Goal: Task Accomplishment & Management: Manage account settings

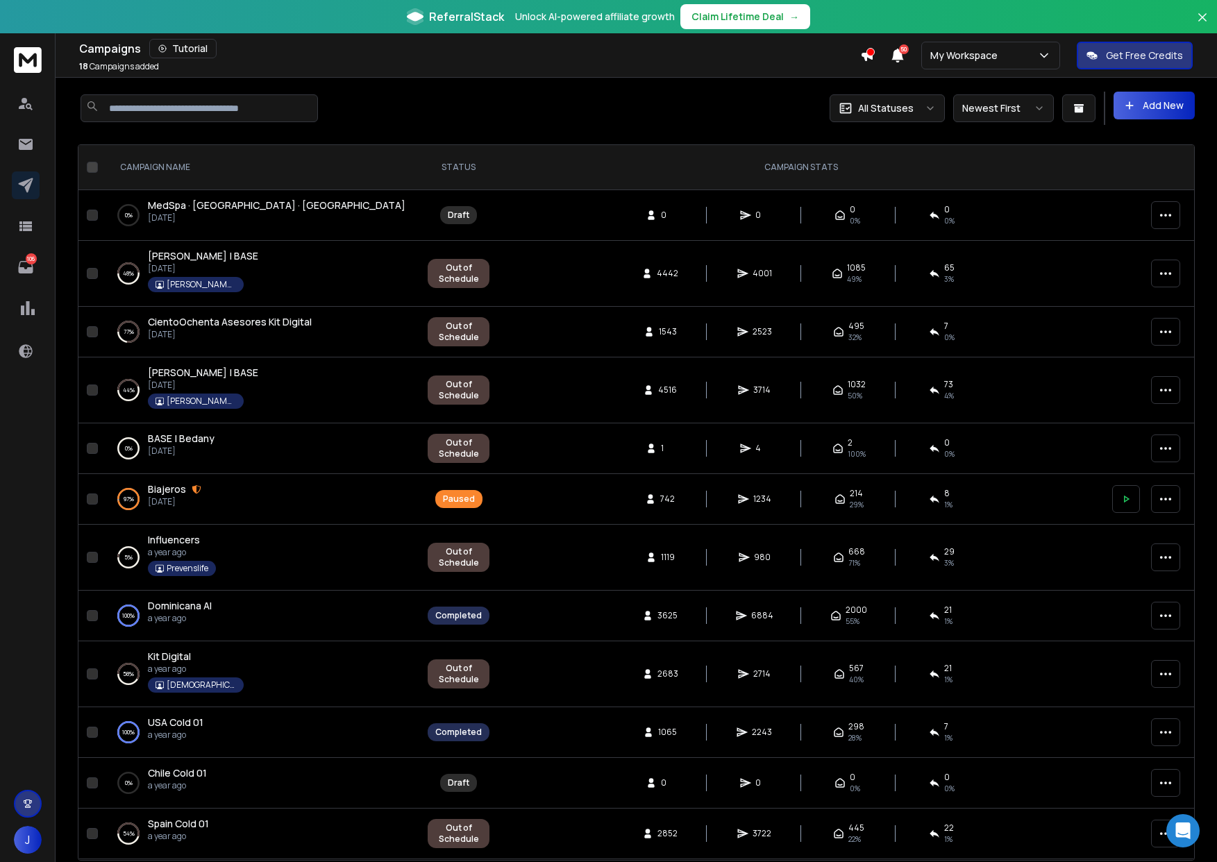
click at [982, 275] on icon "button" at bounding box center [1166, 274] width 14 height 14
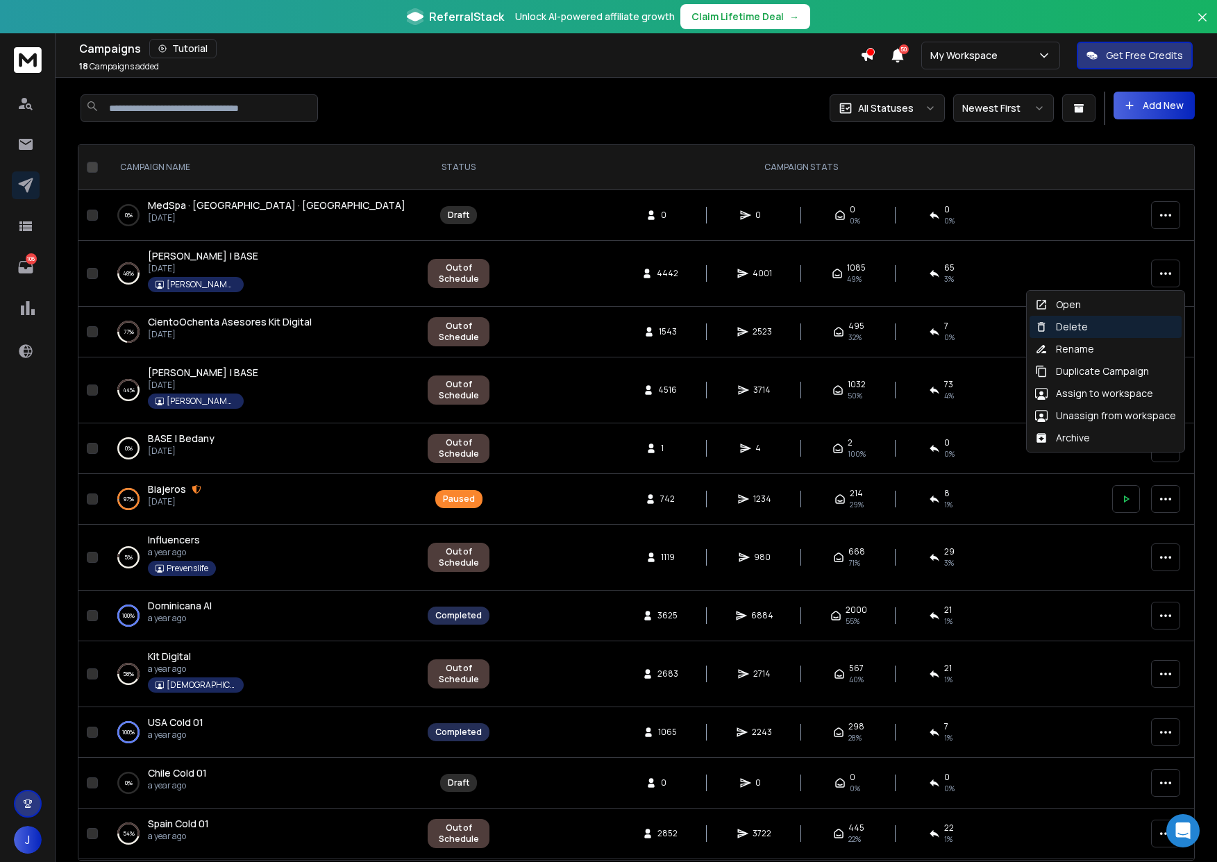
click at [210, 251] on span "[PERSON_NAME] | BASE" at bounding box center [203, 255] width 110 height 13
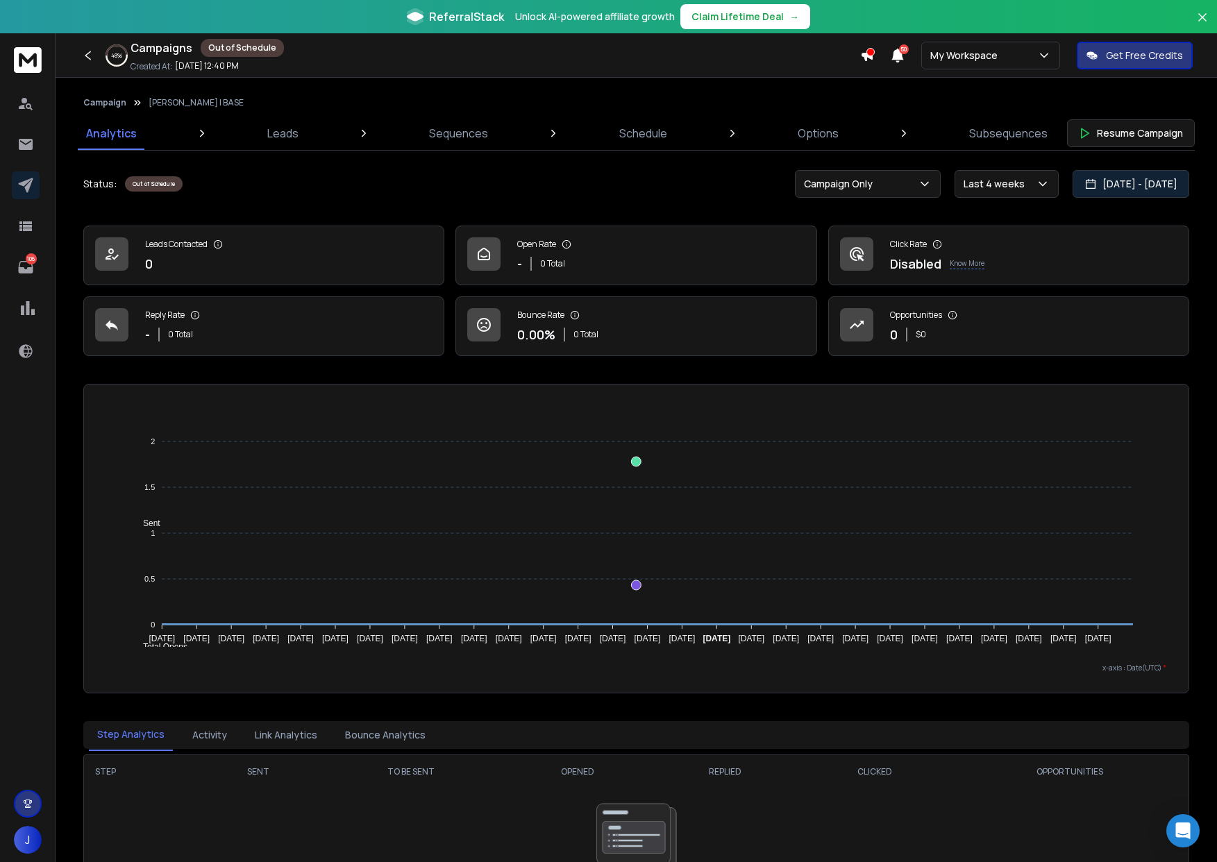
click at [982, 183] on button "15 Sep 2025 - 13 Oct 2025" at bounding box center [1130, 184] width 117 height 28
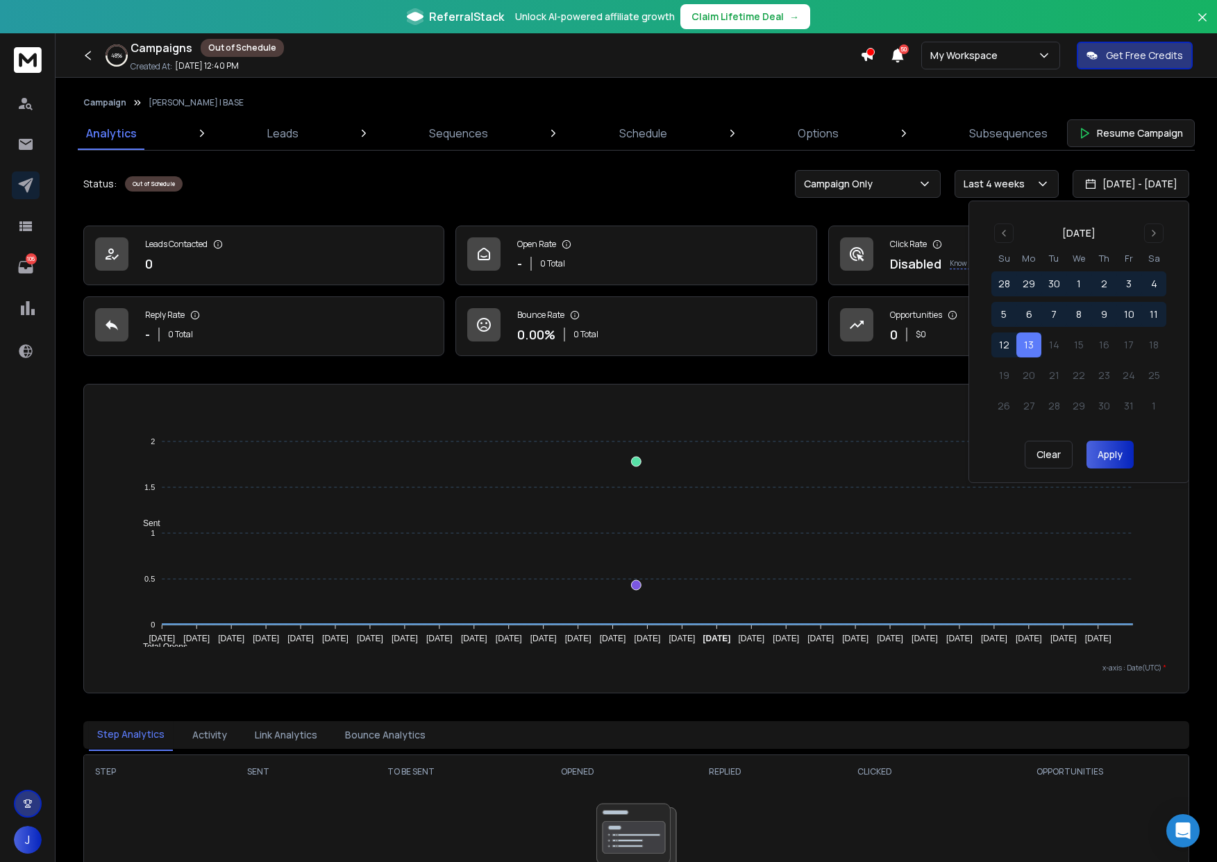
click at [982, 410] on td "1" at bounding box center [1153, 406] width 25 height 25
click at [652, 181] on div "Status: Out of Schedule Resume Campaign Campaign Only Last 4 weeks 15 Sep 2025 …" at bounding box center [636, 184] width 1106 height 28
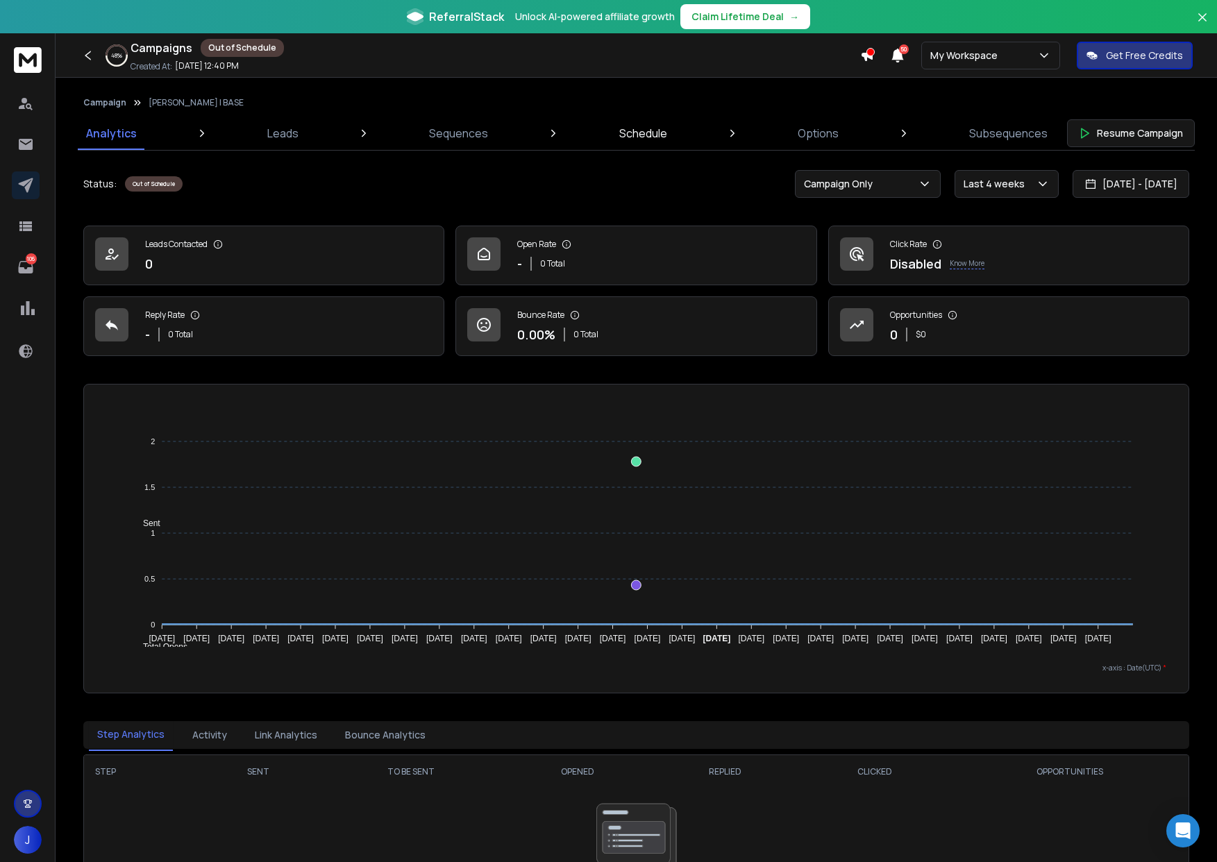
click at [654, 142] on link "Schedule" at bounding box center [643, 133] width 65 height 33
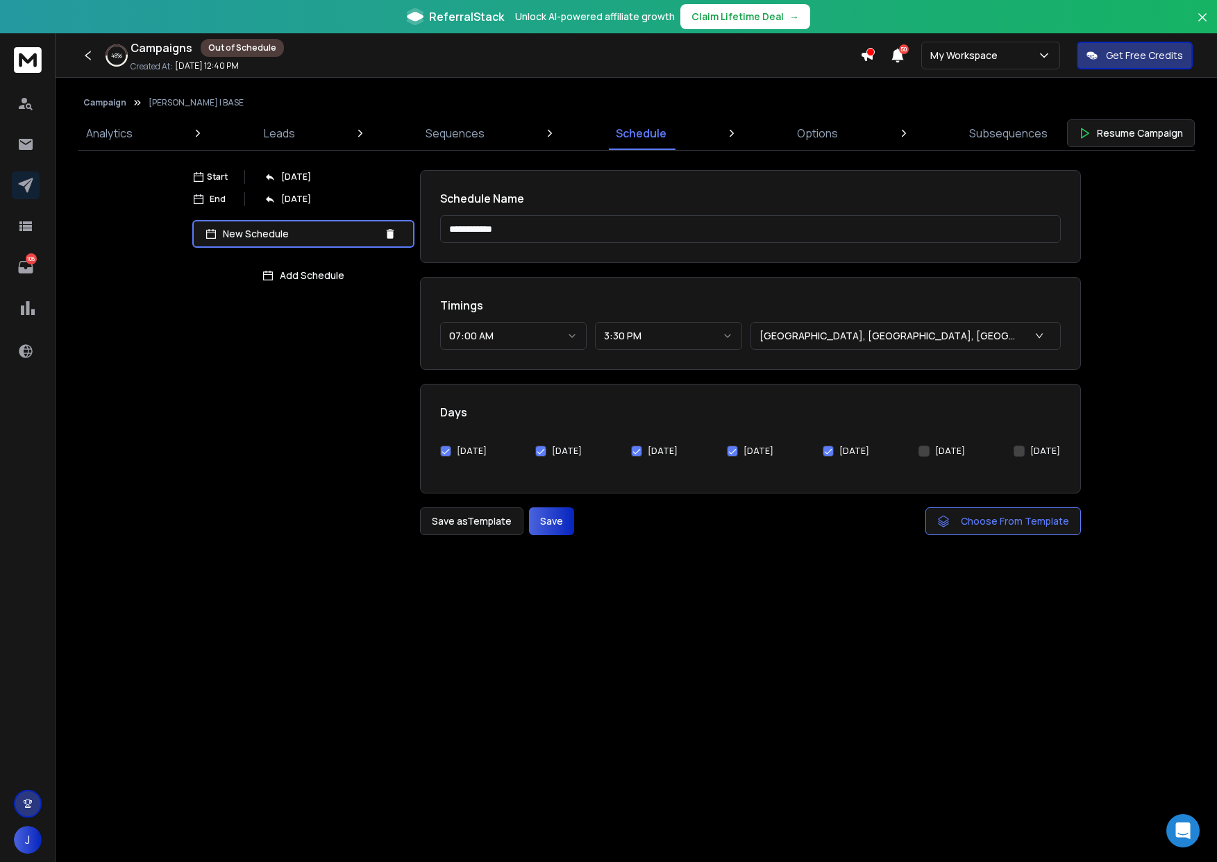
click at [311, 198] on p "Tue Sep 30 2025" at bounding box center [296, 199] width 30 height 11
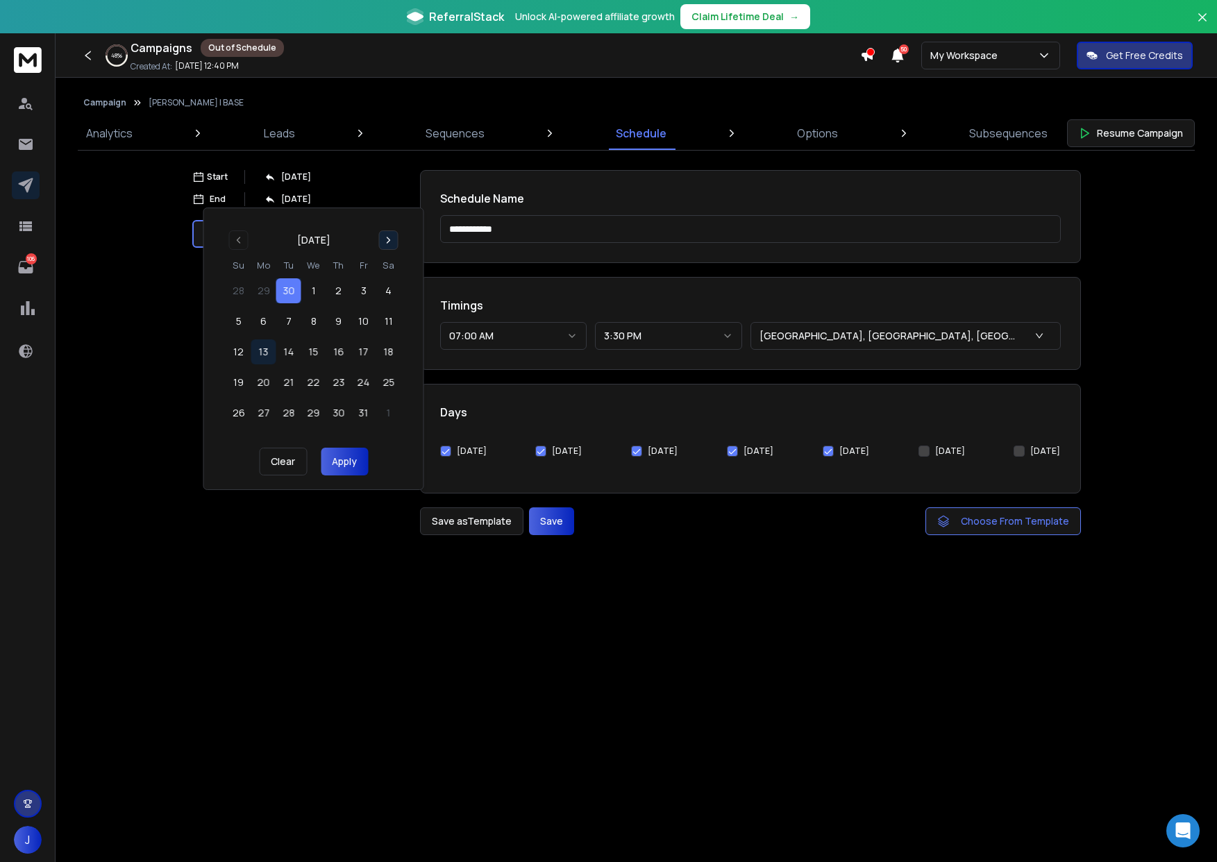
click at [389, 249] on button "Go to next month" at bounding box center [388, 239] width 19 height 19
click at [243, 438] on button "30" at bounding box center [238, 443] width 25 height 25
click at [345, 500] on button "Apply" at bounding box center [344, 492] width 47 height 28
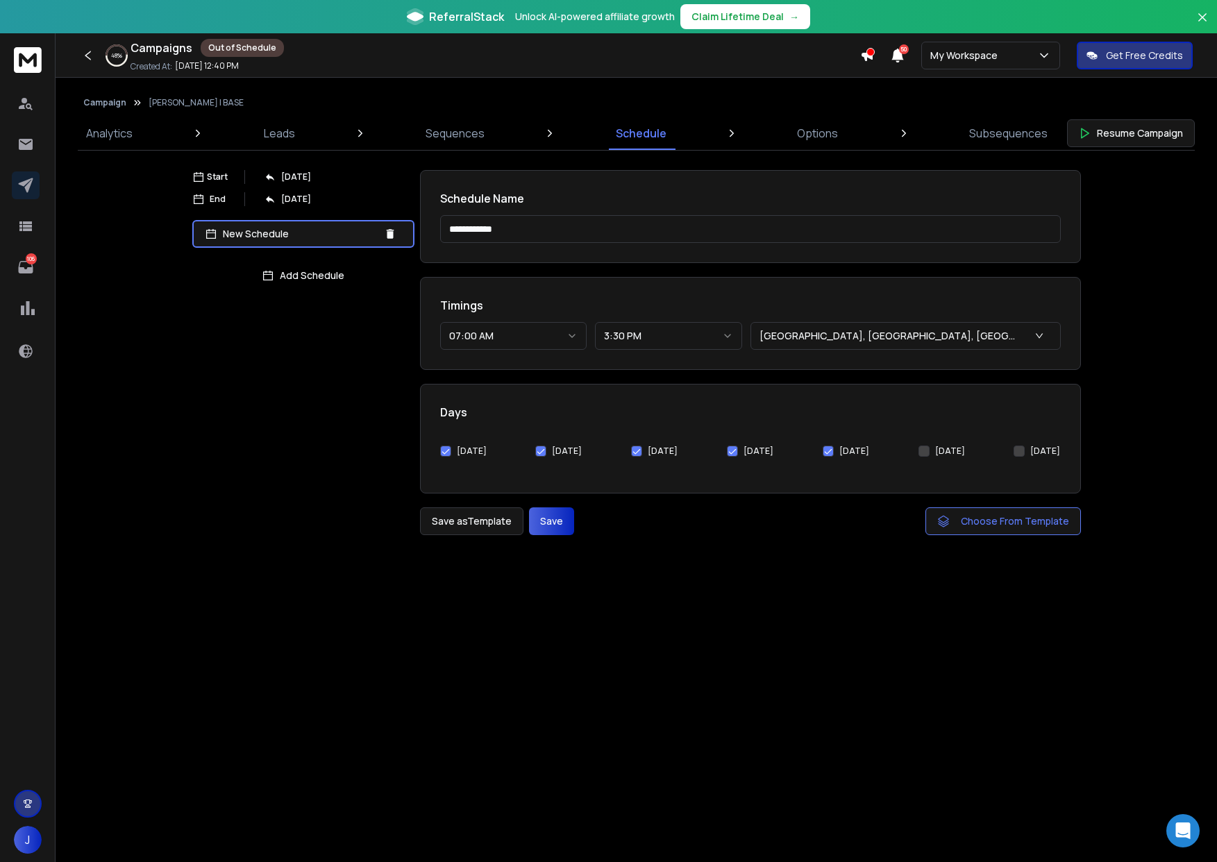
click at [553, 528] on button "Save" at bounding box center [551, 521] width 45 height 28
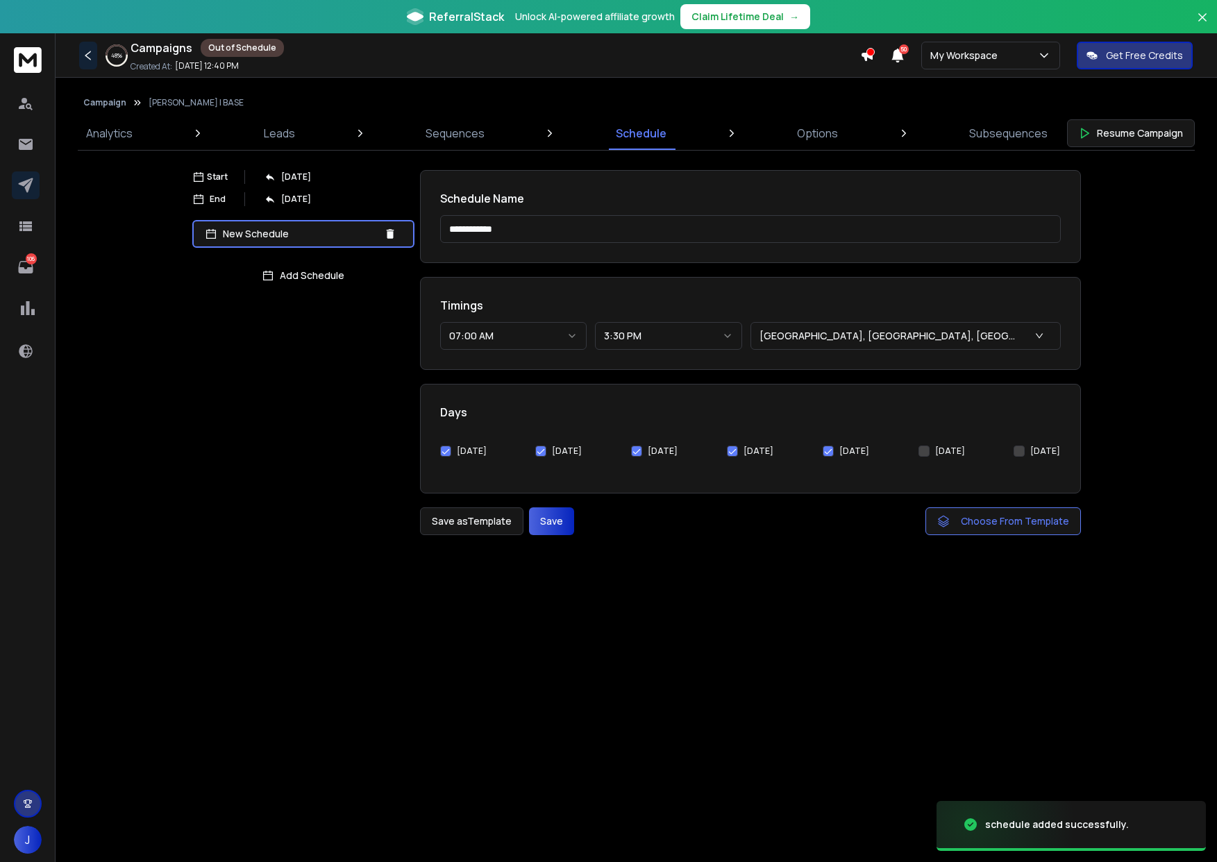
click at [89, 56] on icon at bounding box center [88, 55] width 12 height 12
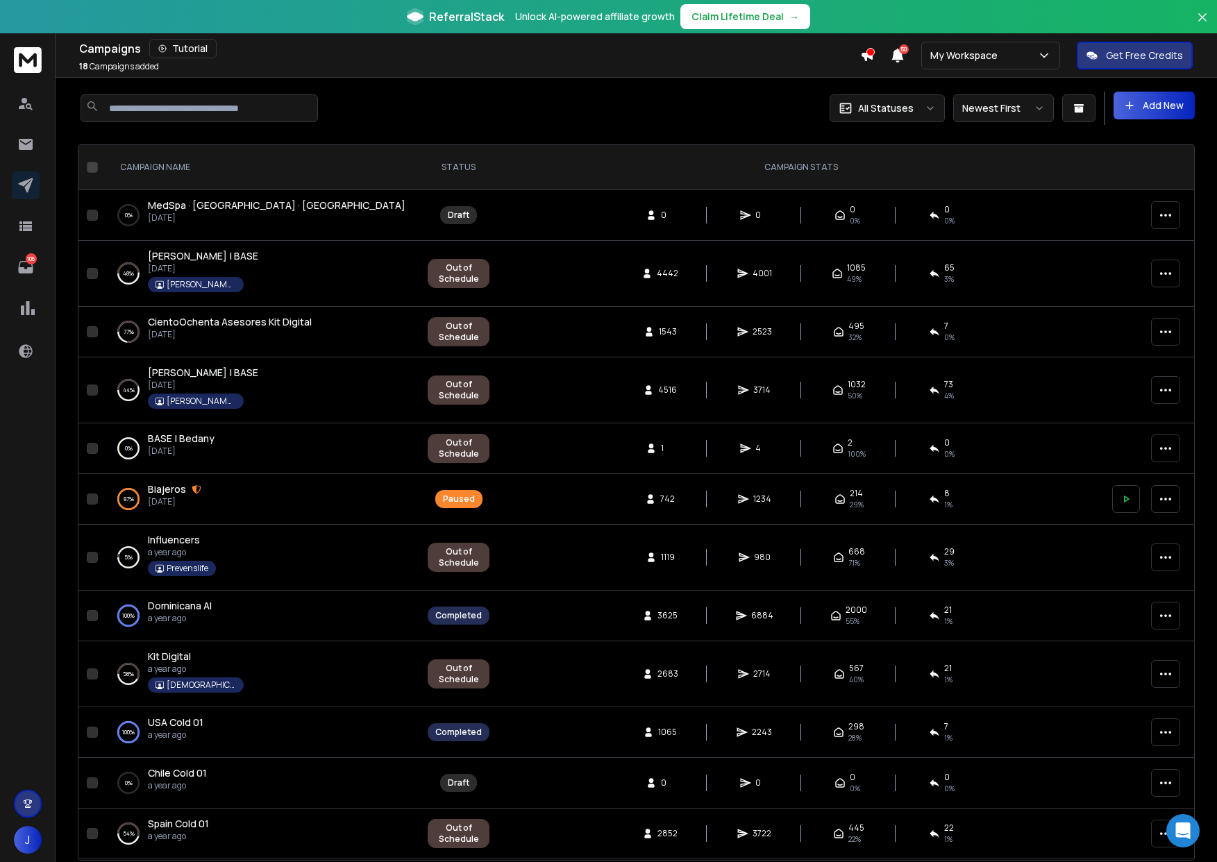
click at [982, 450] on icon "button" at bounding box center [1166, 448] width 14 height 14
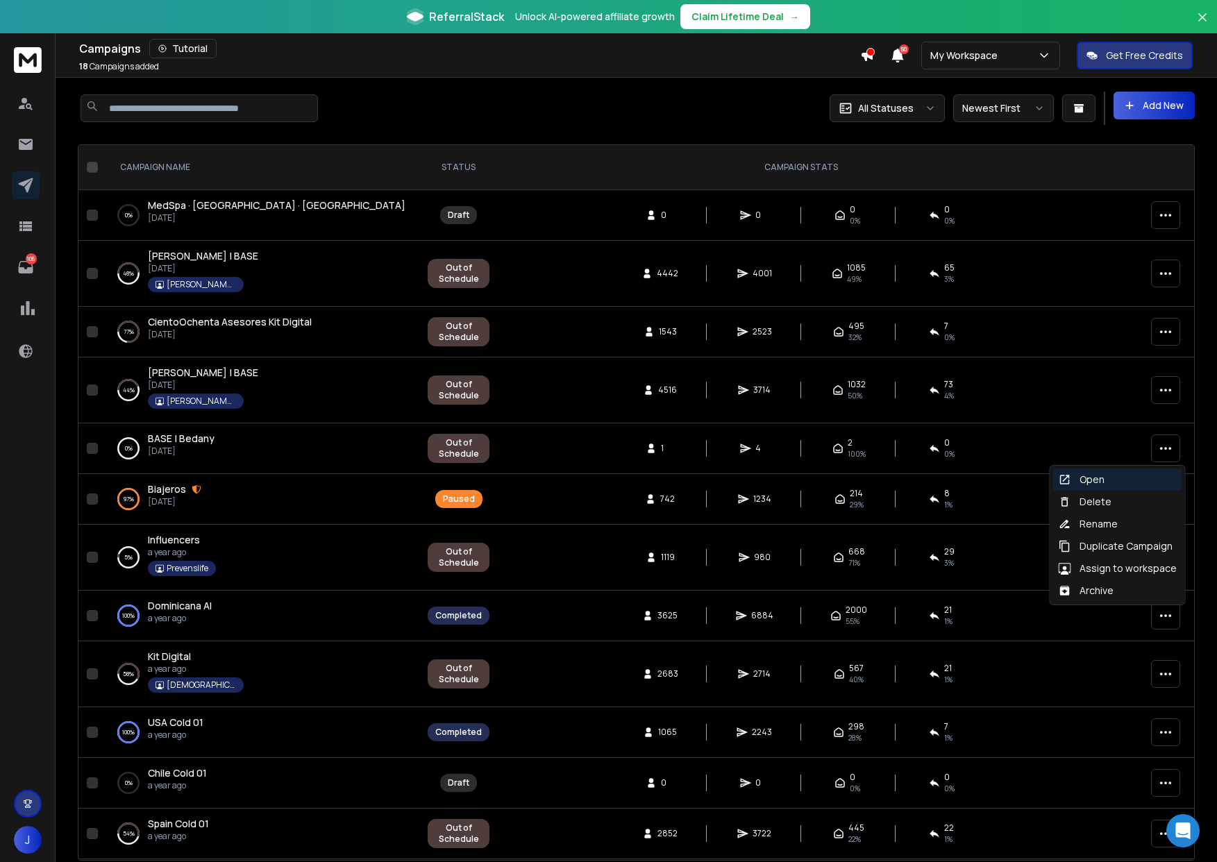
click at [982, 472] on div "Open" at bounding box center [1117, 480] width 129 height 22
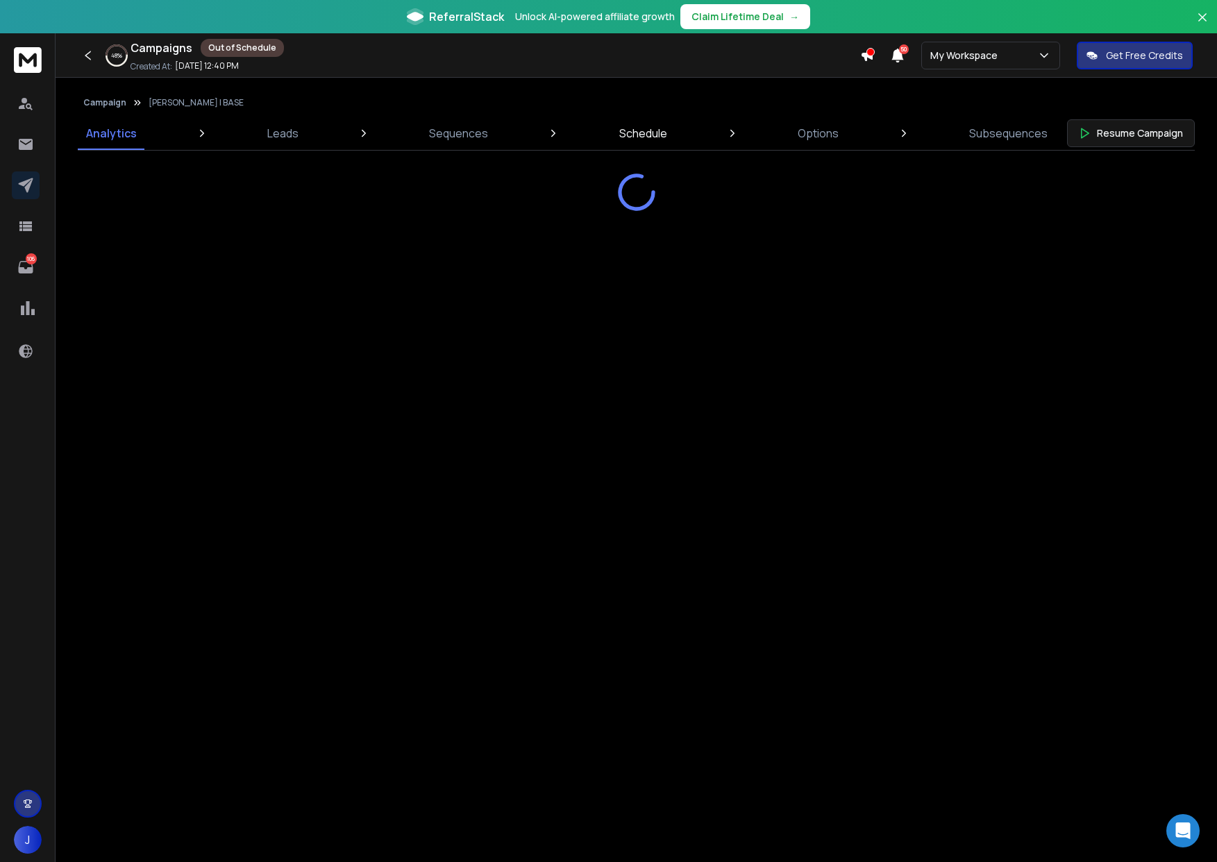
click at [620, 132] on p "Schedule" at bounding box center [643, 133] width 48 height 17
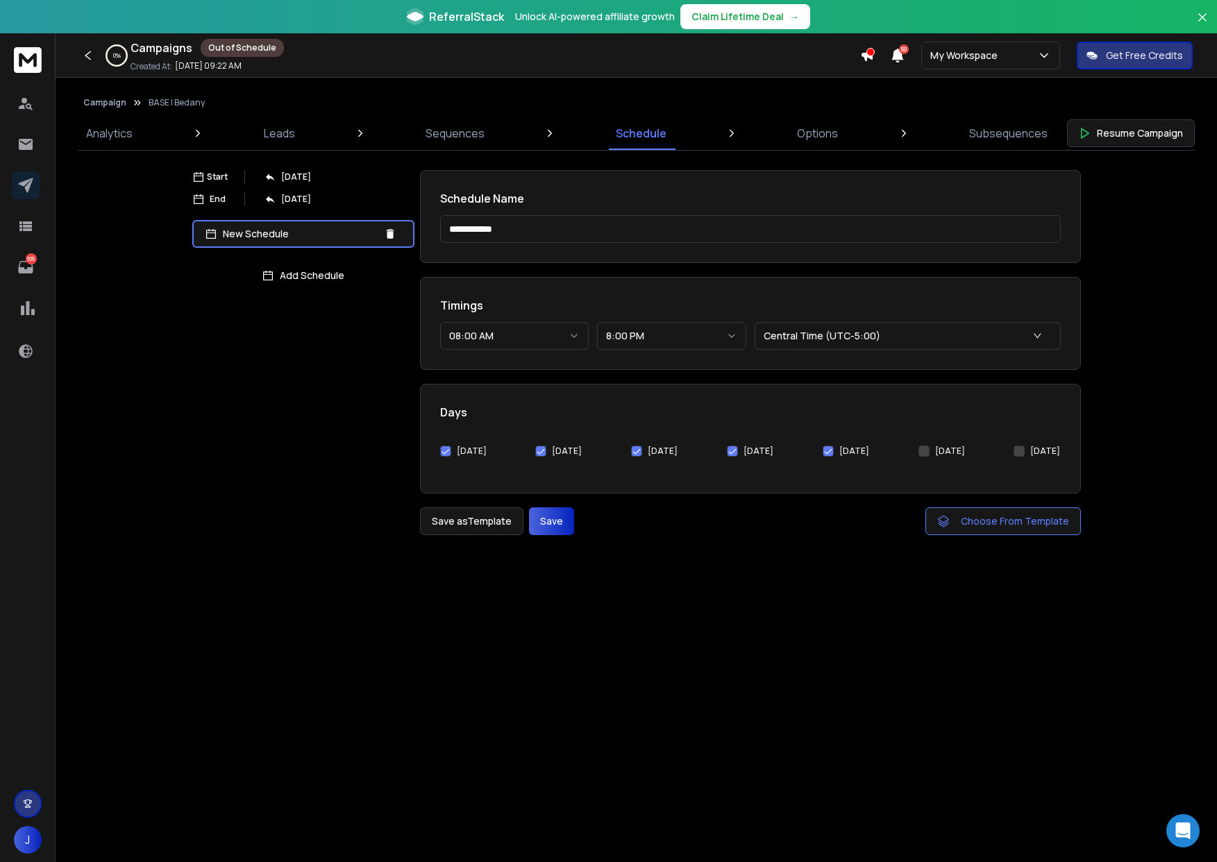
click at [344, 192] on div "End Mon Mar 31 2025" at bounding box center [303, 199] width 222 height 14
click at [311, 198] on p "Mon Mar 31 2025" at bounding box center [296, 199] width 30 height 11
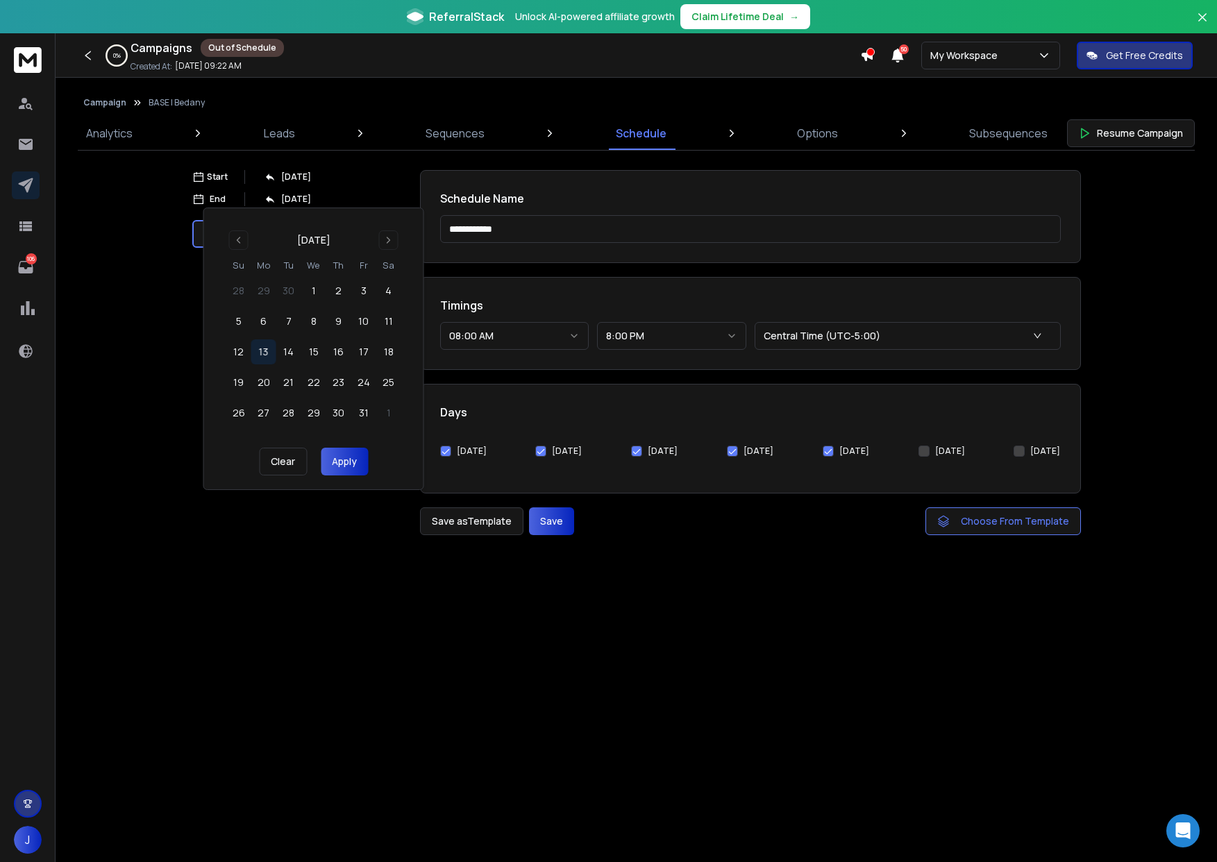
click at [310, 565] on div "**********" at bounding box center [608, 431] width 1217 height 862
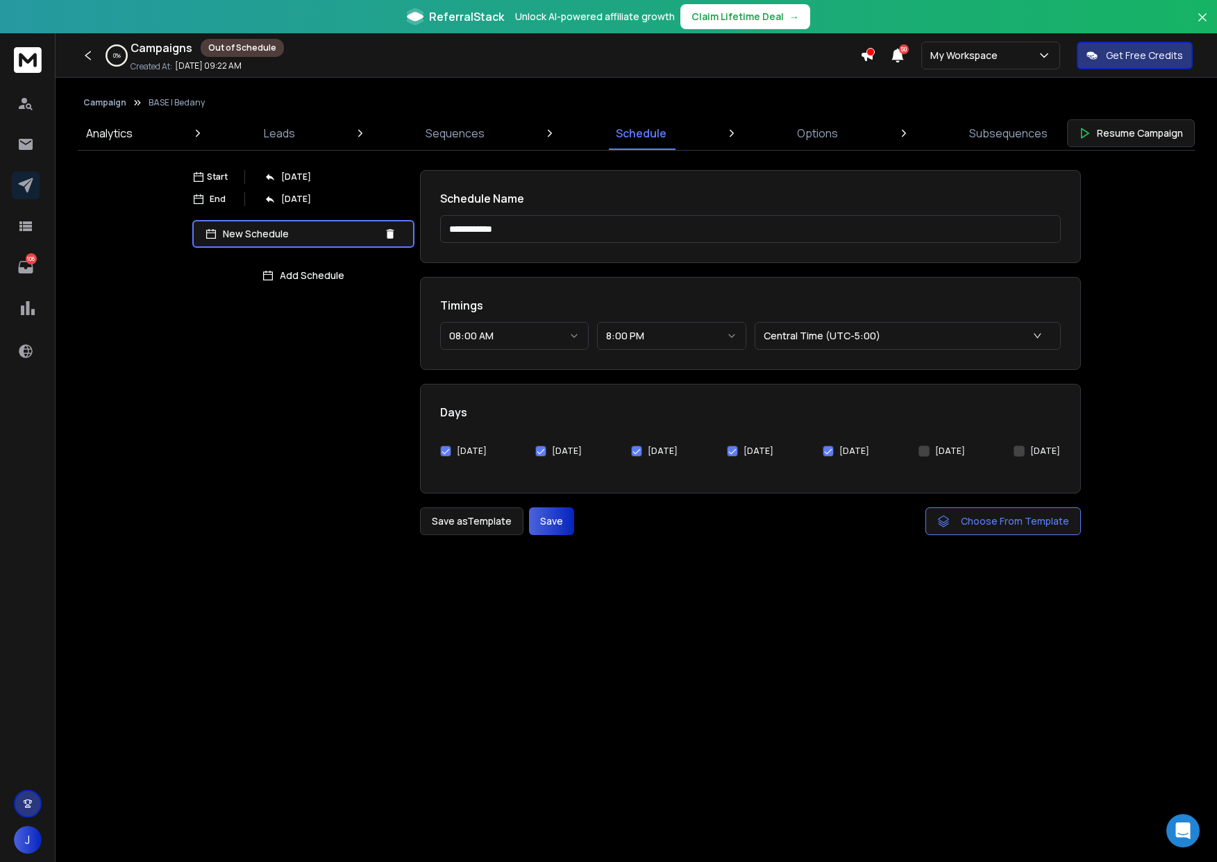
click at [130, 134] on p "Analytics" at bounding box center [109, 133] width 47 height 17
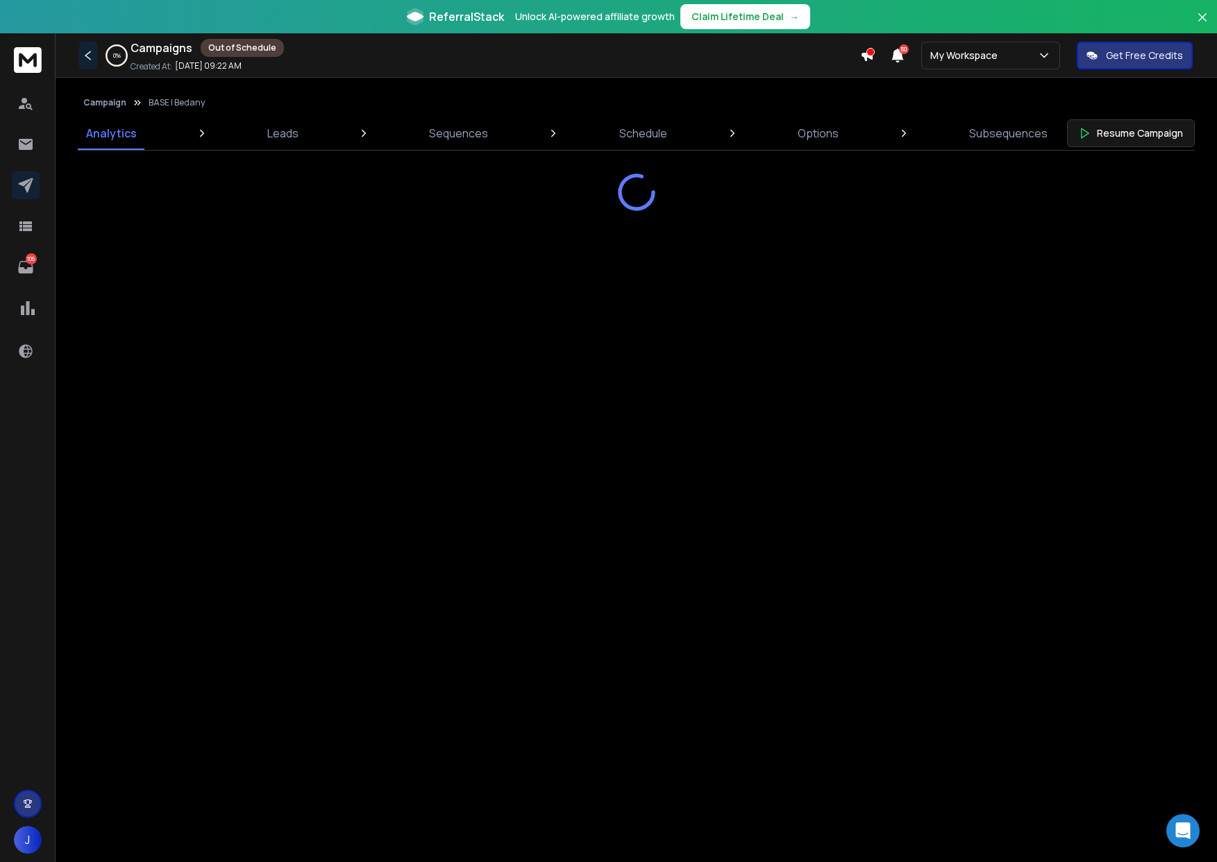
click at [92, 61] on icon at bounding box center [88, 55] width 12 height 12
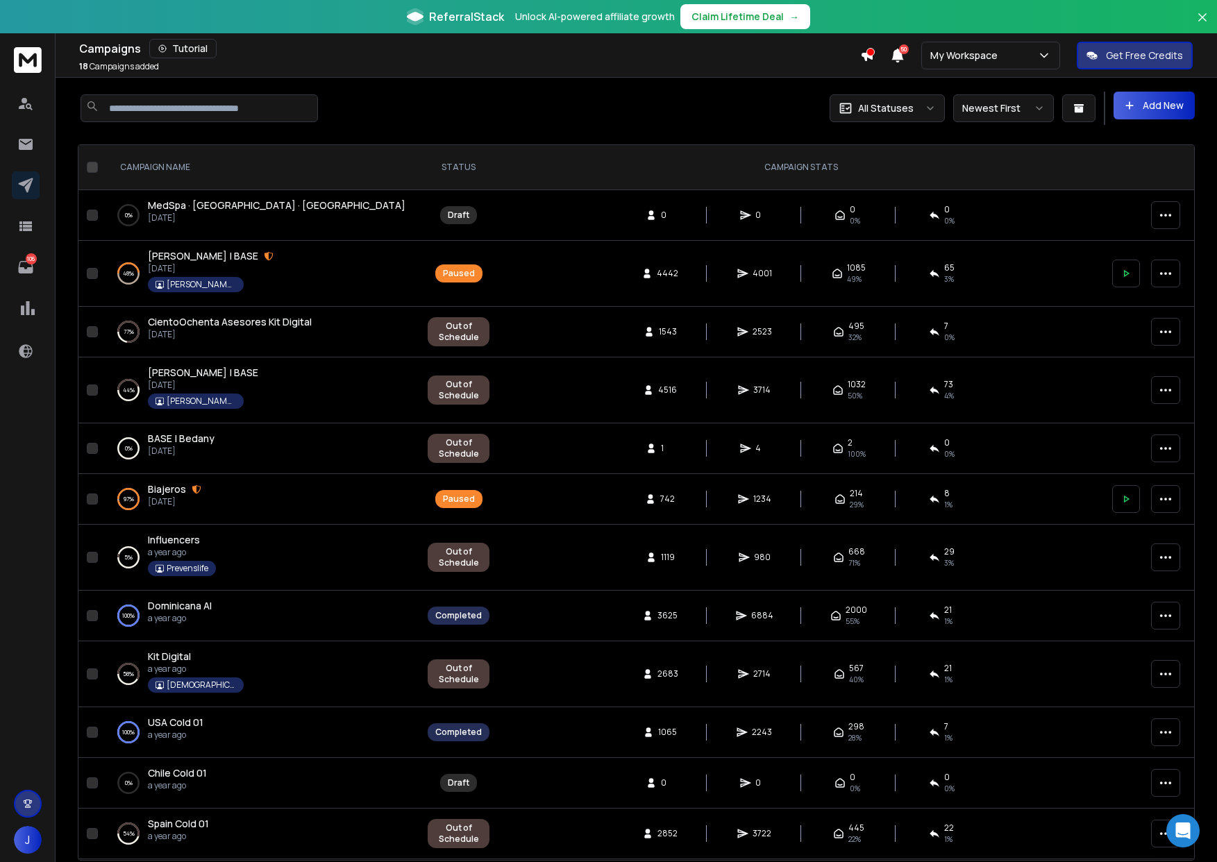
click at [228, 373] on span "[PERSON_NAME] | BASE" at bounding box center [203, 372] width 110 height 13
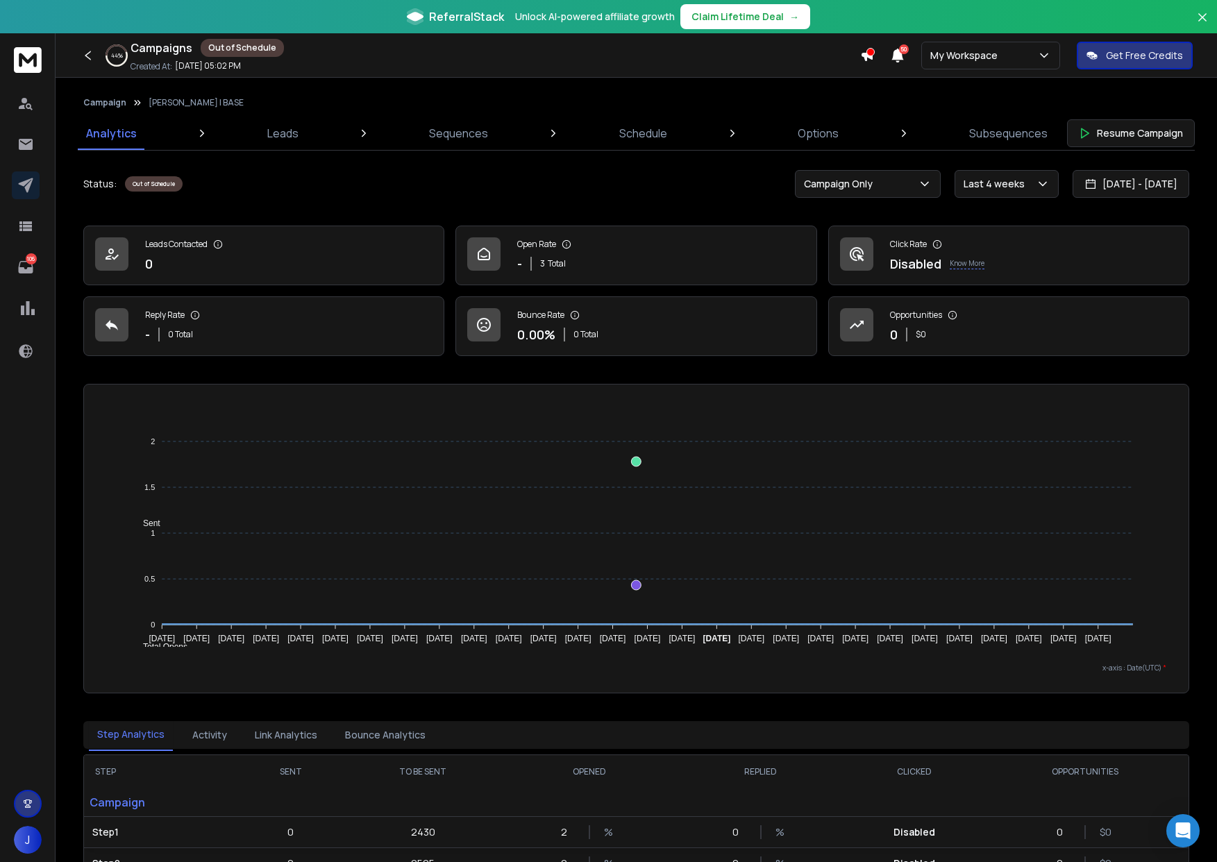
click at [482, 171] on div "Status: Out of Schedule Resume Campaign Campaign Only Last 4 weeks 15 Sep 2025 …" at bounding box center [636, 184] width 1106 height 28
click at [462, 139] on p "Sequences" at bounding box center [458, 133] width 59 height 17
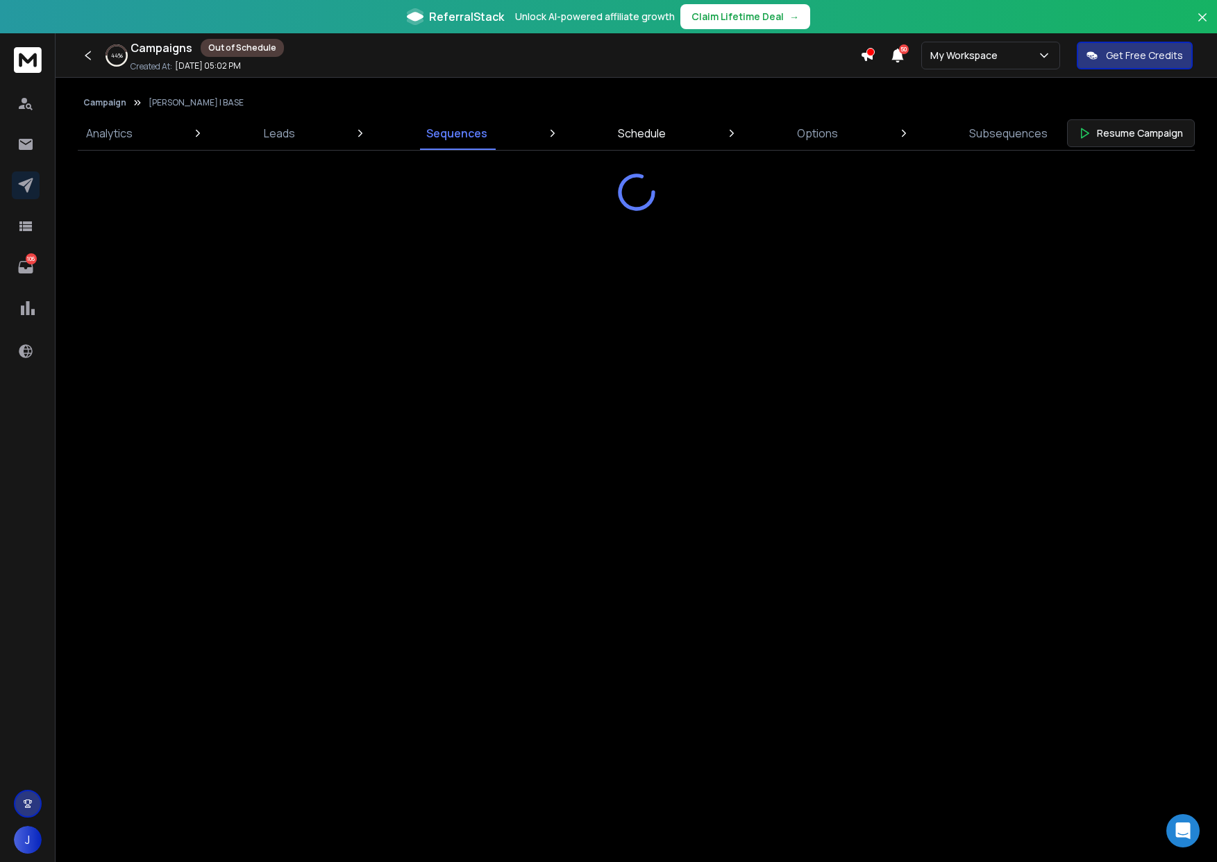
click at [639, 143] on link "Schedule" at bounding box center [641, 133] width 65 height 33
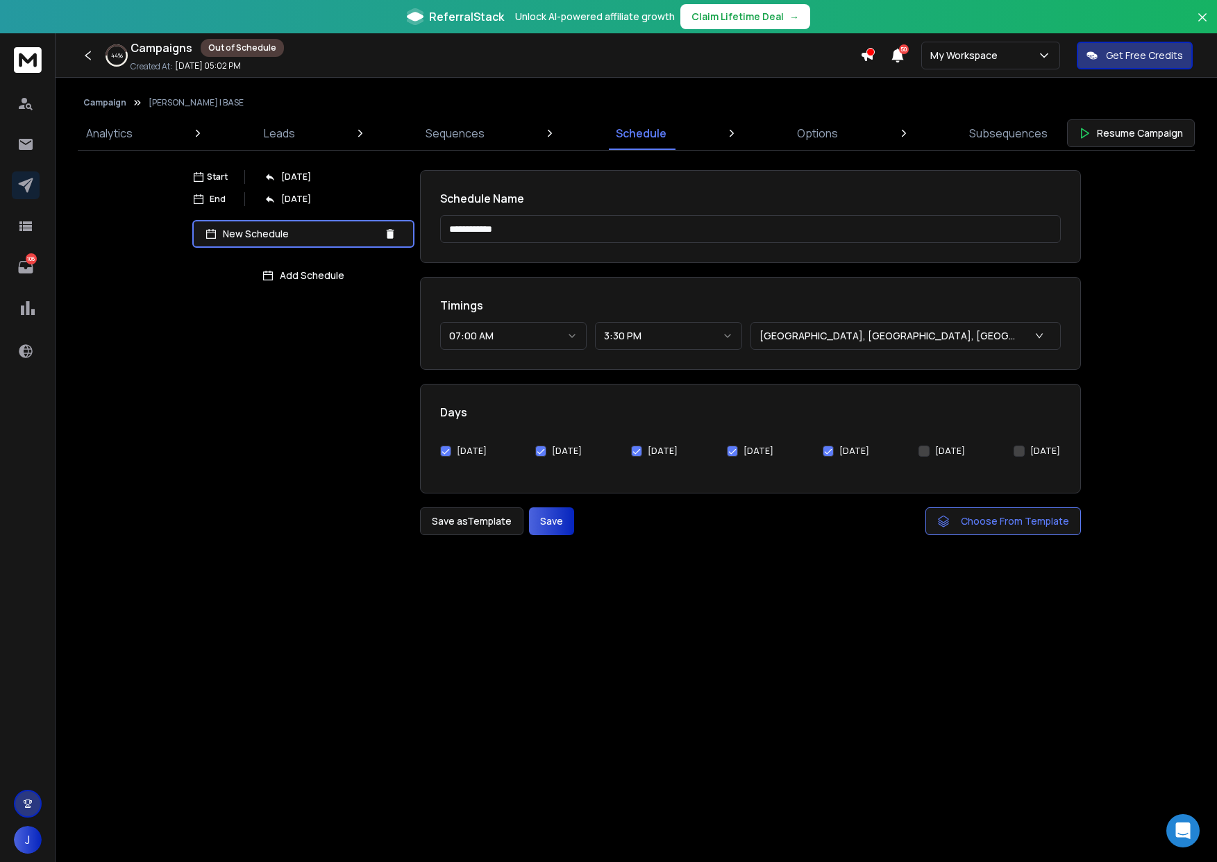
click at [349, 203] on div "End Tue Sep 30 2025" at bounding box center [303, 199] width 222 height 14
click at [311, 198] on p "Tue Sep 30 2025" at bounding box center [296, 199] width 30 height 11
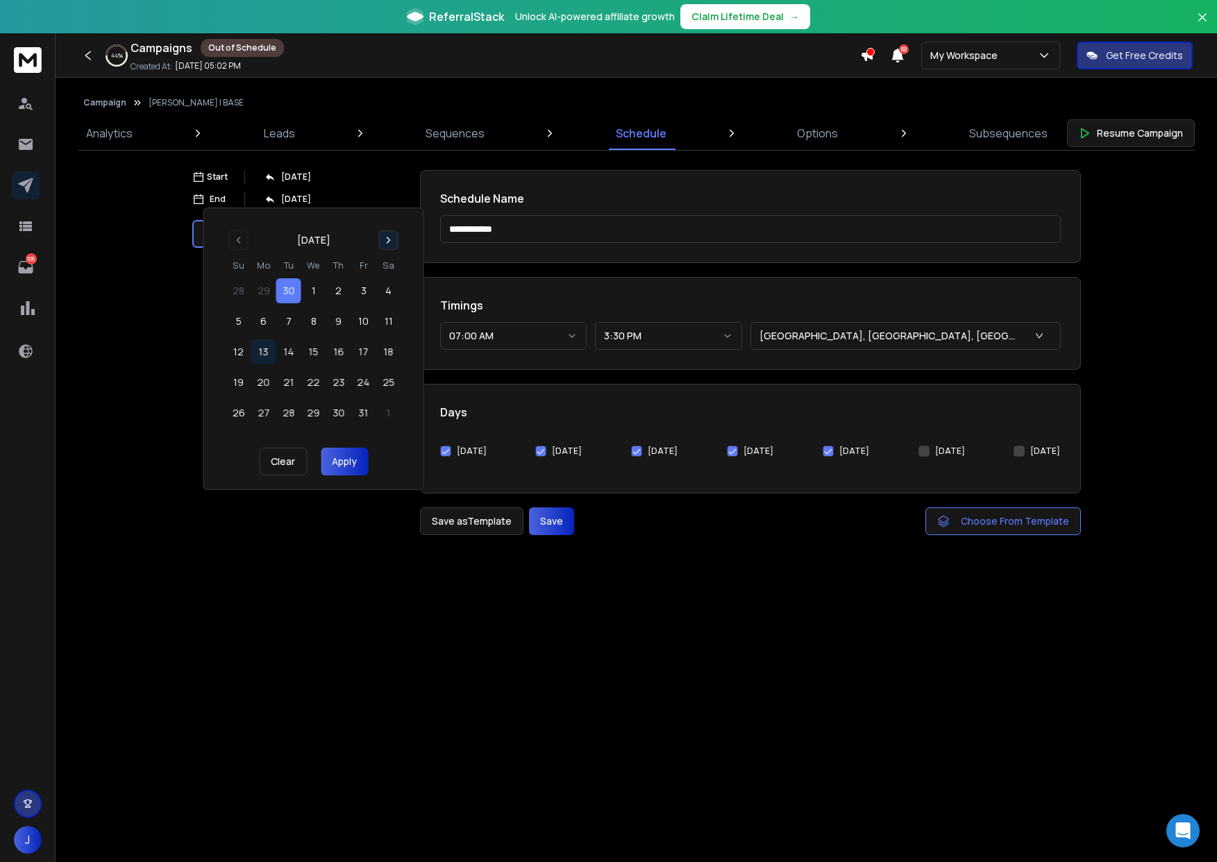
click at [388, 239] on icon "Go to next month" at bounding box center [388, 240] width 3 height 6
click at [241, 441] on button "30" at bounding box center [238, 443] width 25 height 25
click at [338, 497] on button "Apply" at bounding box center [344, 492] width 47 height 28
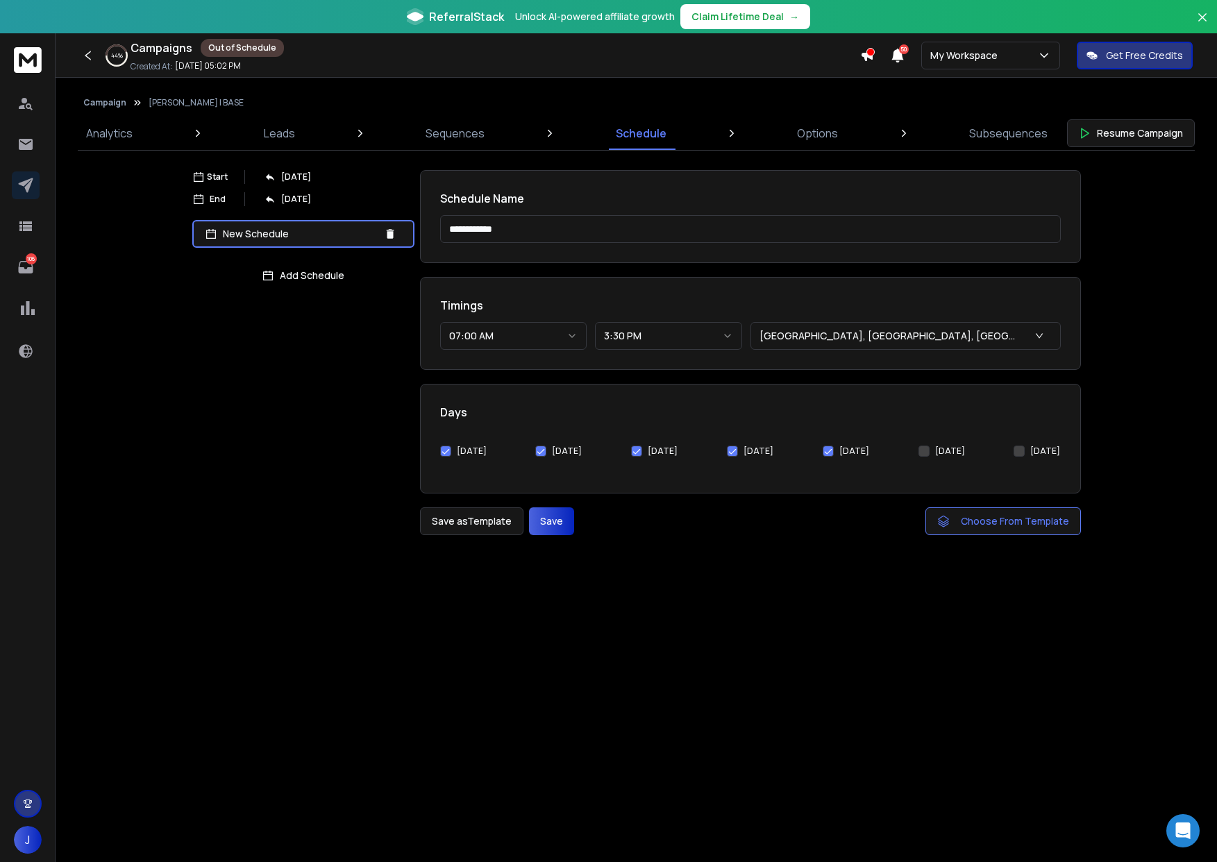
click at [563, 527] on button "Save" at bounding box center [551, 521] width 45 height 28
click at [538, 659] on div "**********" at bounding box center [608, 431] width 1217 height 862
click at [30, 194] on link at bounding box center [26, 185] width 28 height 28
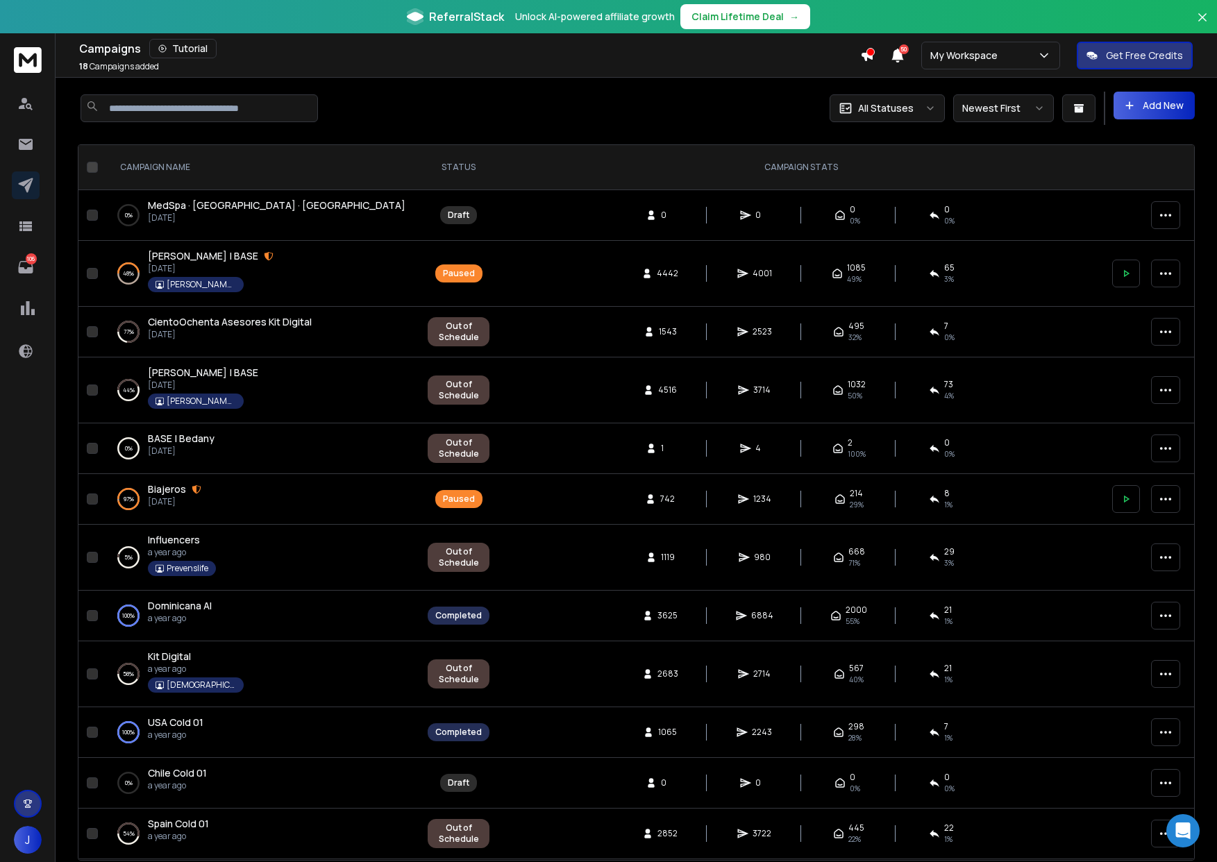
click at [277, 381] on div "44 % Bedany Pérez | BASE 7 months ago Bedany Pérez | BASE" at bounding box center [261, 390] width 288 height 49
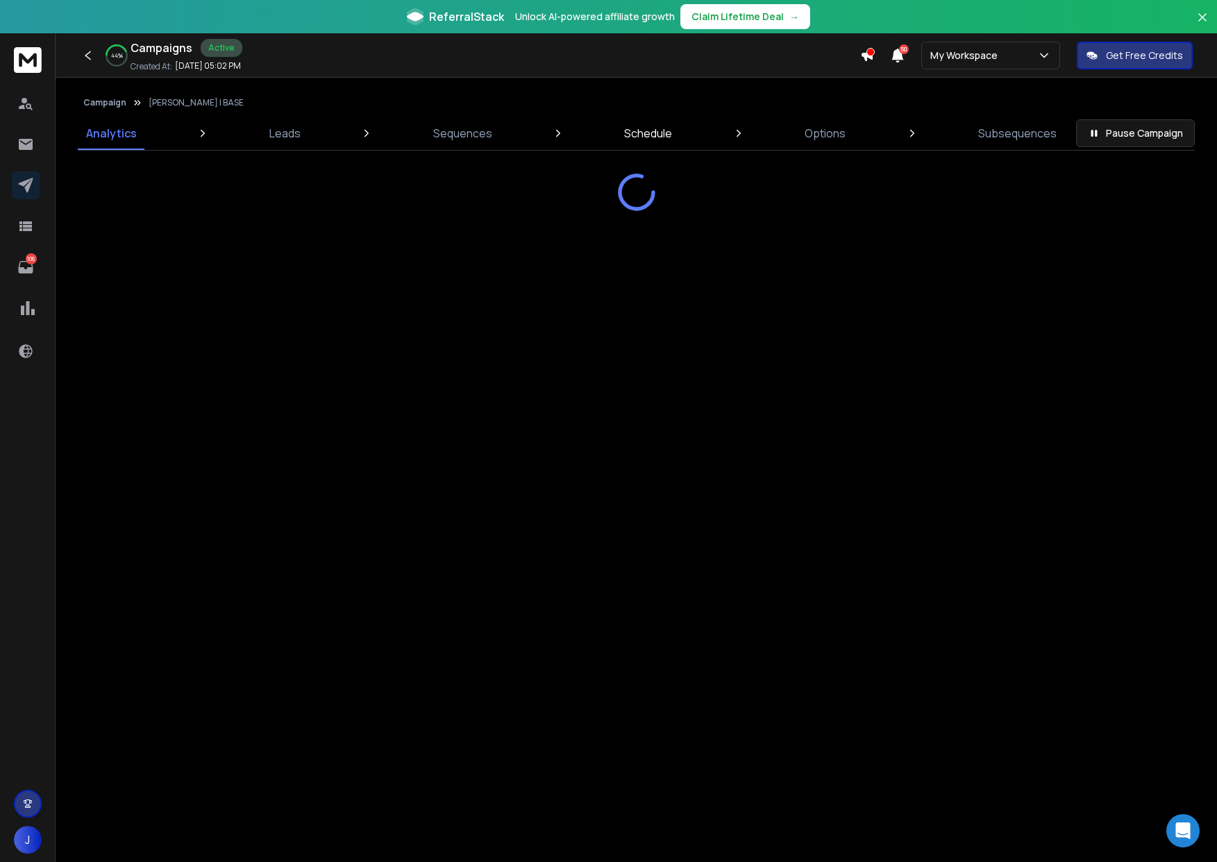
click at [648, 136] on p "Schedule" at bounding box center [648, 133] width 48 height 17
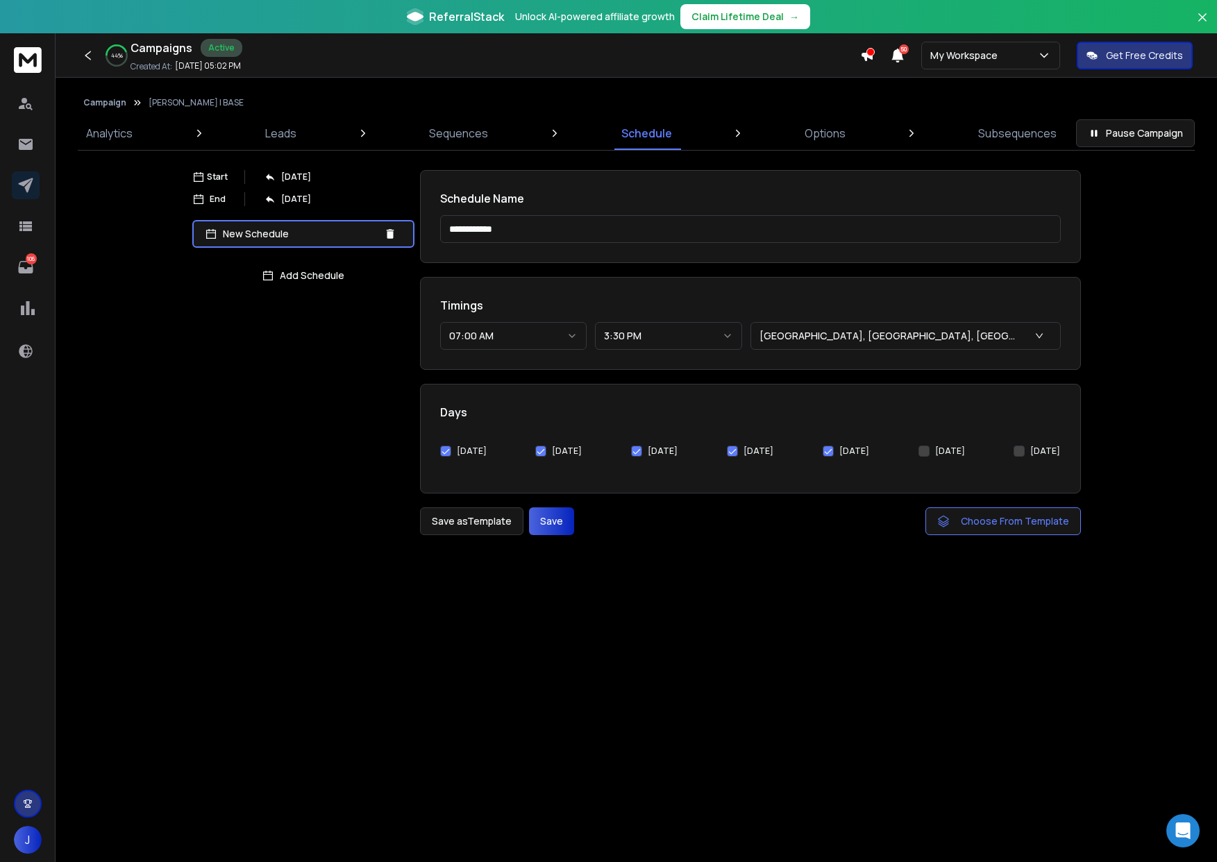
click at [549, 523] on button "Save" at bounding box center [551, 521] width 45 height 28
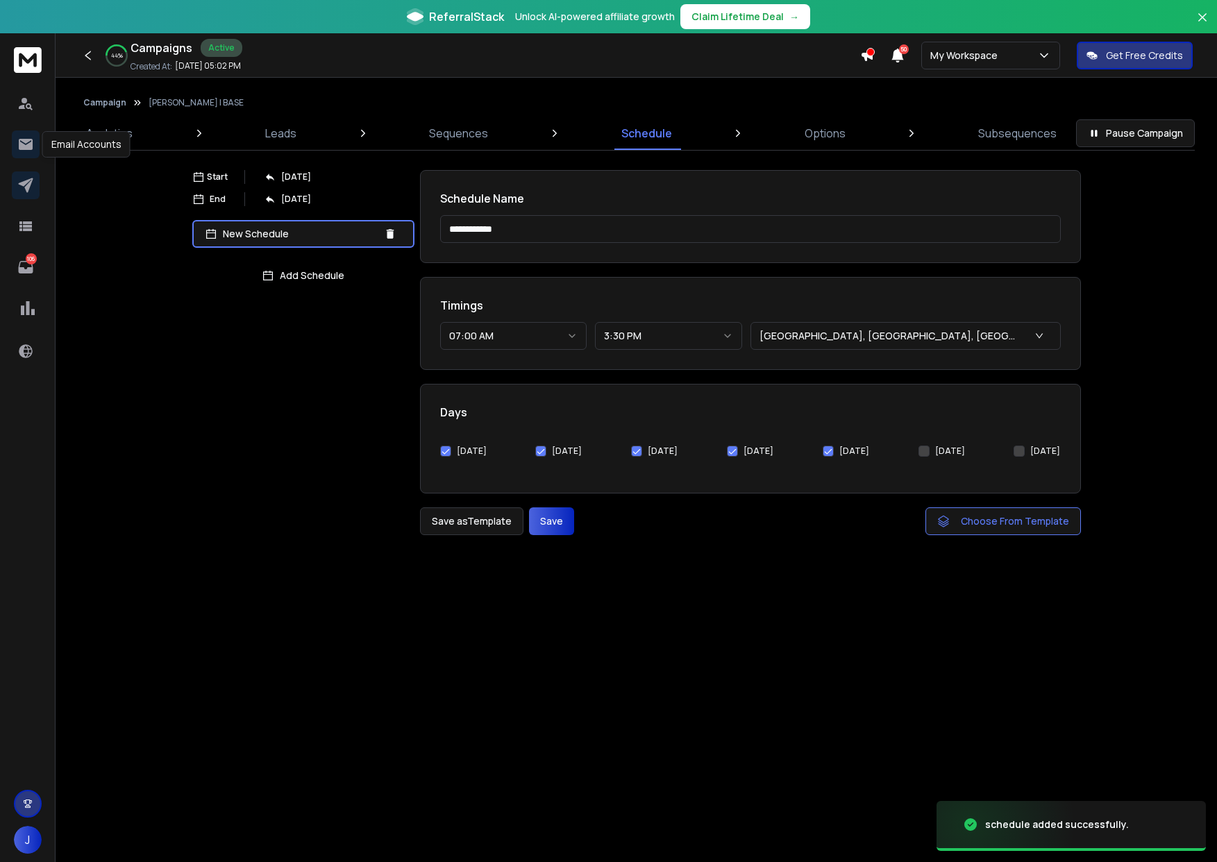
click at [29, 137] on icon at bounding box center [25, 144] width 17 height 17
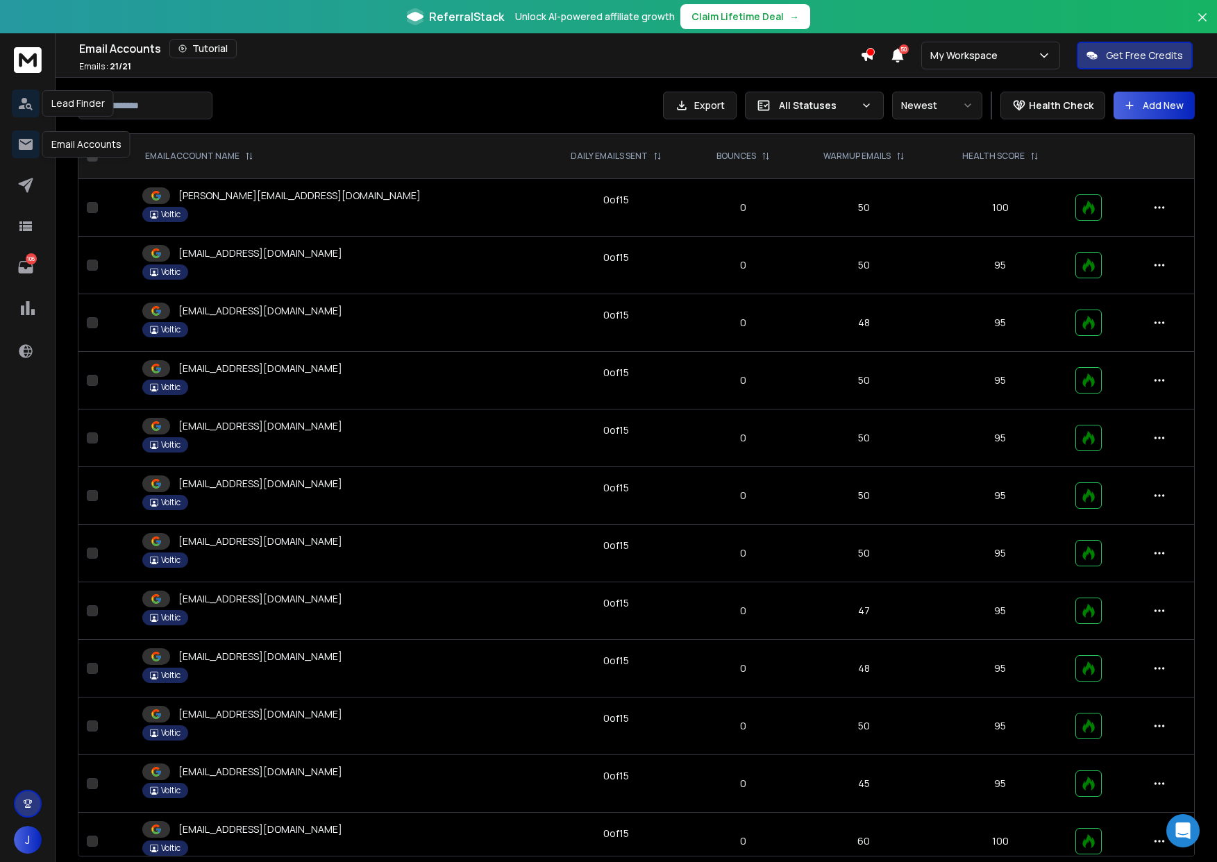
click at [29, 104] on icon at bounding box center [26, 106] width 14 height 7
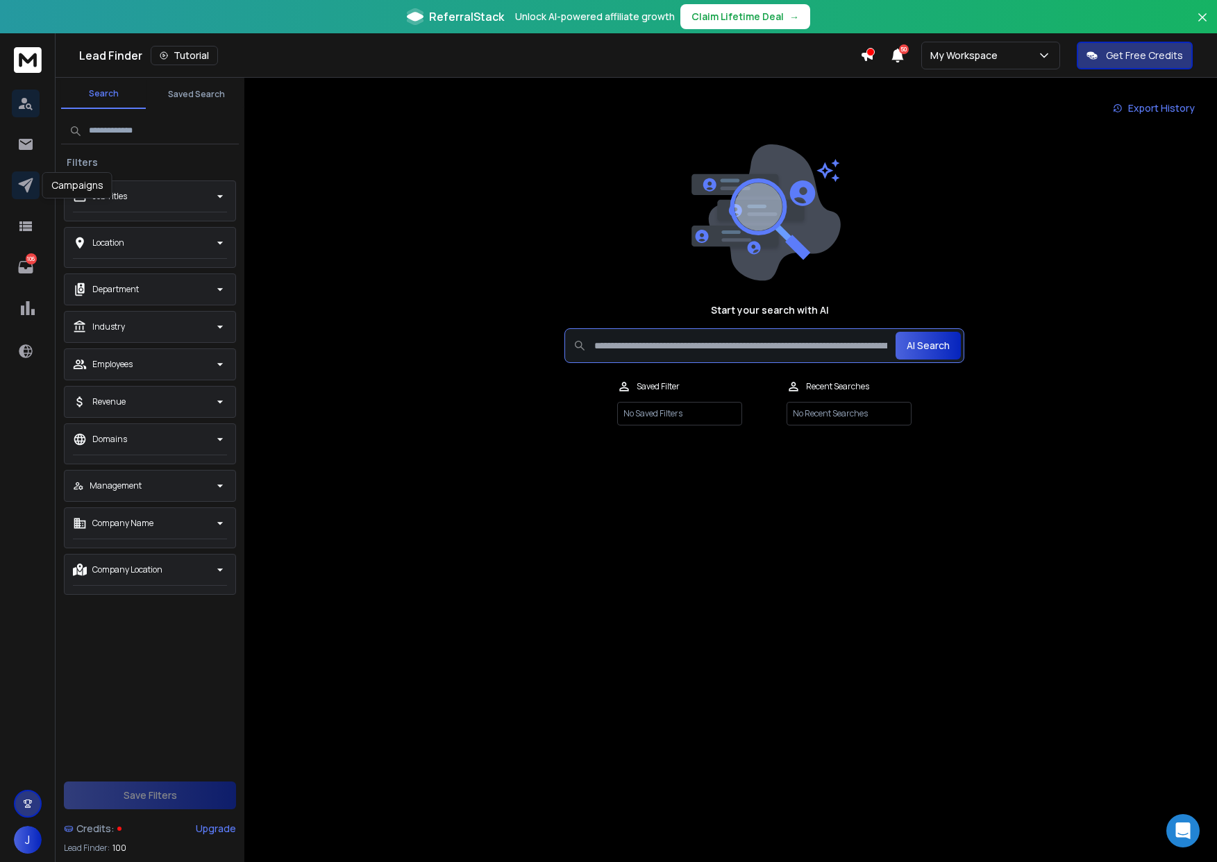
click at [31, 187] on icon at bounding box center [25, 185] width 17 height 17
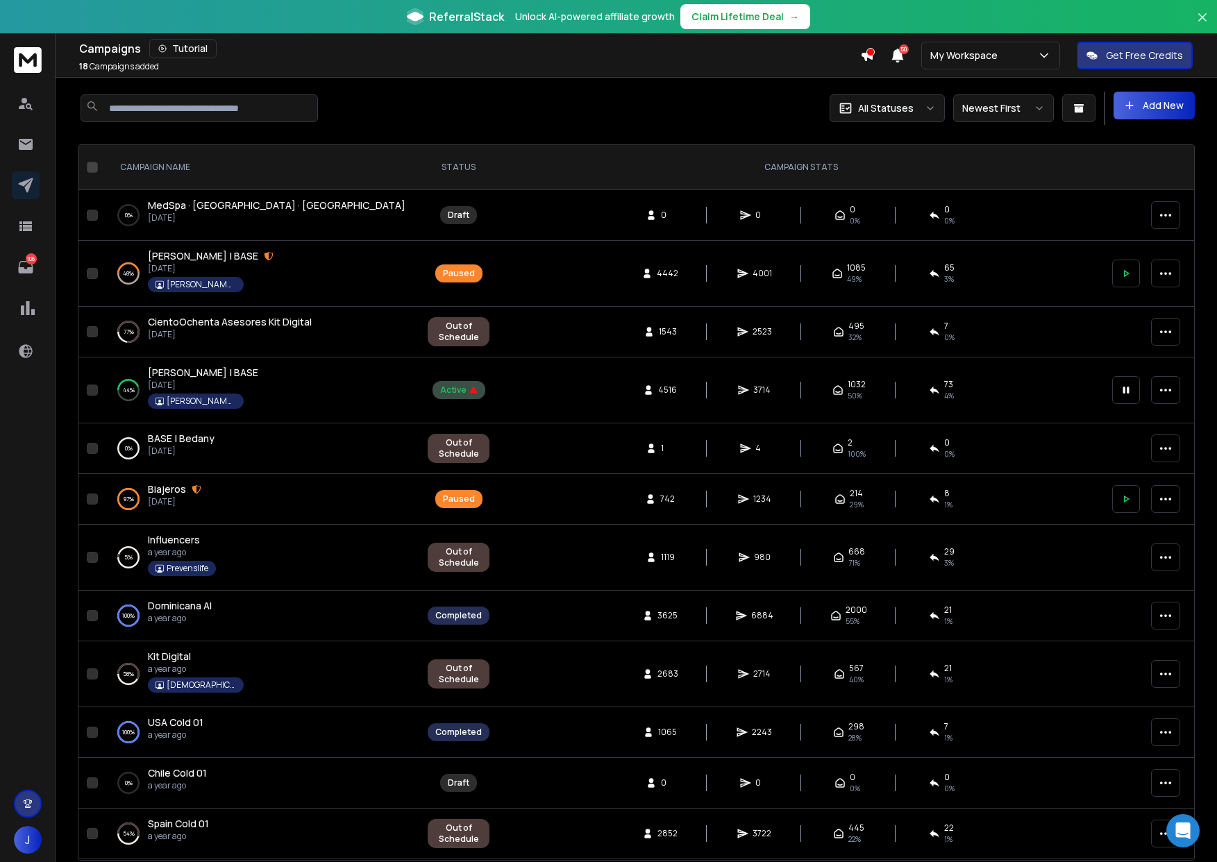
click at [205, 367] on span "[PERSON_NAME] | BASE" at bounding box center [203, 372] width 110 height 13
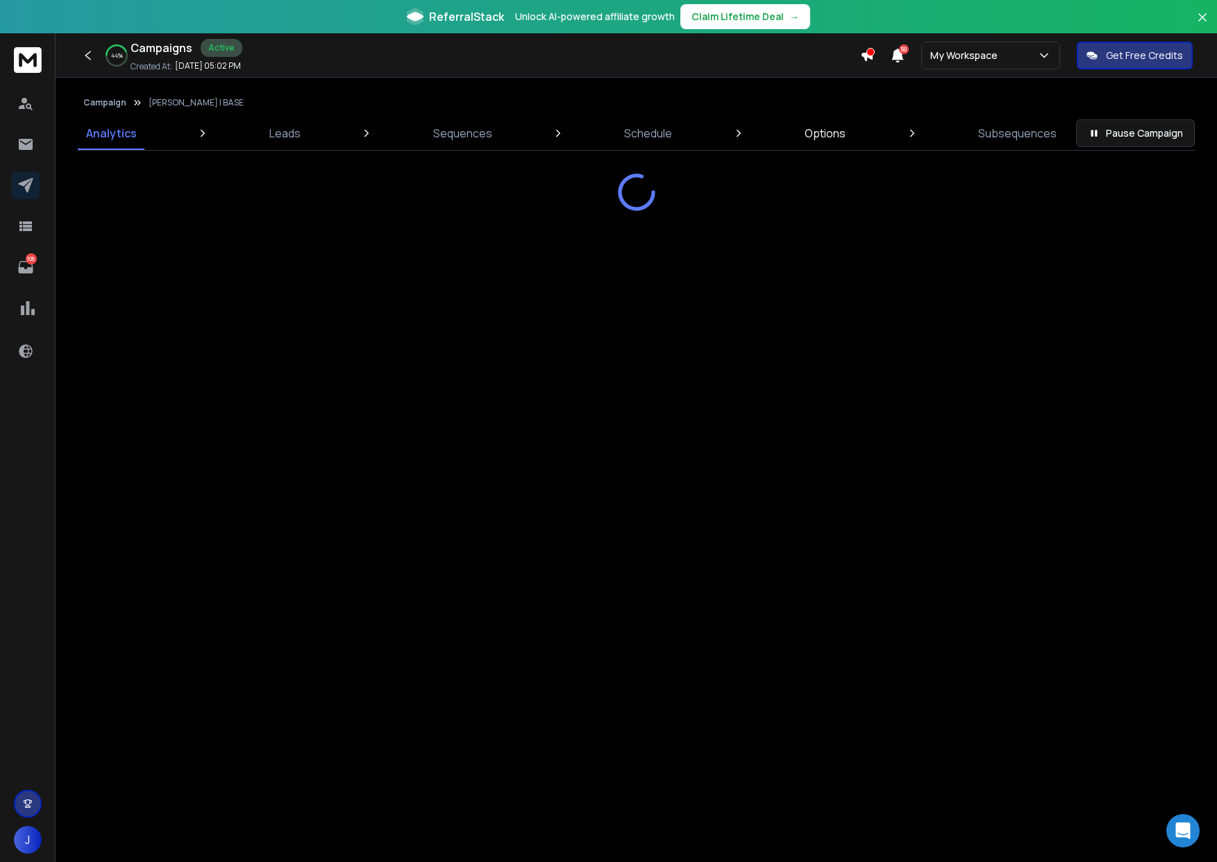
click at [838, 138] on p "Options" at bounding box center [824, 133] width 41 height 17
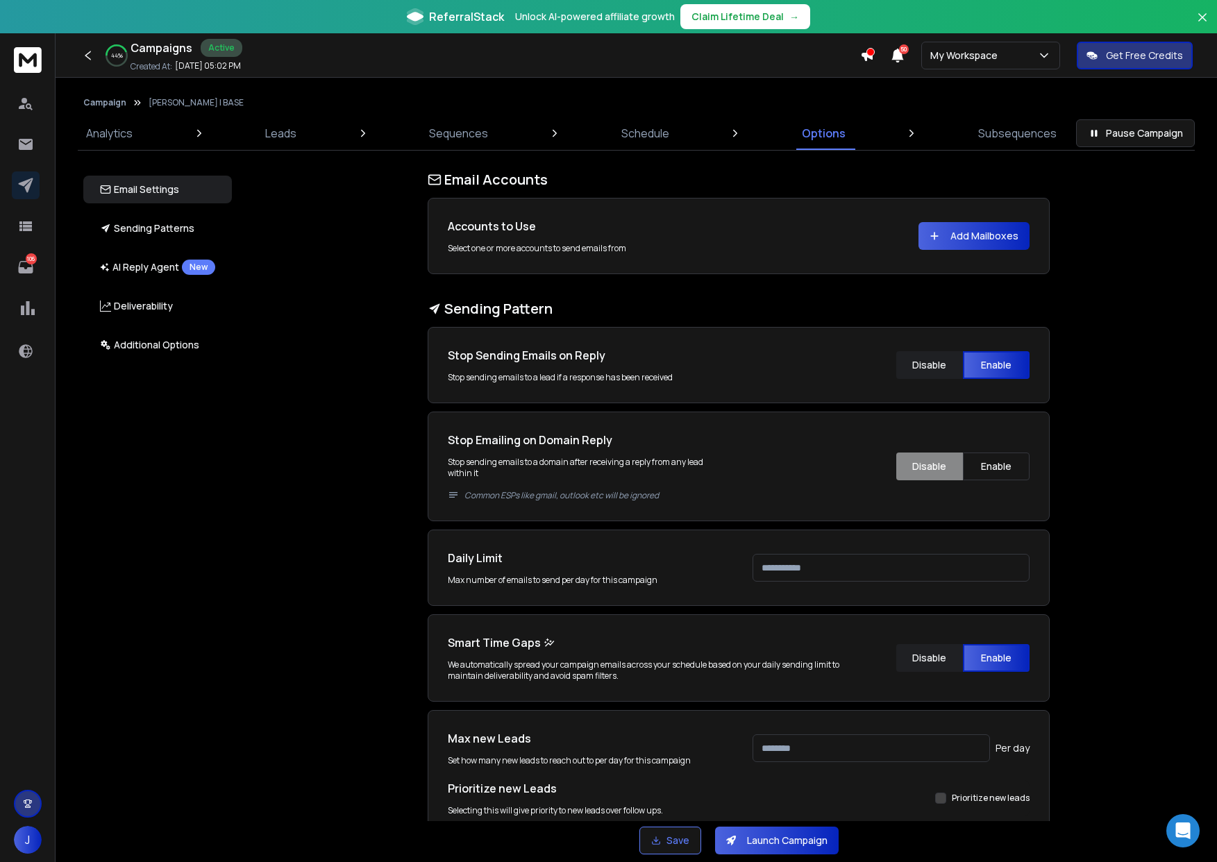
click at [981, 233] on button "Add Mailboxes" at bounding box center [973, 236] width 111 height 28
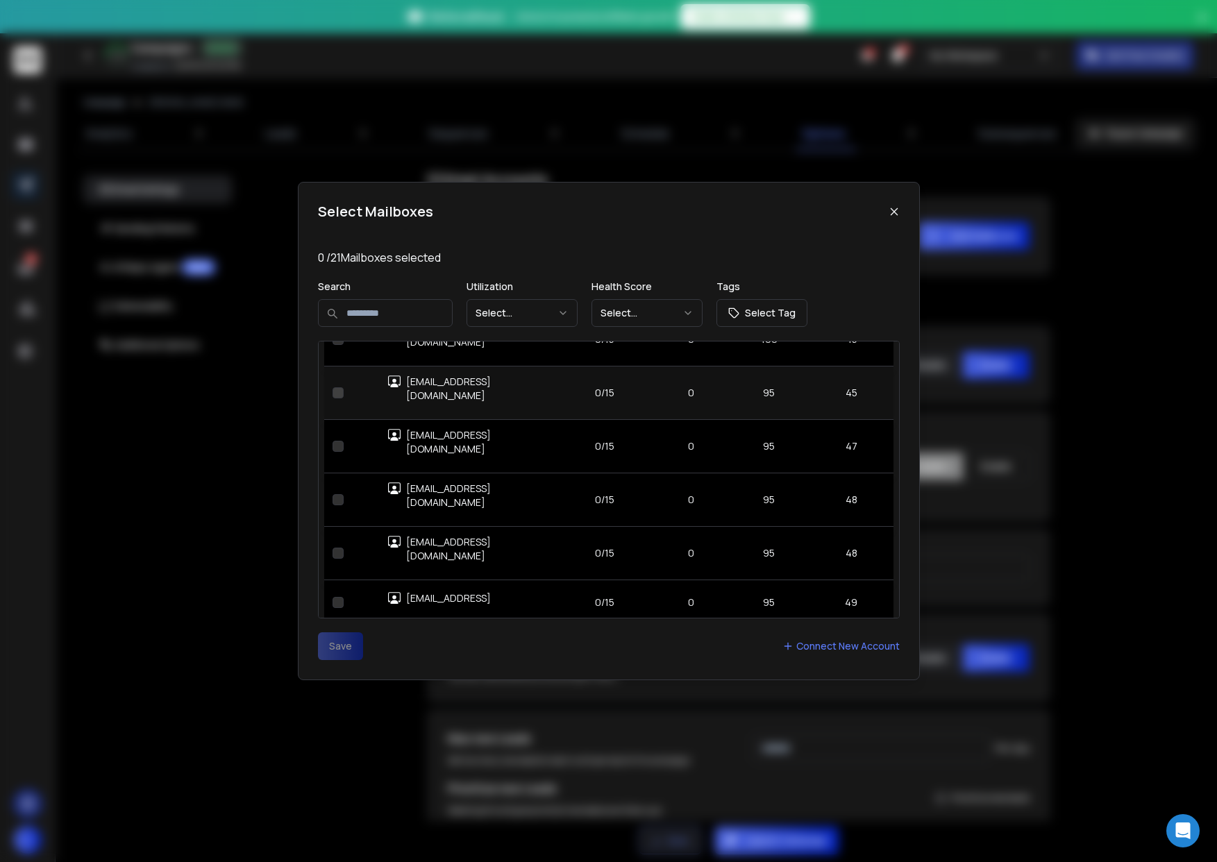
scroll to position [74, 0]
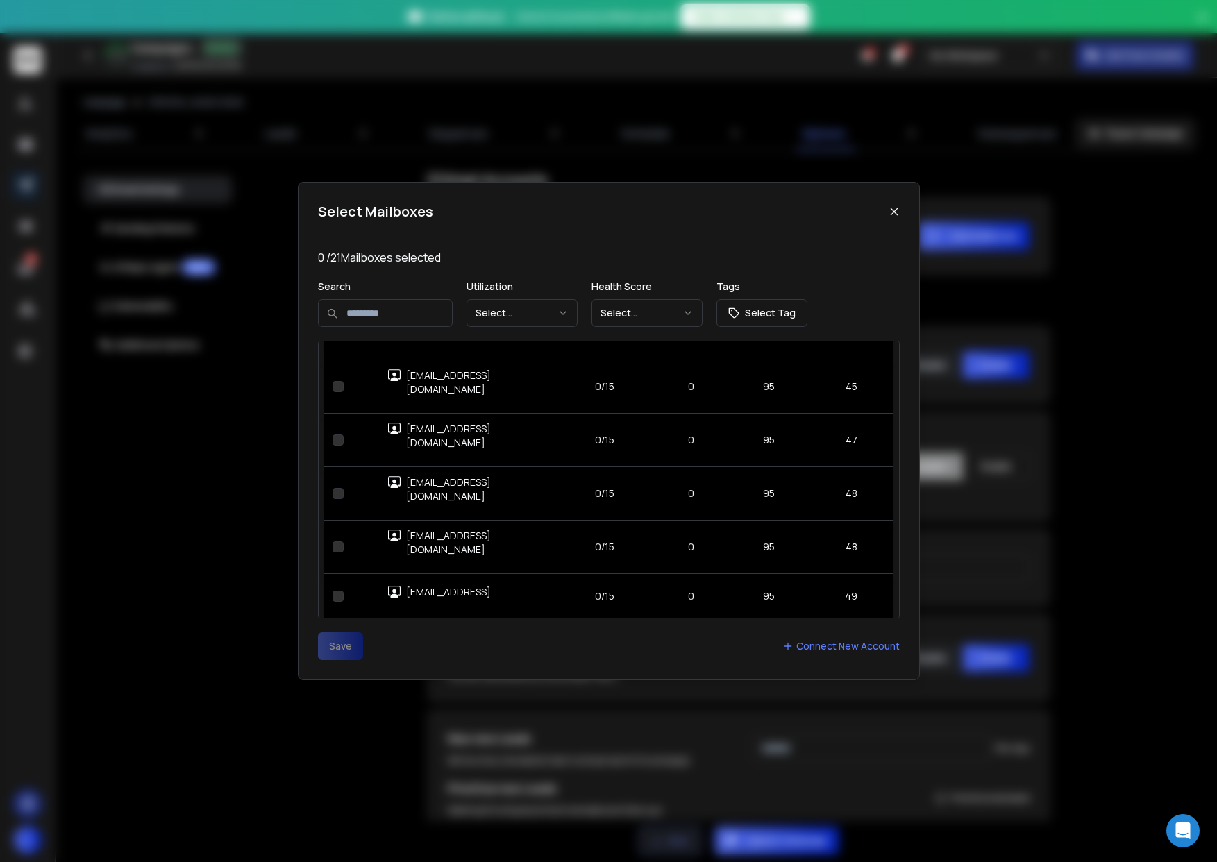
click at [401, 313] on input at bounding box center [385, 313] width 135 height 28
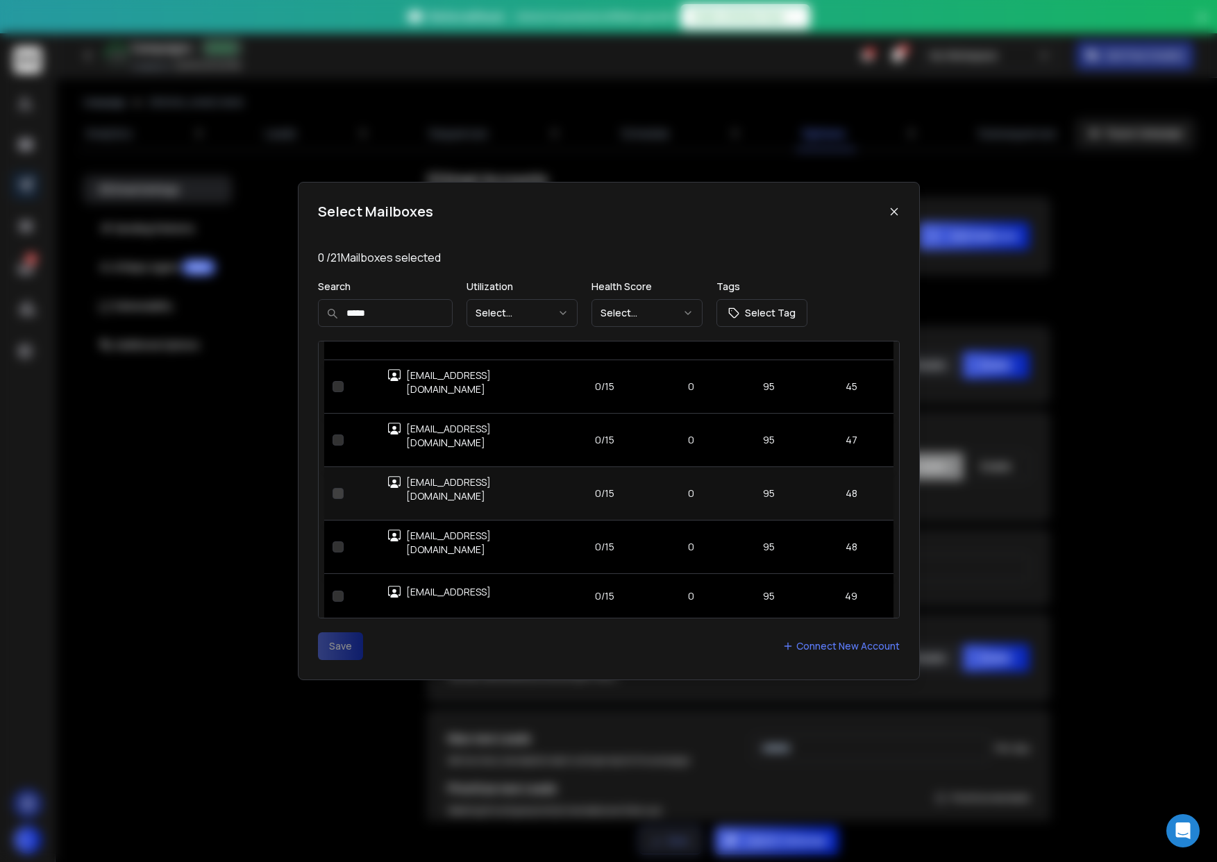
type input "*****"
click at [334, 488] on button "button" at bounding box center [337, 493] width 11 height 11
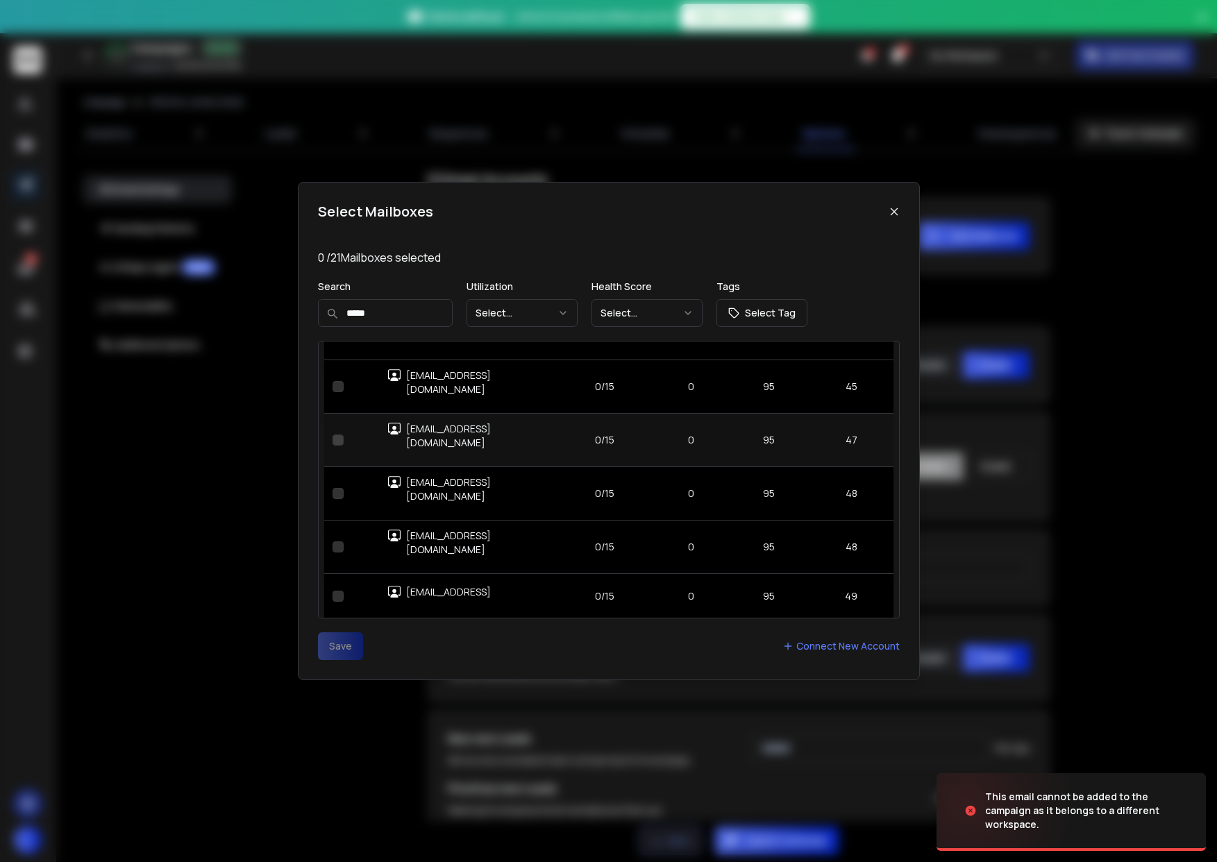
click at [337, 426] on td at bounding box center [352, 439] width 56 height 53
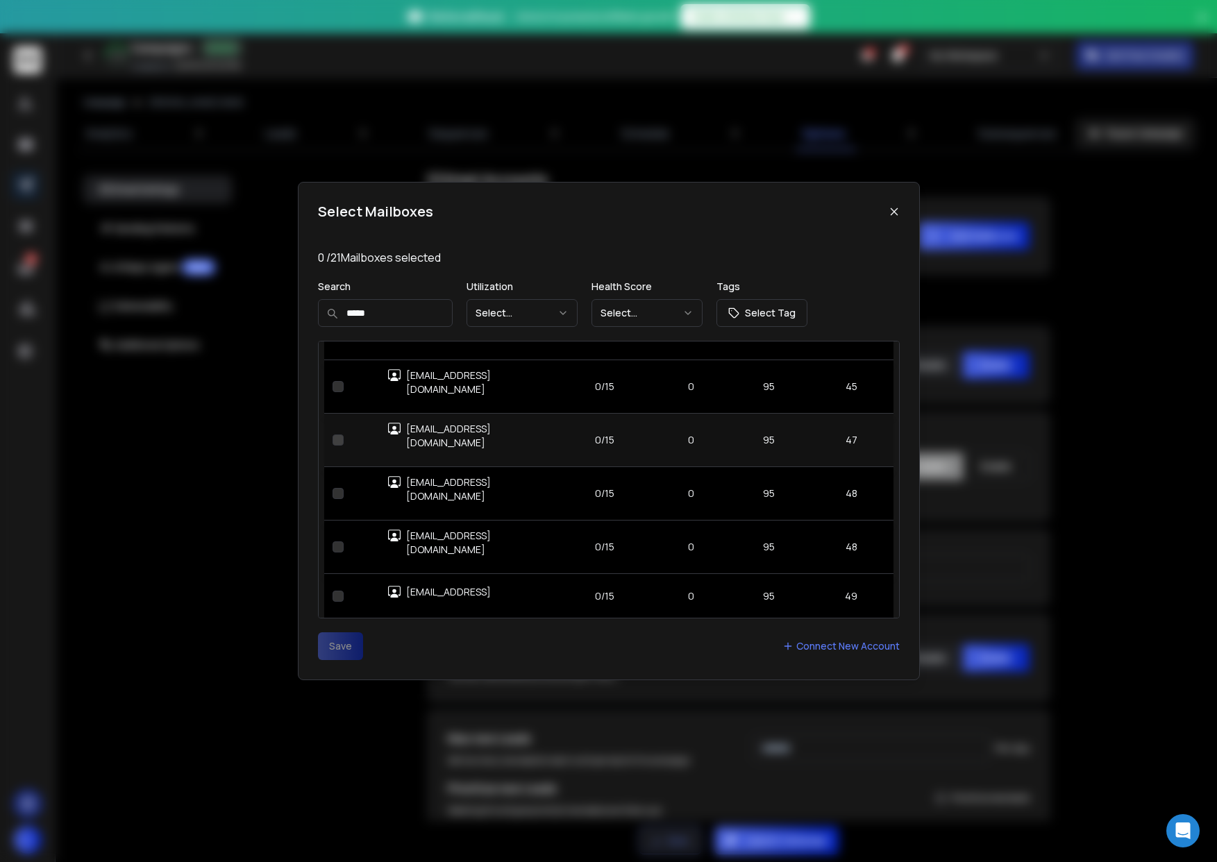
click at [337, 435] on button "button" at bounding box center [337, 440] width 11 height 11
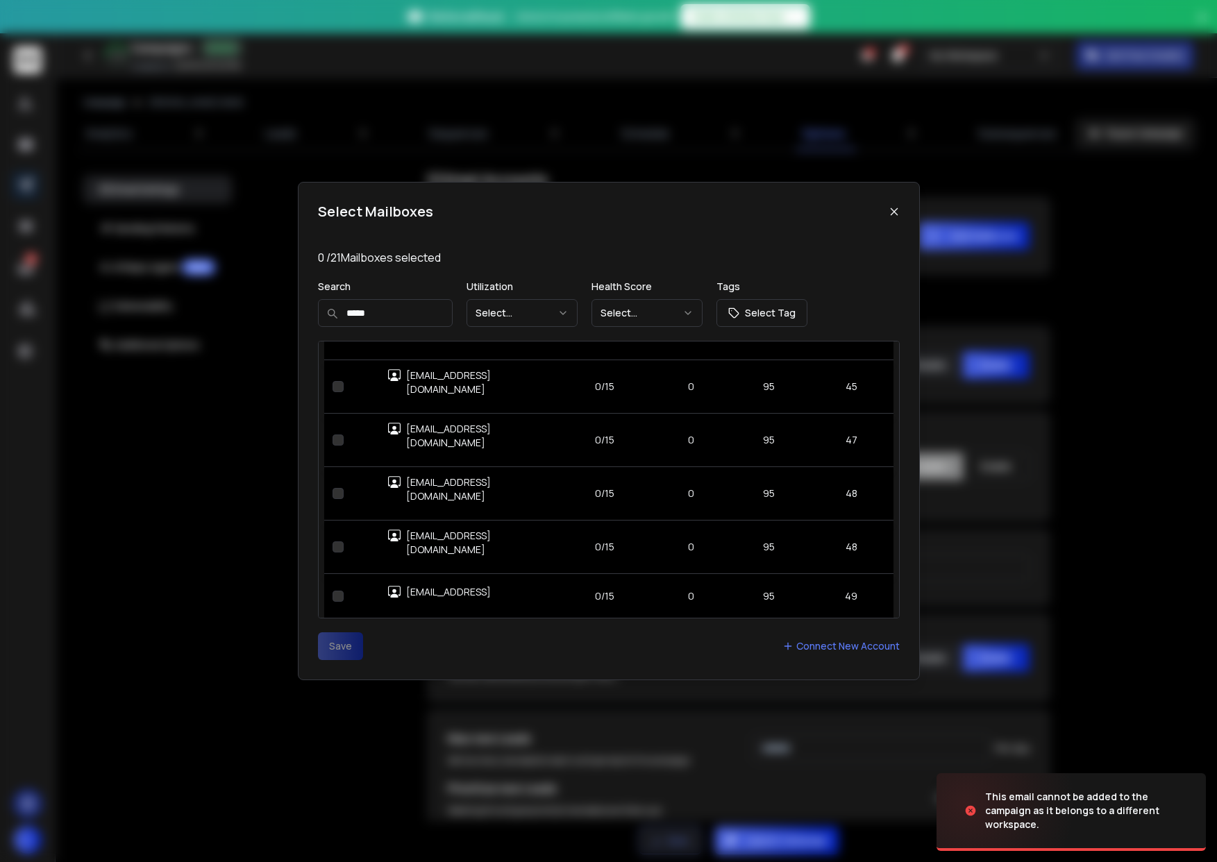
click at [902, 213] on div "Select Mailboxes 0 / 21 Mailboxes selected Search ***** Utilization Select... H…" at bounding box center [609, 431] width 622 height 498
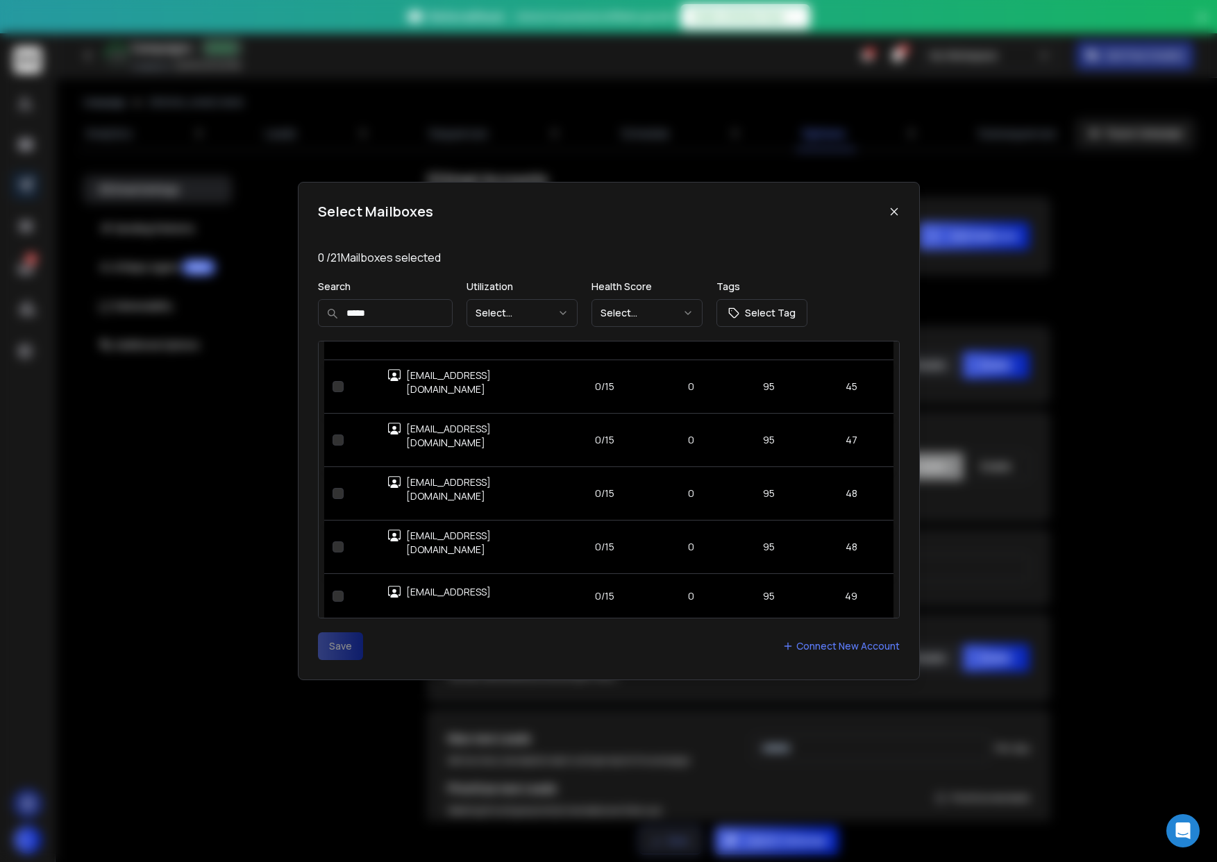
click at [896, 212] on icon at bounding box center [893, 211] width 11 height 11
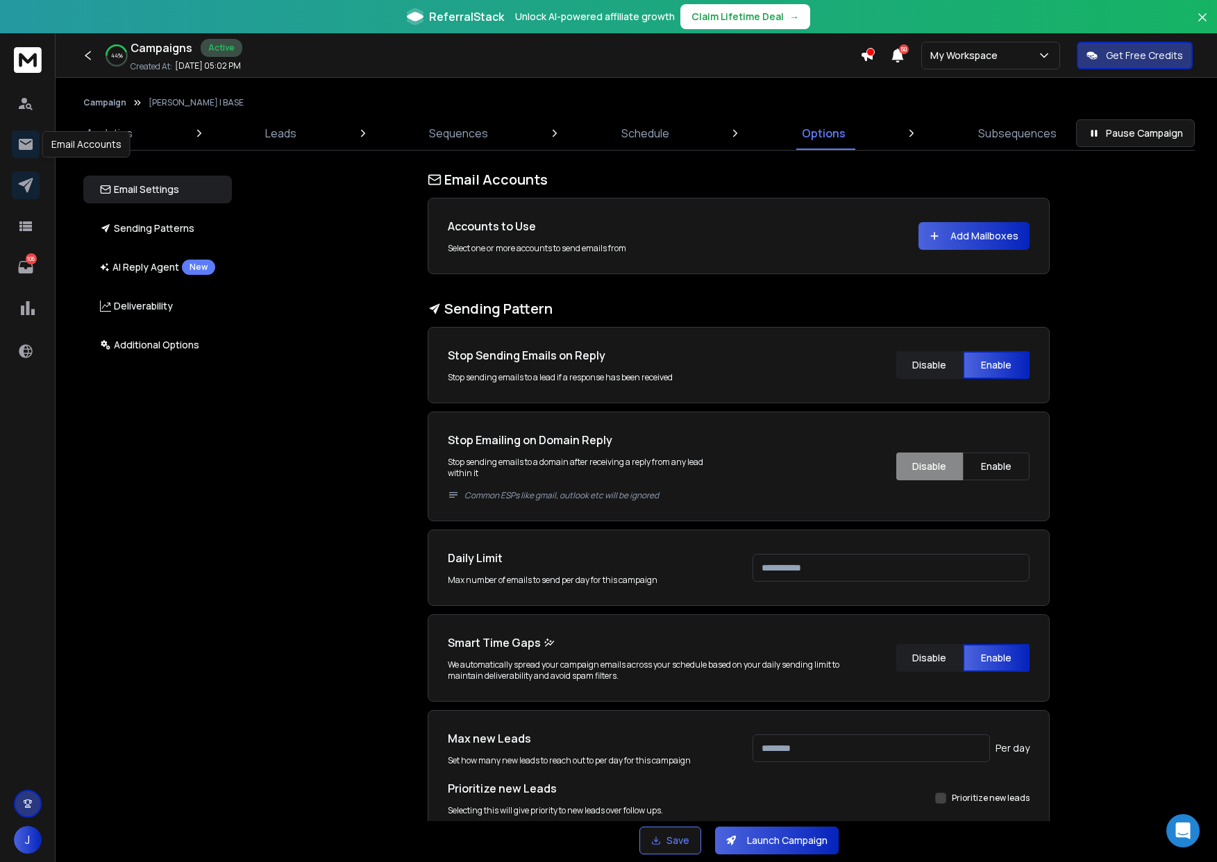
click at [28, 144] on icon at bounding box center [26, 144] width 14 height 11
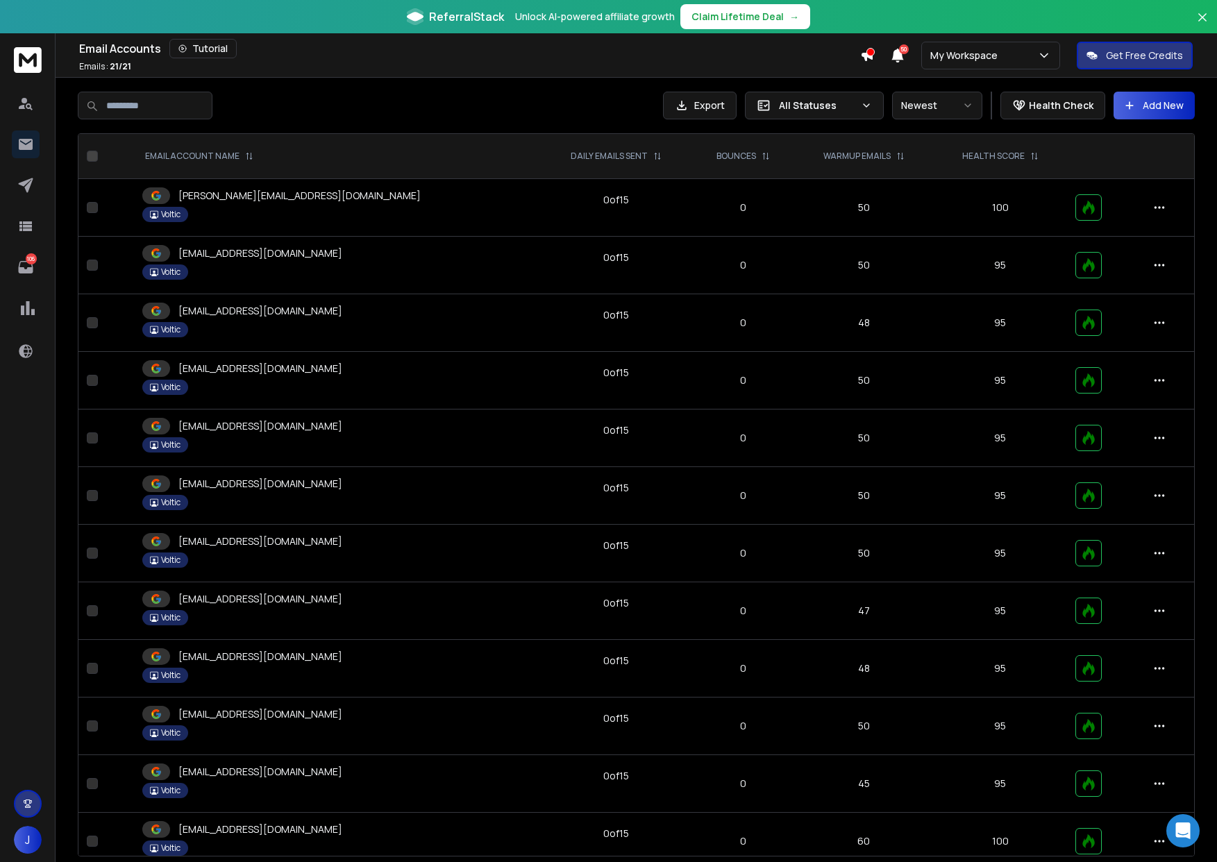
click at [153, 109] on input at bounding box center [145, 106] width 135 height 28
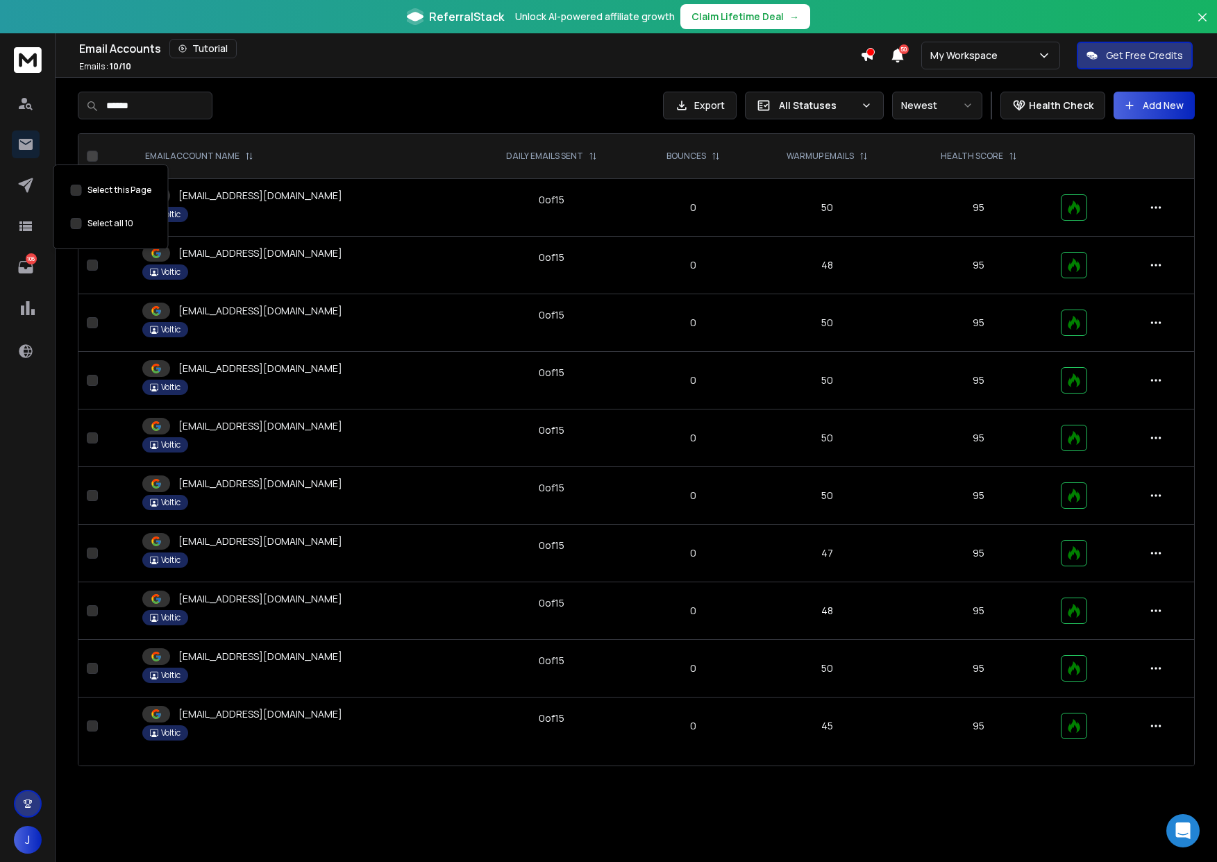
click at [90, 154] on button "Select this Page" at bounding box center [92, 156] width 11 height 11
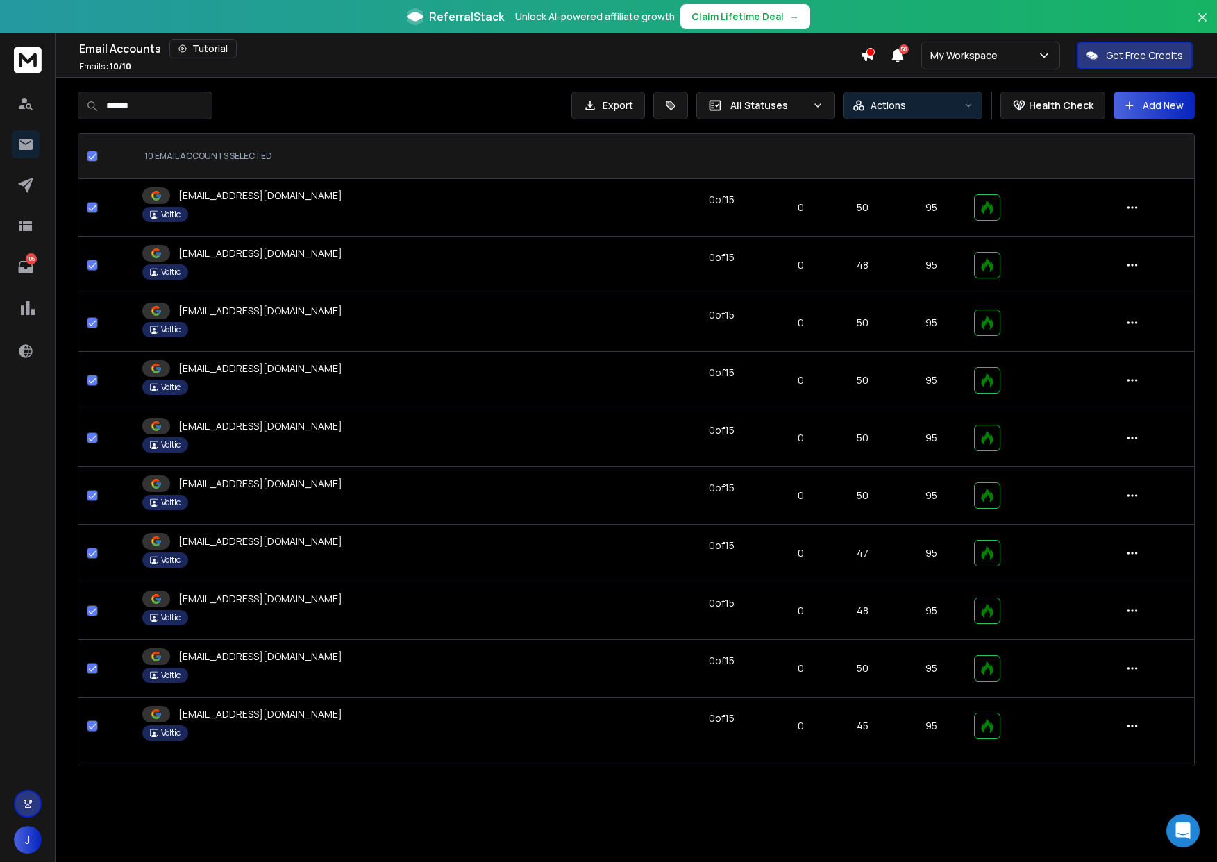
click at [957, 108] on div "Actions" at bounding box center [905, 106] width 106 height 14
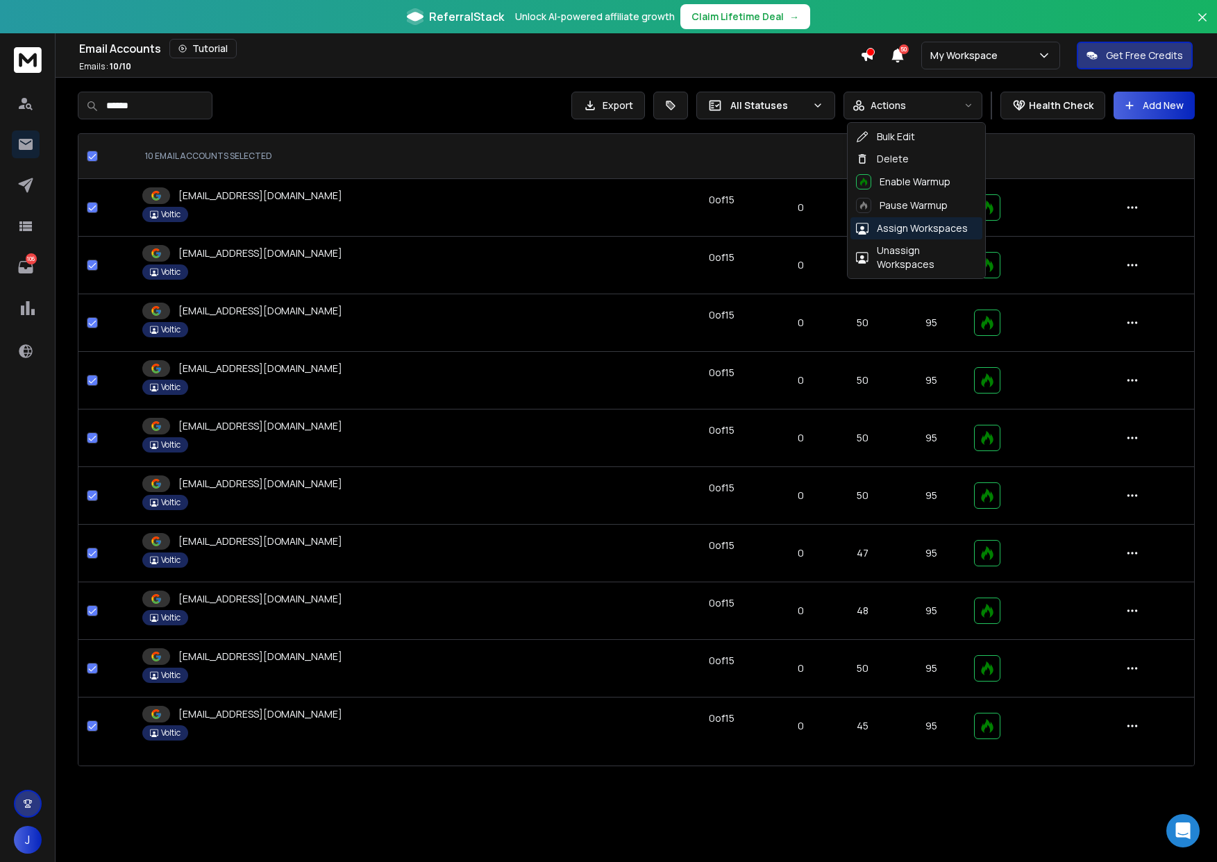
click at [941, 234] on div "Assign Workspaces" at bounding box center [912, 228] width 112 height 14
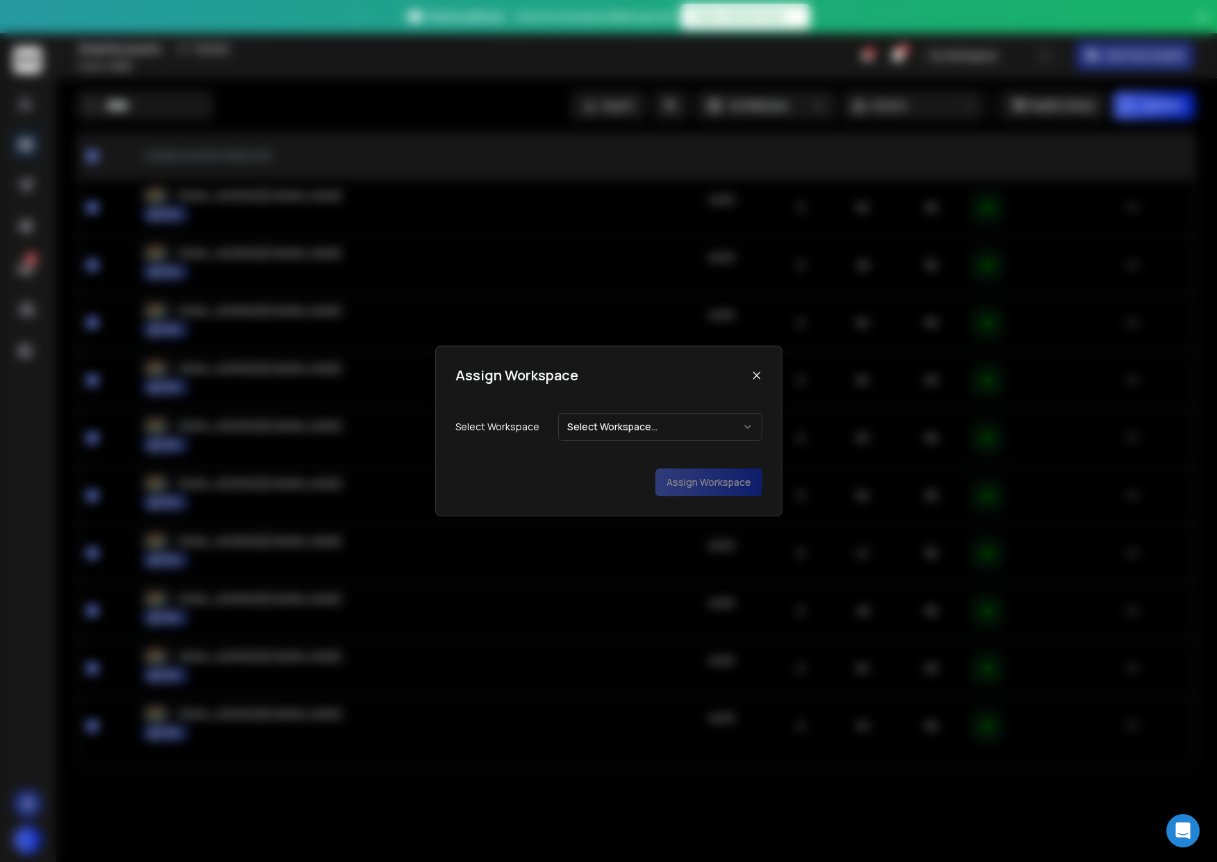
click at [666, 428] on button "Select Workspace..." at bounding box center [659, 427] width 203 height 28
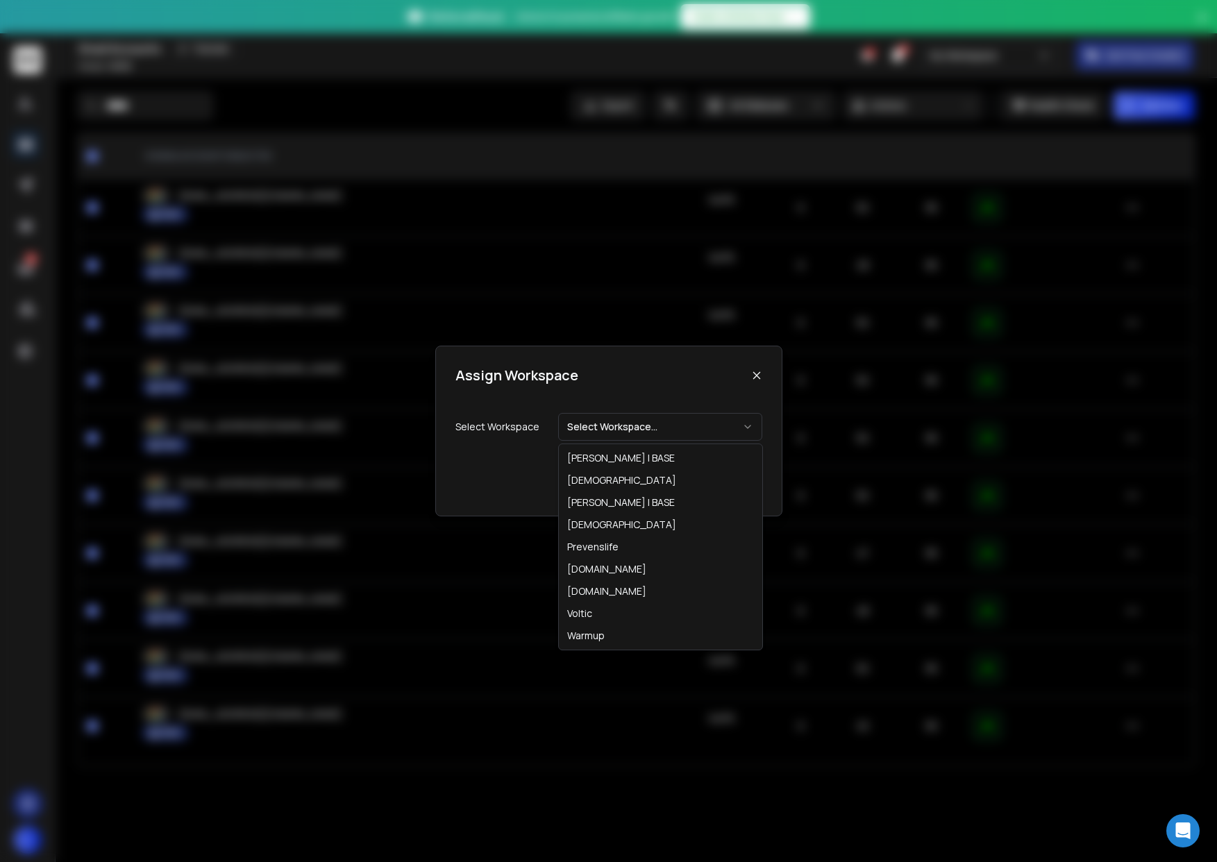
click at [698, 371] on div "Assign Workspace" at bounding box center [608, 375] width 307 height 19
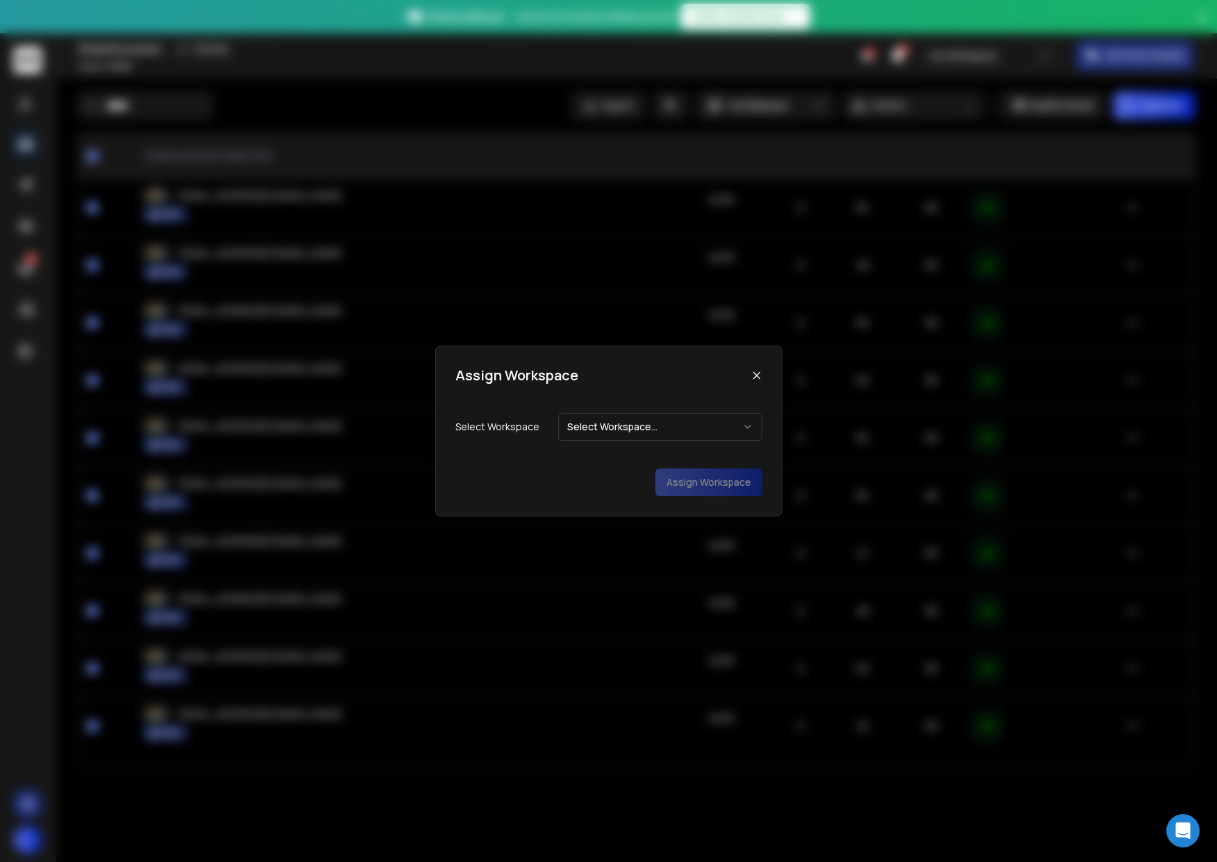
click at [749, 377] on div "Assign Workspace" at bounding box center [608, 375] width 307 height 19
click at [753, 377] on icon at bounding box center [756, 375] width 11 height 11
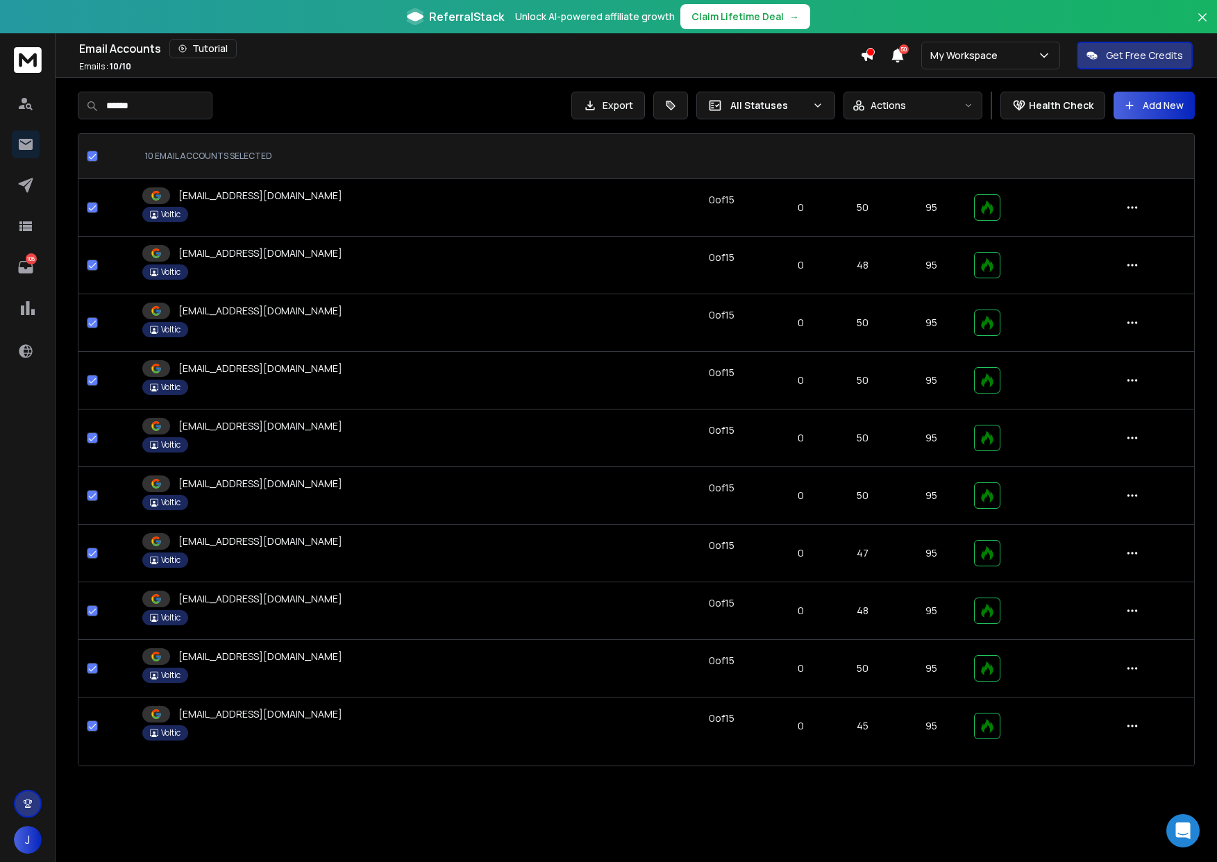
click at [178, 105] on input "******" at bounding box center [145, 106] width 135 height 28
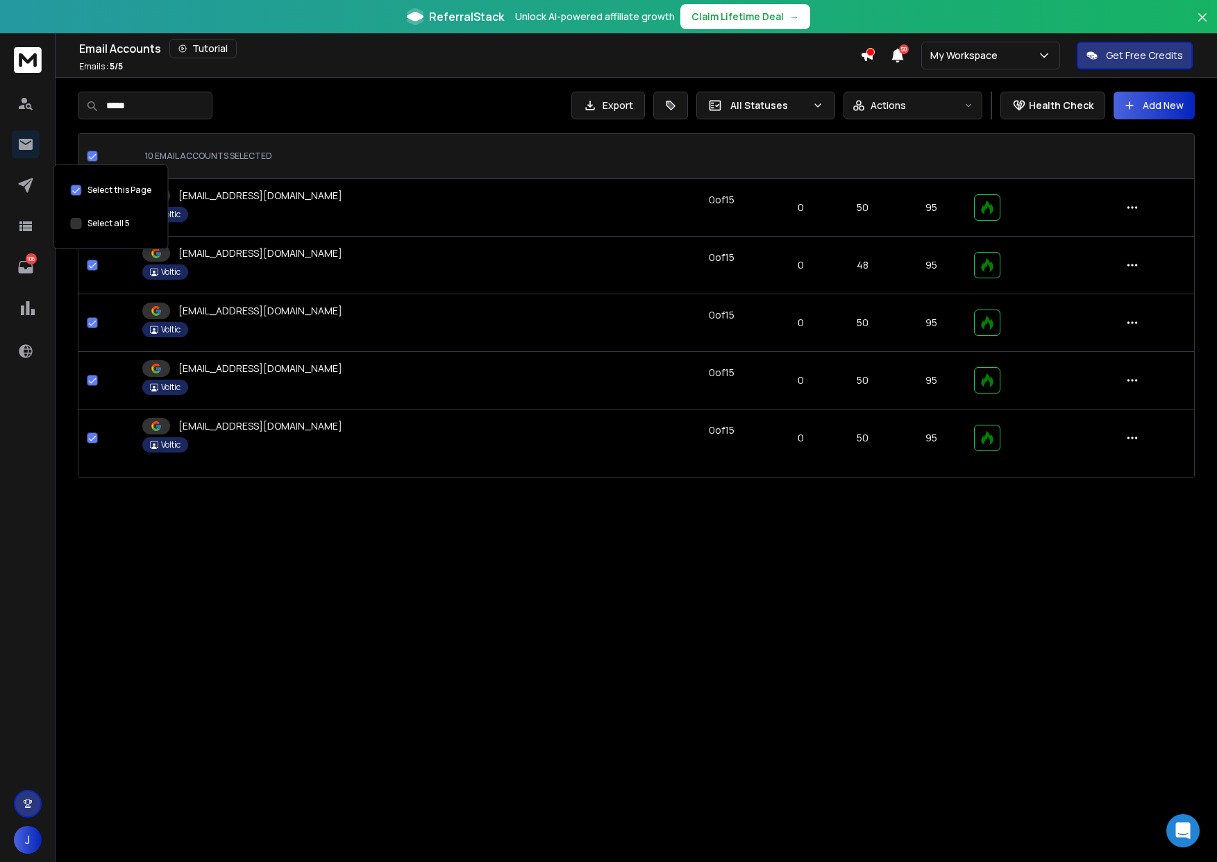
type input "*****"
click at [92, 157] on button "Select this Page" at bounding box center [92, 156] width 11 height 11
click at [87, 149] on th at bounding box center [106, 156] width 56 height 45
click at [98, 157] on div at bounding box center [110, 156] width 47 height 11
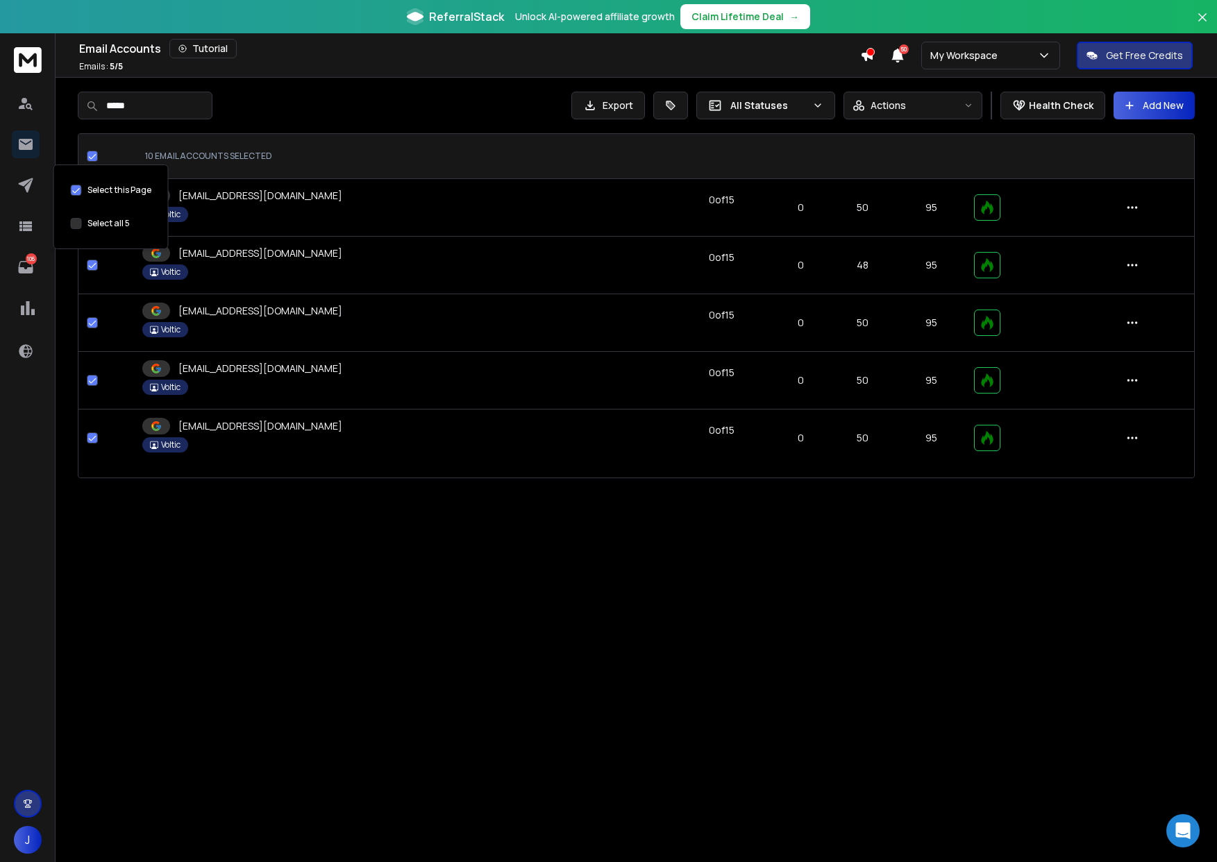
click at [93, 158] on button "Select this Page" at bounding box center [92, 156] width 11 height 11
click at [144, 154] on th "5 EMAIL ACCOUNTS SELECTED" at bounding box center [402, 156] width 537 height 45
click at [271, 490] on div "***** Export All Statuses Actions Health Check Add New ***** 5 EMAIL ACCOUNTS S…" at bounding box center [636, 285] width 1161 height 414
click at [95, 156] on button "Select this Page" at bounding box center [92, 156] width 11 height 11
click at [943, 103] on div "Actions" at bounding box center [905, 106] width 106 height 14
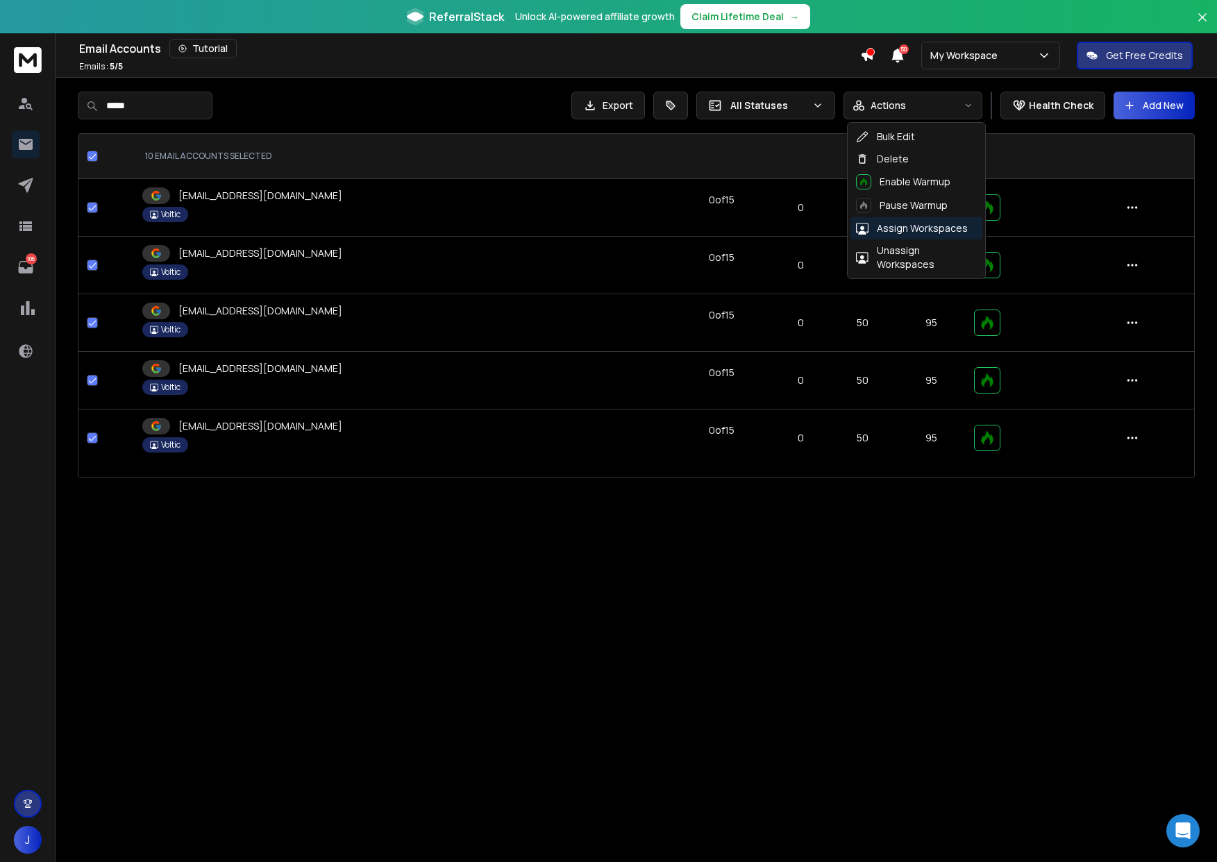
click at [904, 230] on div "Assign Workspaces" at bounding box center [912, 228] width 112 height 14
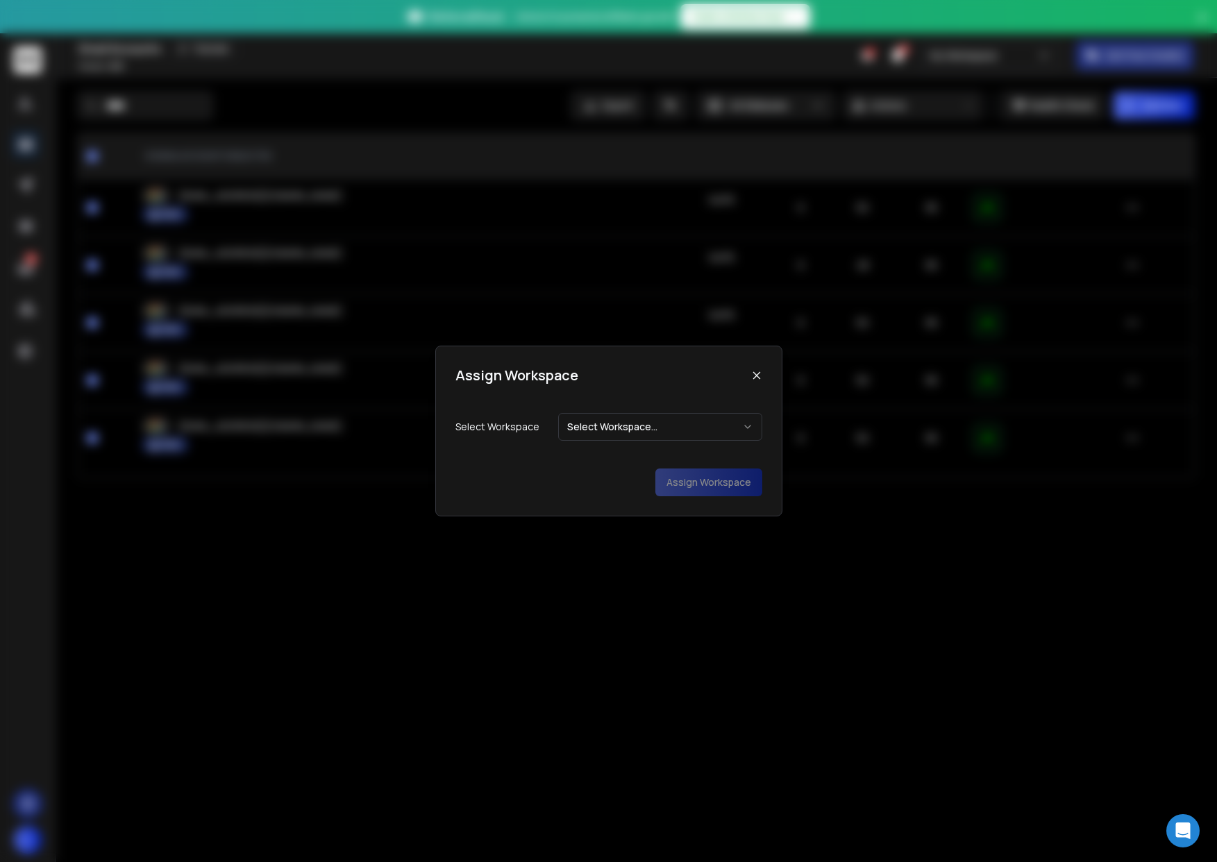
click at [657, 430] on button "Select Workspace..." at bounding box center [659, 427] width 203 height 28
click at [691, 489] on button "Assign Workspace" at bounding box center [708, 483] width 107 height 28
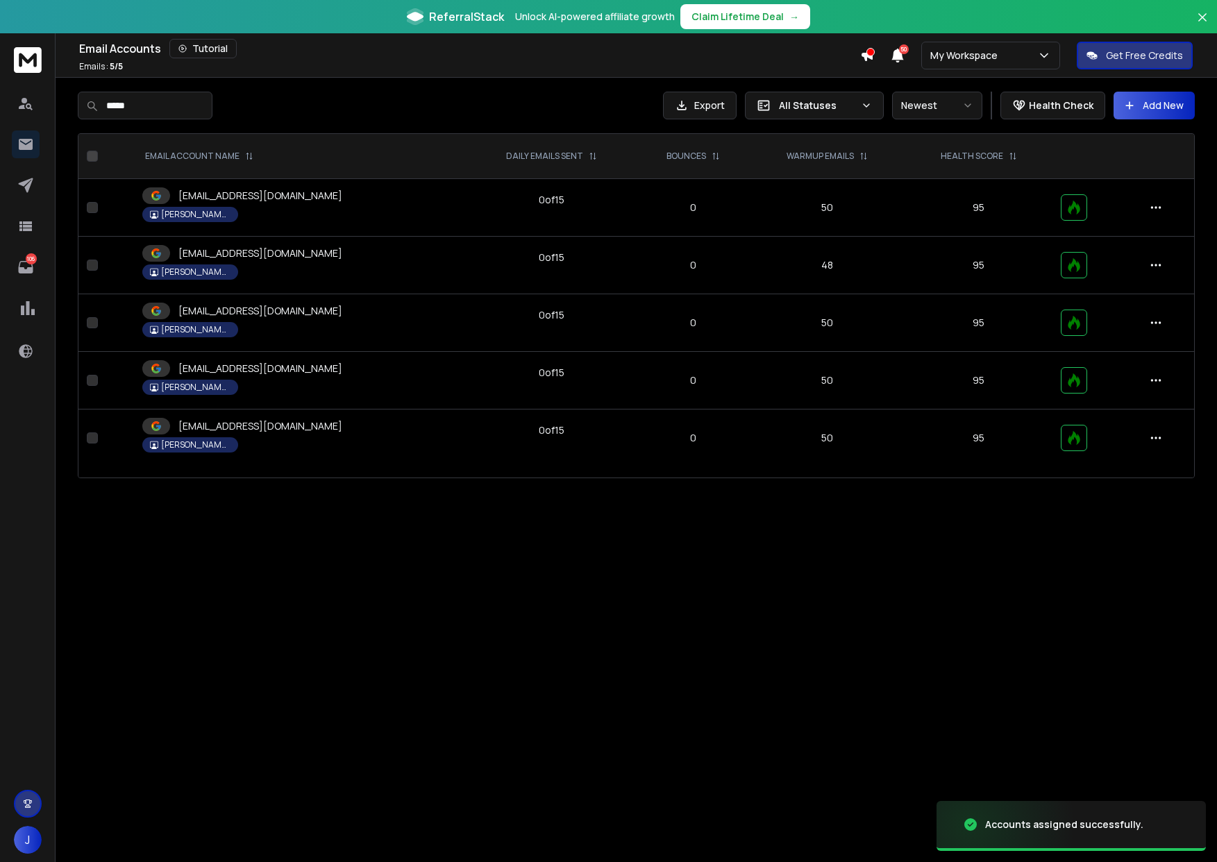
click at [462, 605] on div "ReferralStack Unlock AI-powered affiliate growth Lifetime Deals available! Clai…" at bounding box center [608, 431] width 1217 height 862
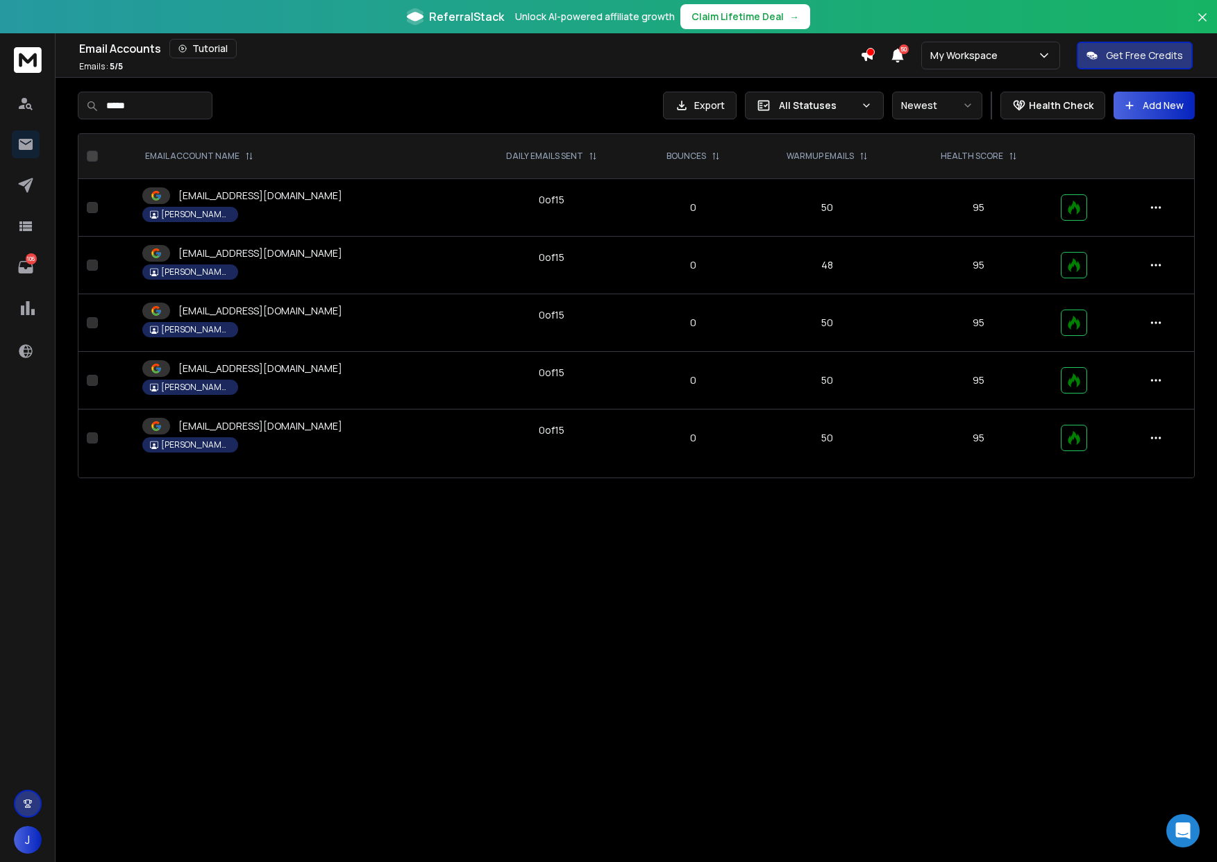
click at [180, 106] on input "*****" at bounding box center [145, 106] width 135 height 28
type input "*****"
click at [96, 156] on button "Select this Page" at bounding box center [92, 156] width 11 height 11
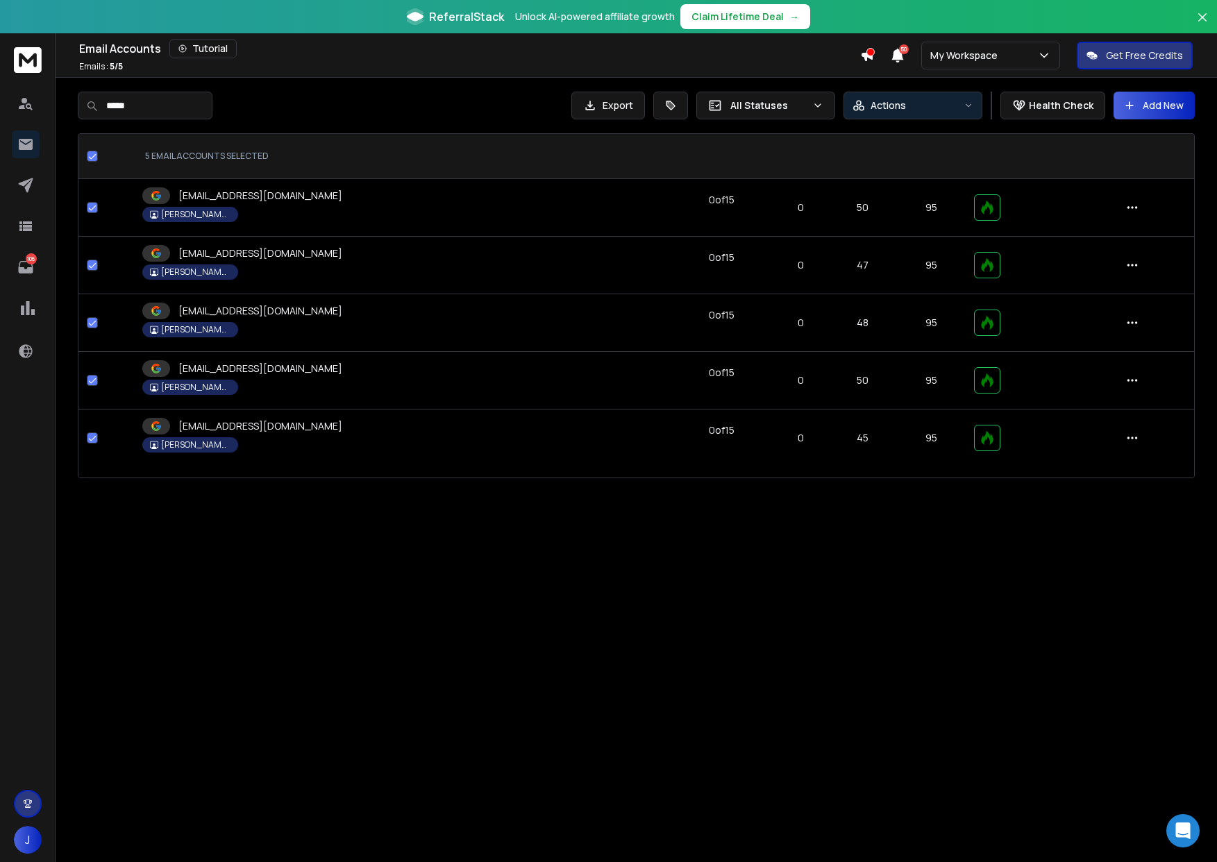
click at [932, 111] on div "Actions" at bounding box center [905, 106] width 106 height 14
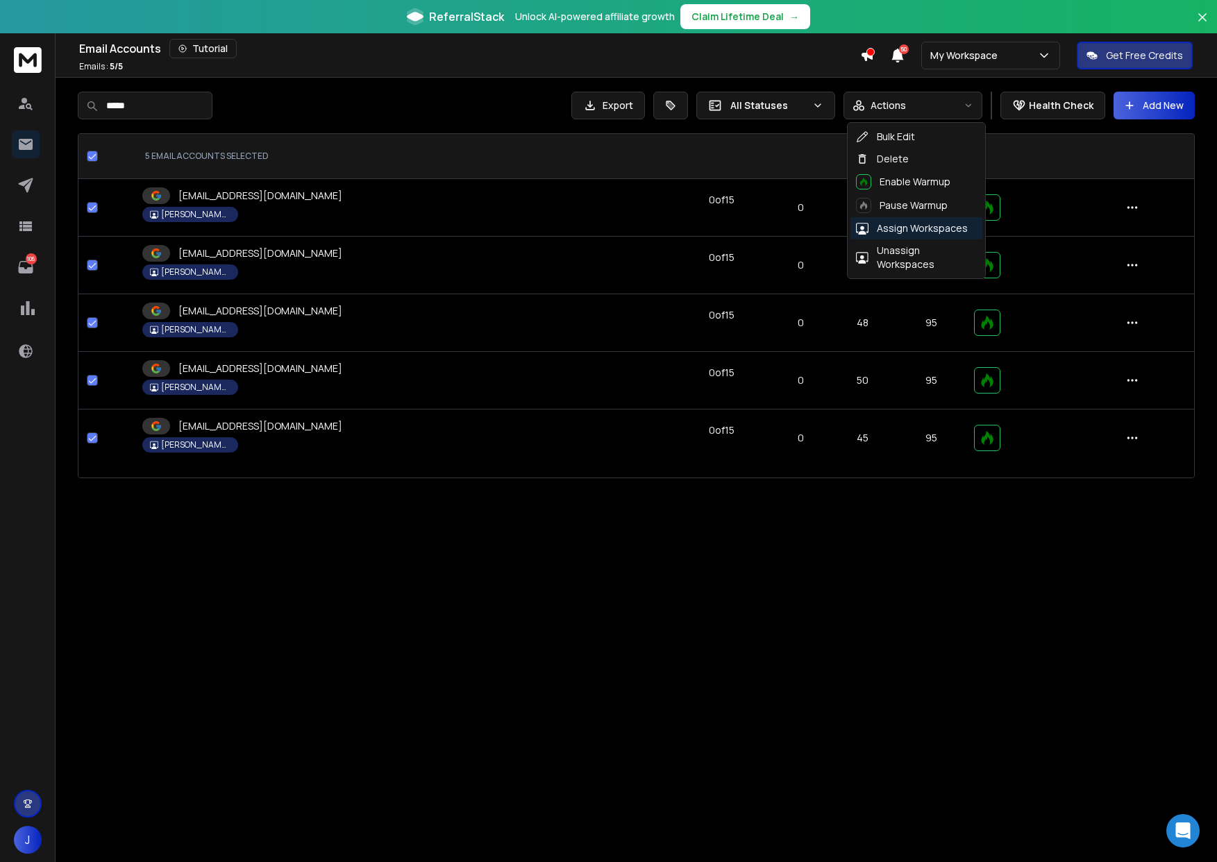
click at [896, 222] on div "Assign Workspaces" at bounding box center [912, 228] width 112 height 14
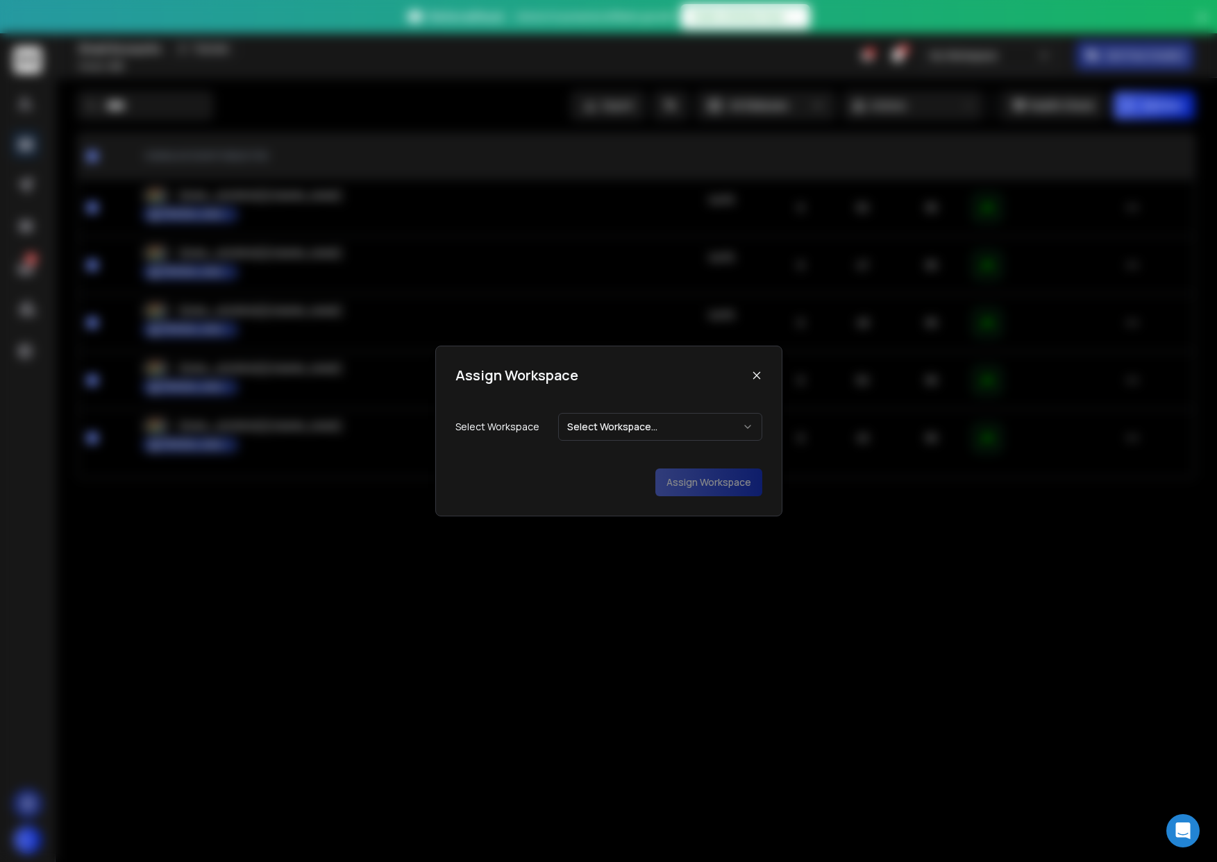
click at [629, 423] on button "Select Workspace..." at bounding box center [659, 427] width 203 height 28
click at [704, 482] on button "Assign Workspace" at bounding box center [708, 483] width 107 height 28
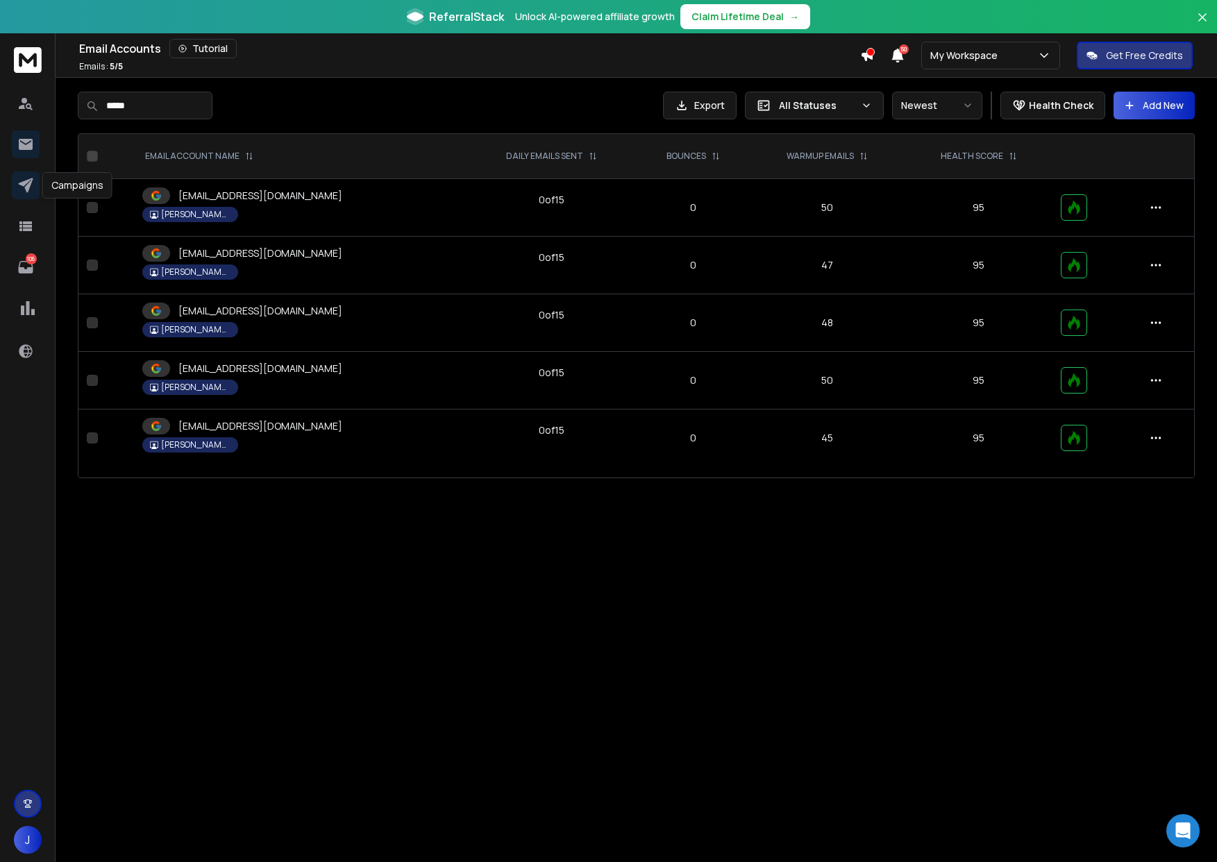
click at [27, 183] on icon at bounding box center [25, 185] width 17 height 17
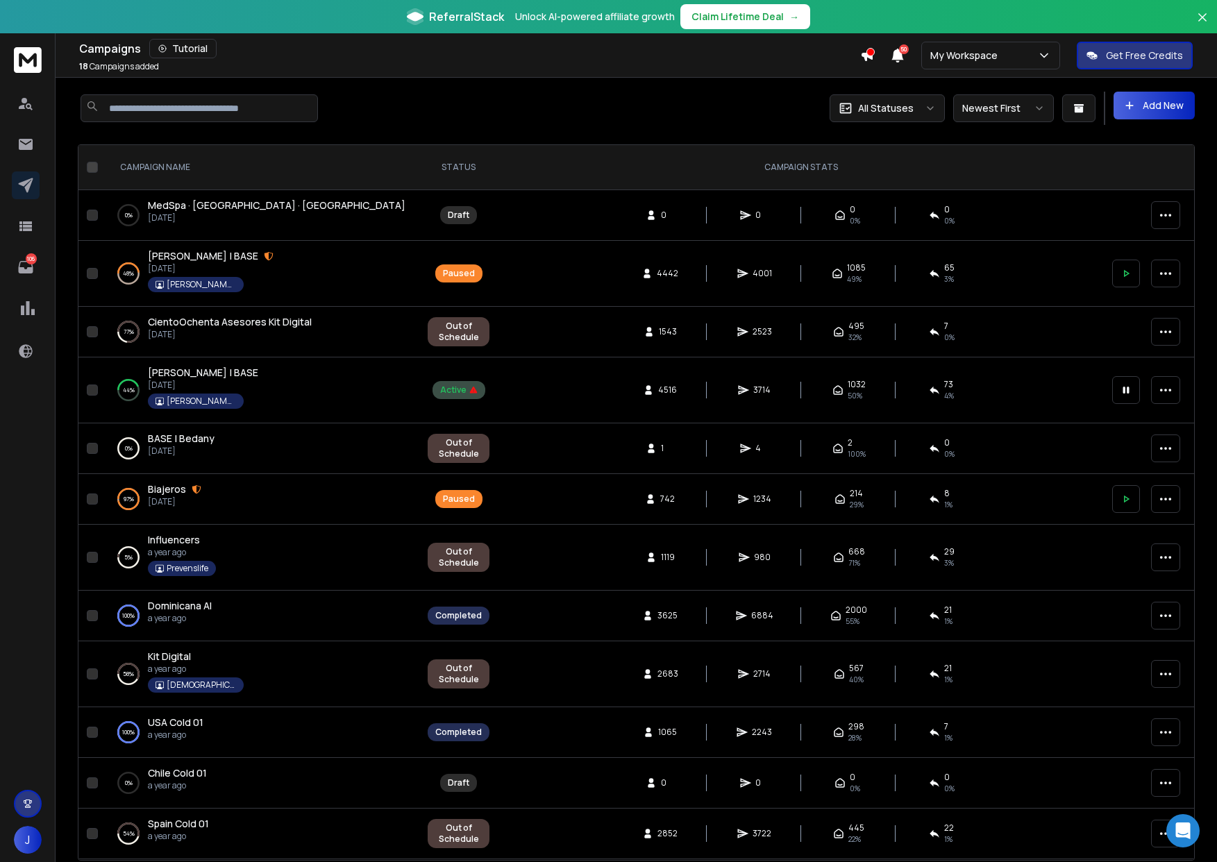
click at [506, 388] on div "4516 3714 1032 50 % 73 4 %" at bounding box center [800, 390] width 589 height 22
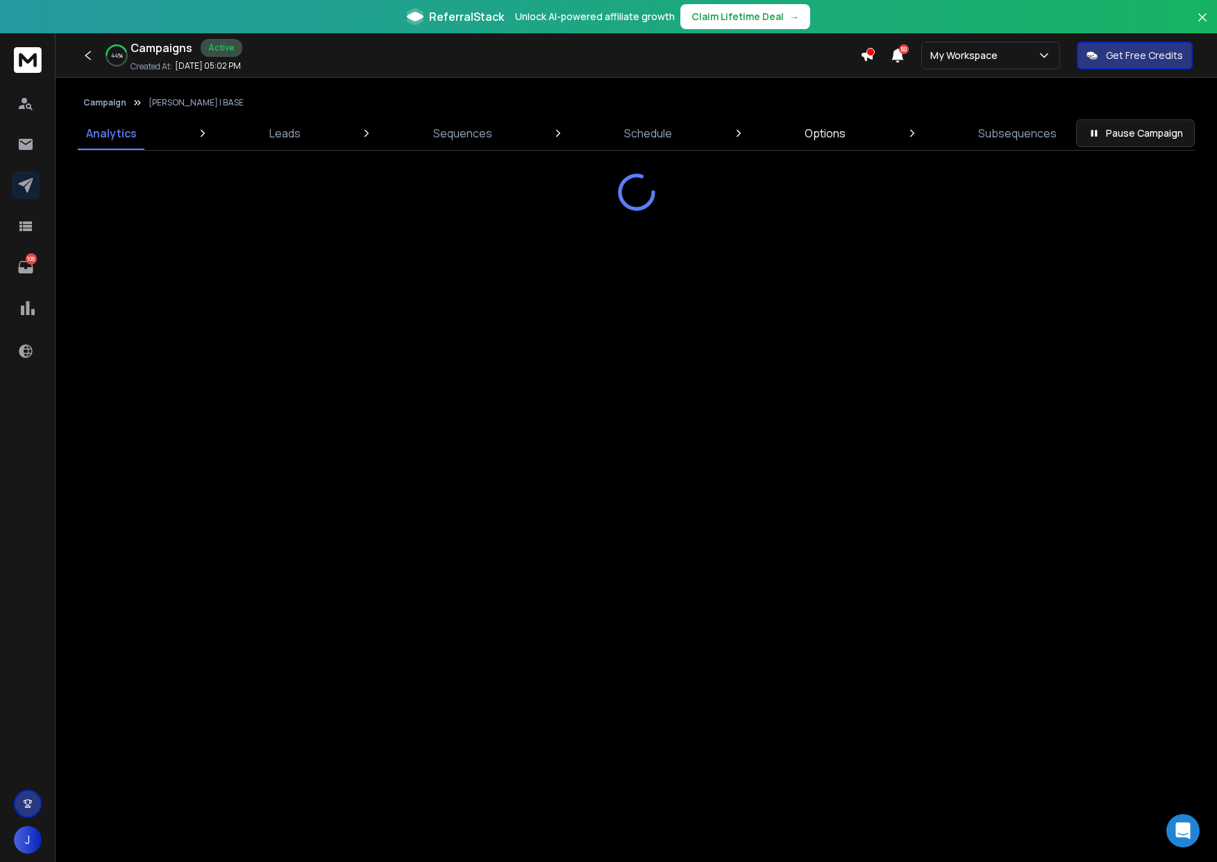
click at [827, 134] on p "Options" at bounding box center [824, 133] width 41 height 17
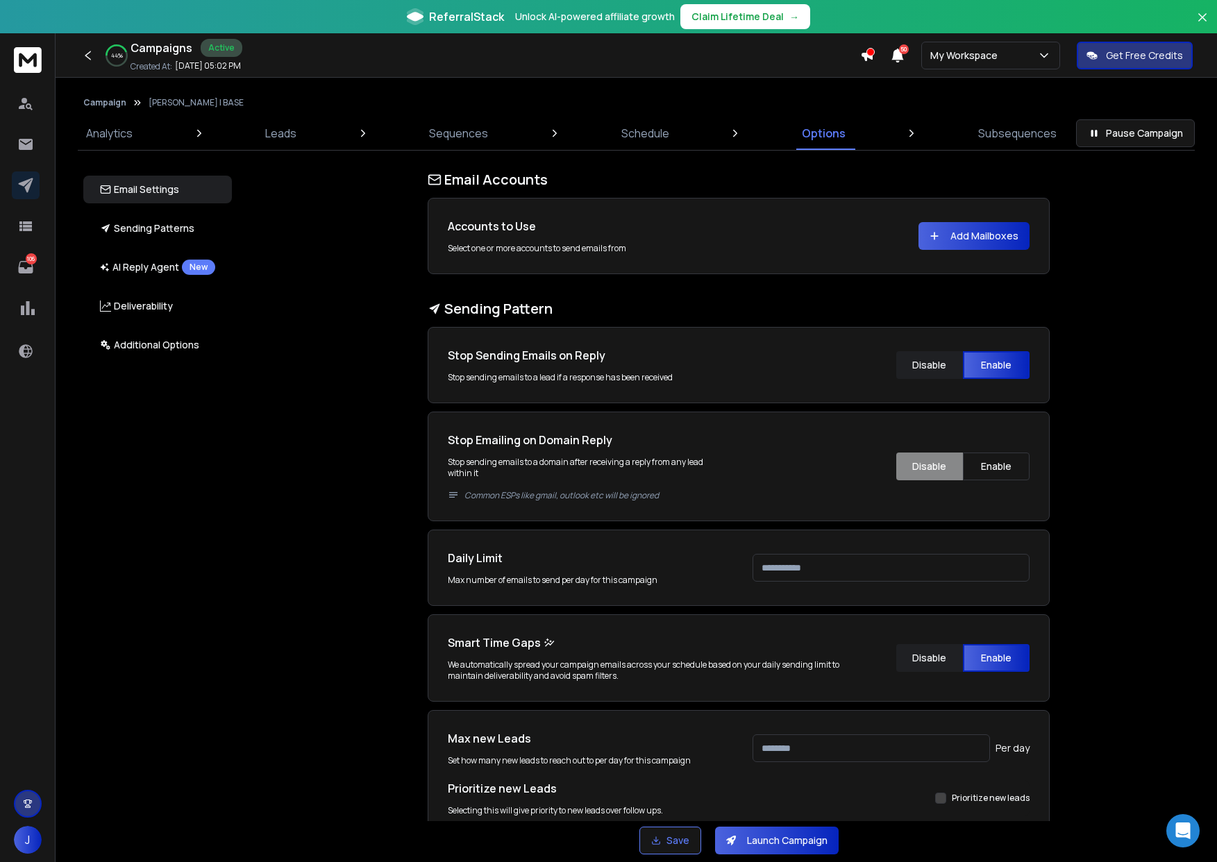
click at [938, 242] on button "Add Mailboxes" at bounding box center [973, 236] width 111 height 28
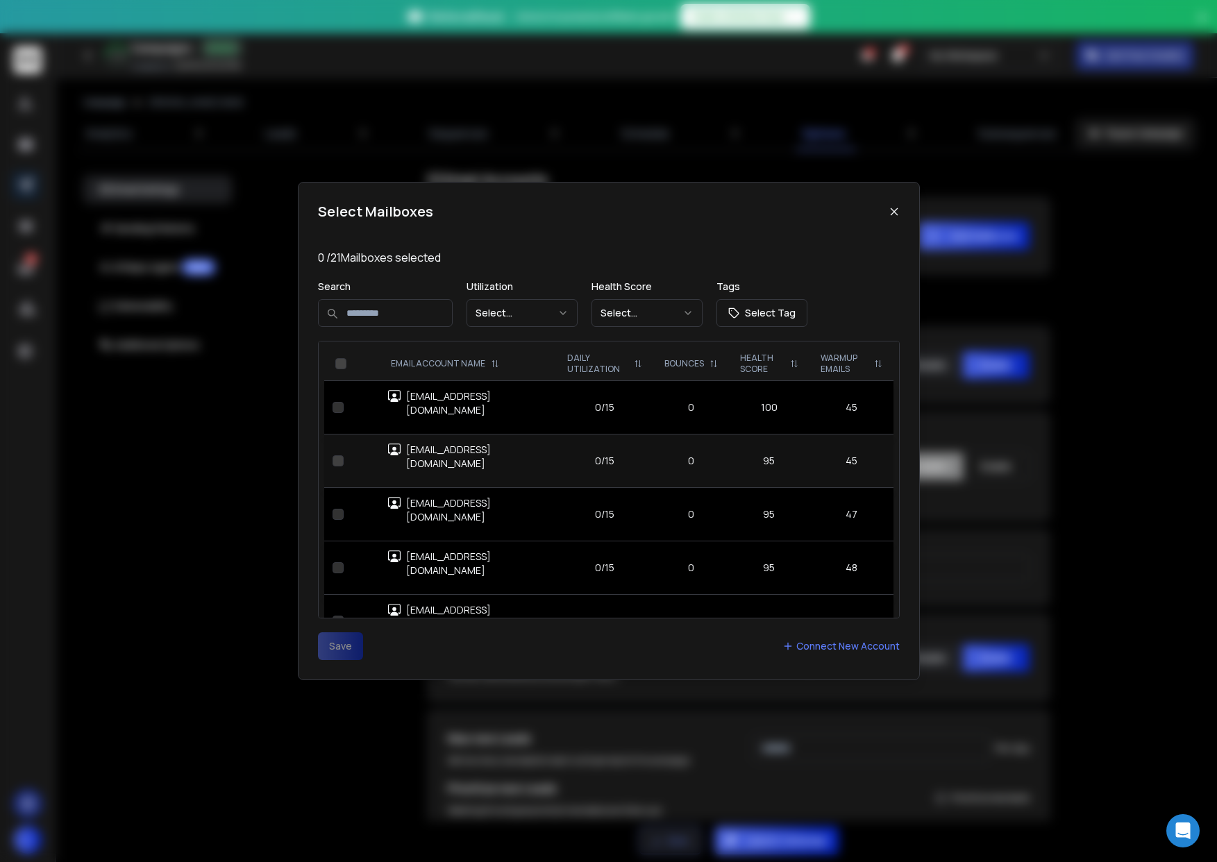
click at [331, 449] on td at bounding box center [352, 460] width 56 height 53
click at [335, 455] on button "button" at bounding box center [337, 460] width 11 height 11
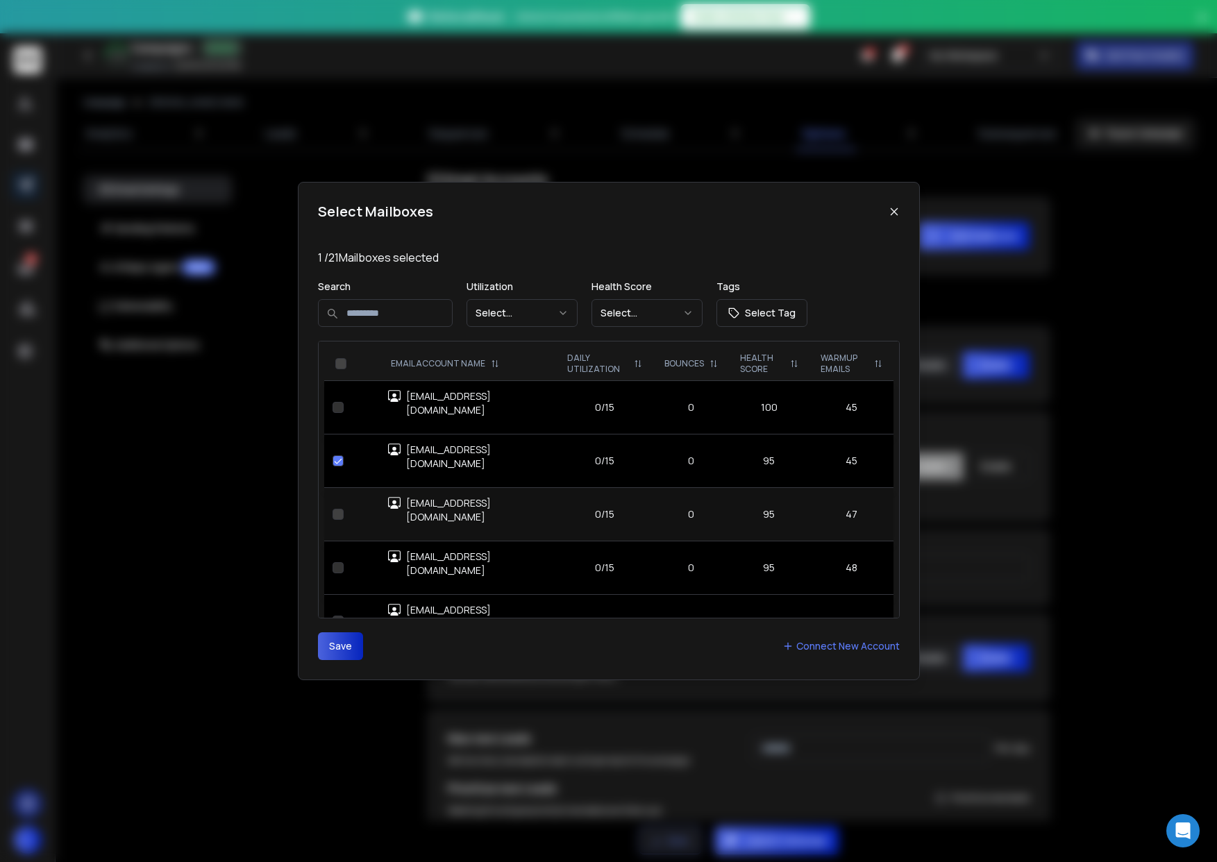
click at [337, 509] on button "button" at bounding box center [337, 514] width 11 height 11
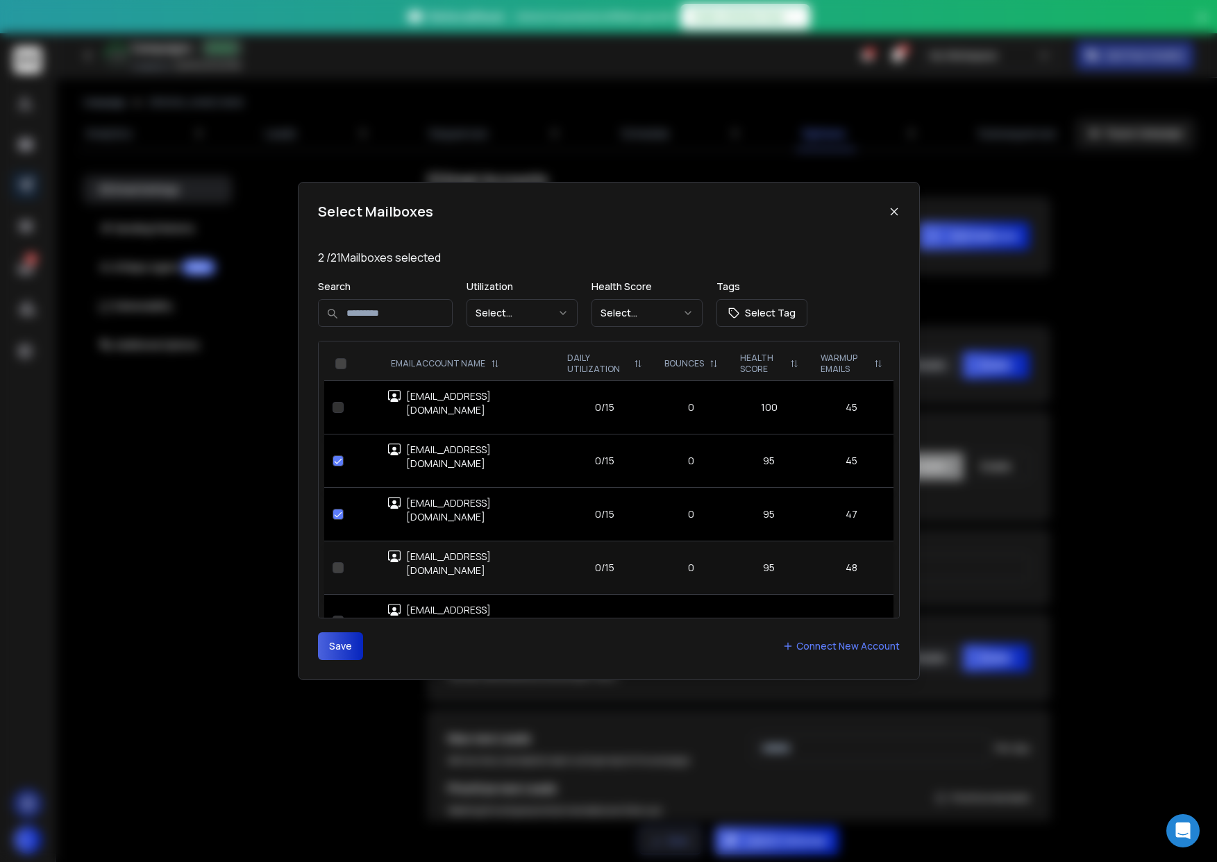
click at [336, 562] on button "button" at bounding box center [337, 567] width 11 height 11
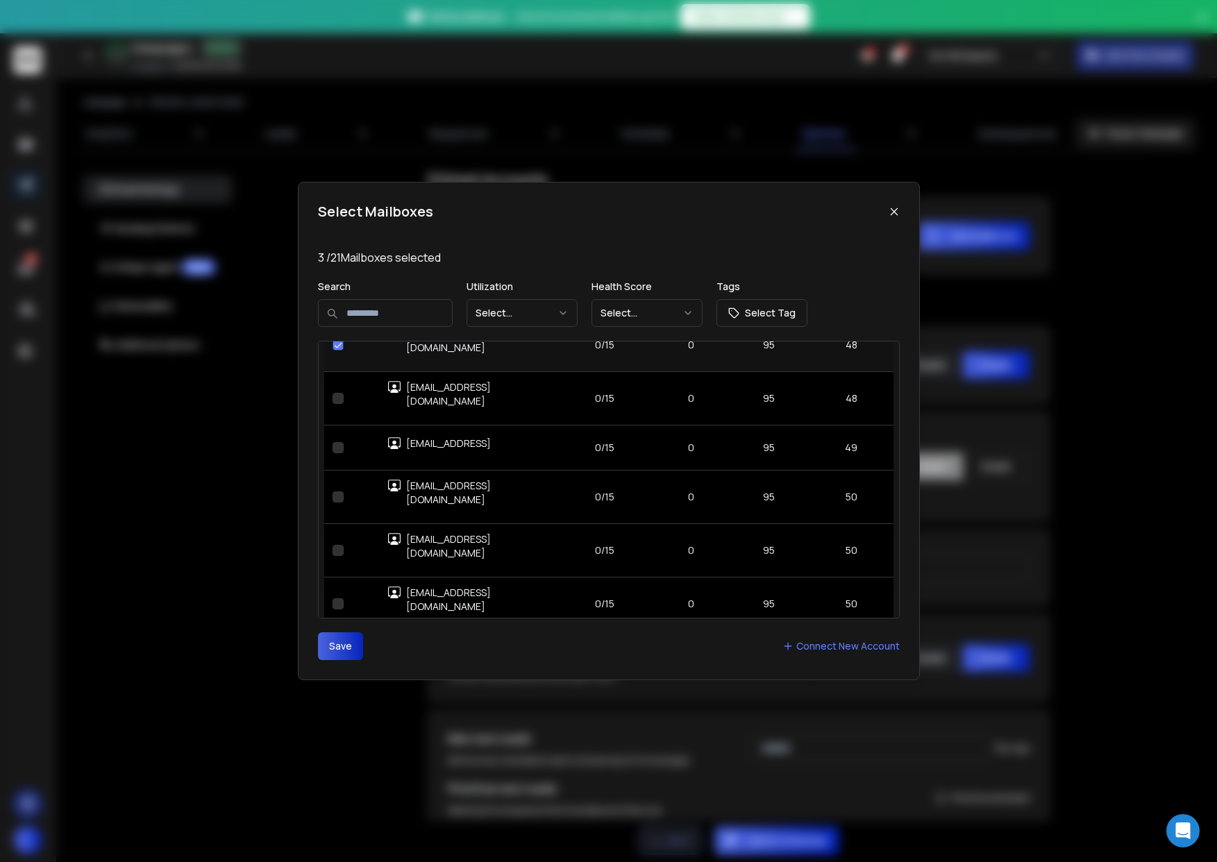
scroll to position [224, 0]
click at [391, 306] on input at bounding box center [385, 313] width 135 height 28
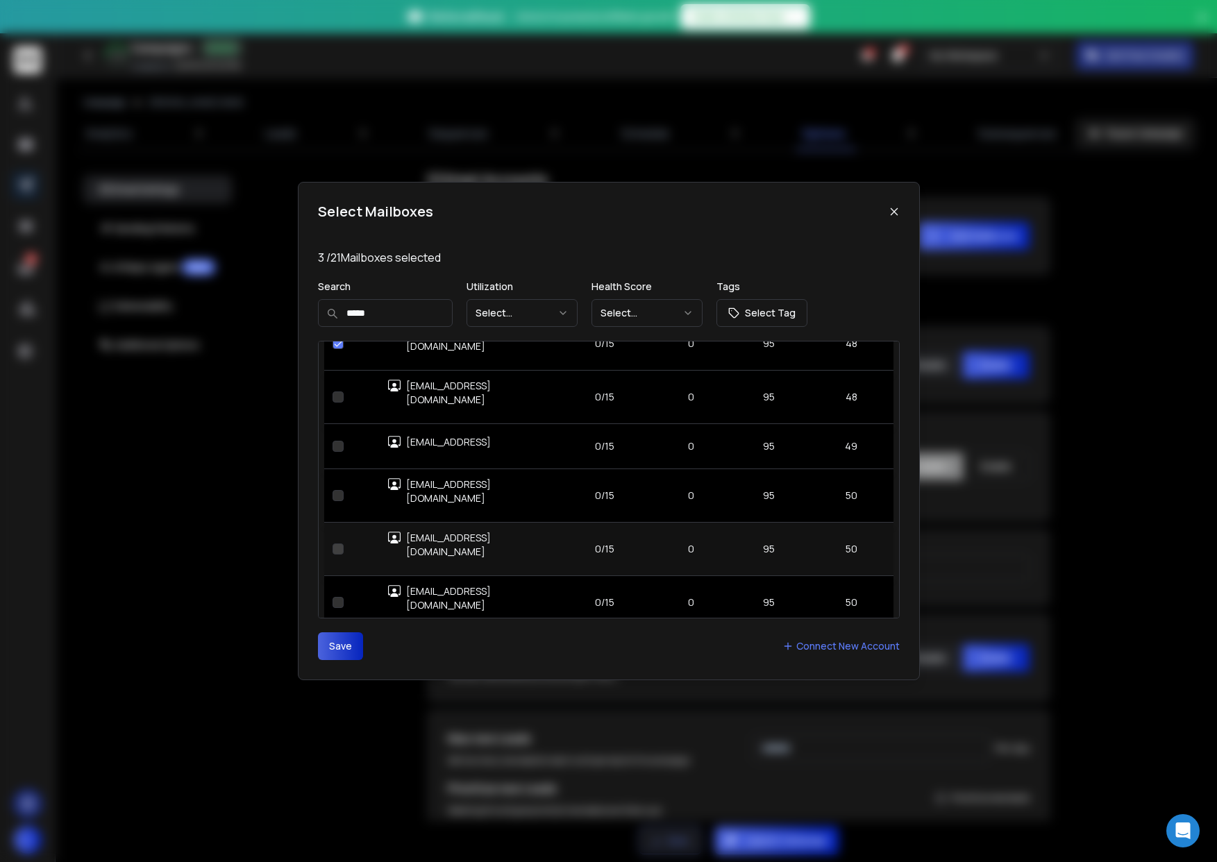
type input "*****"
click at [334, 544] on button "button" at bounding box center [337, 549] width 11 height 11
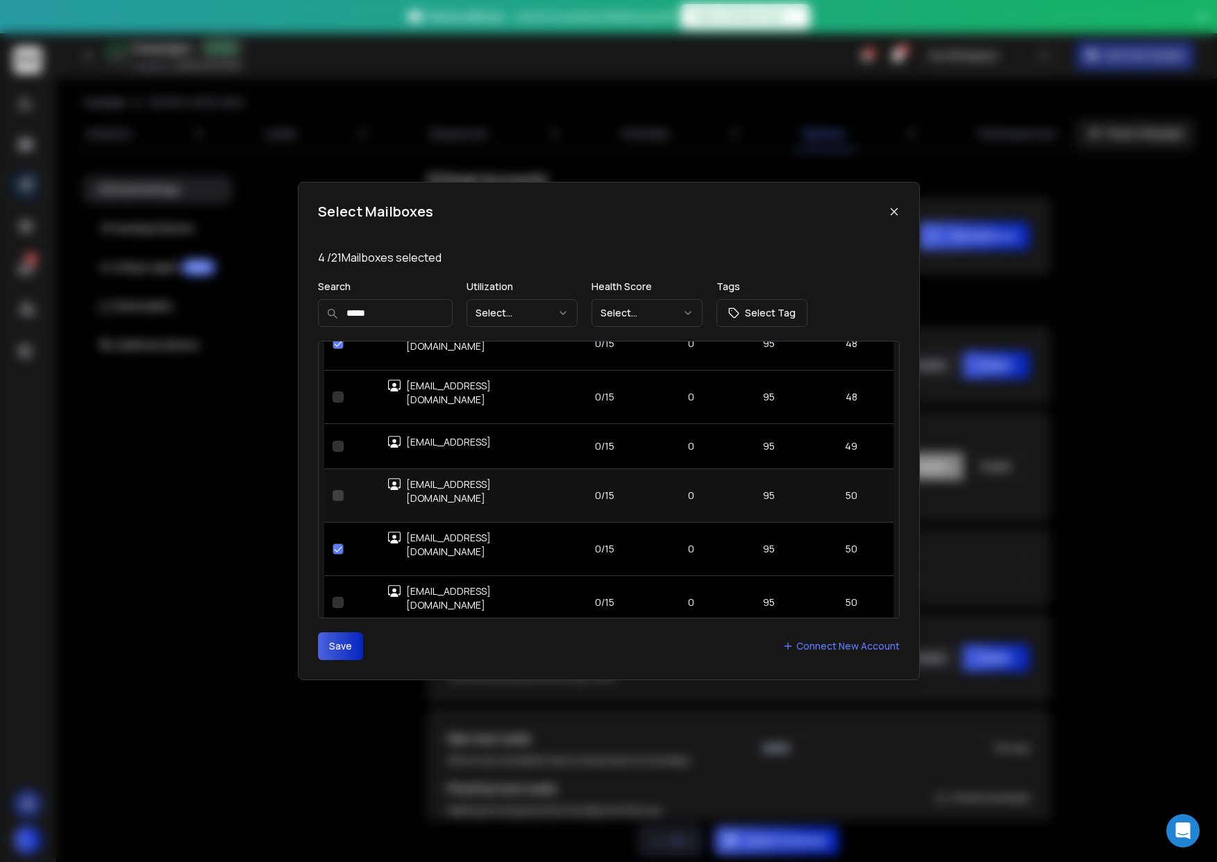
click at [338, 490] on button "button" at bounding box center [337, 495] width 11 height 11
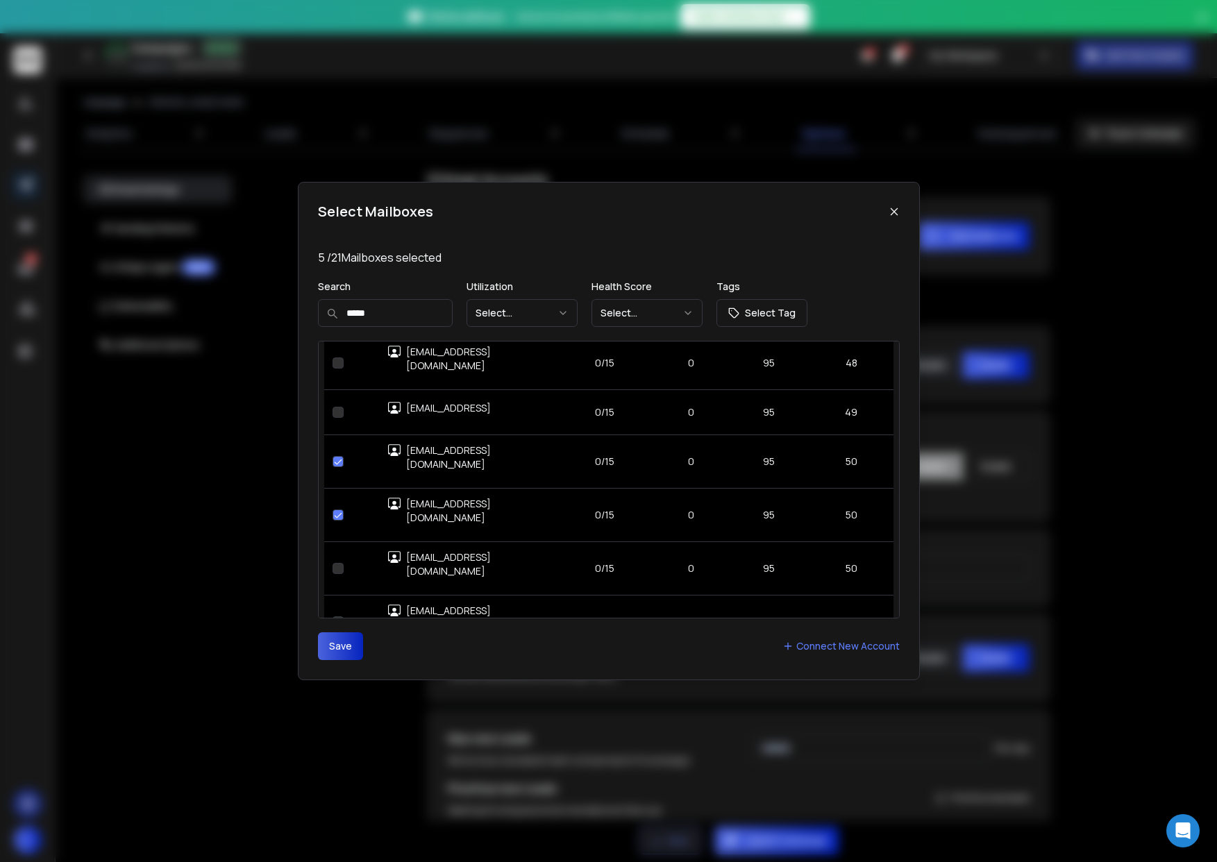
scroll to position [262, 0]
click at [331, 646] on button "Save" at bounding box center [340, 646] width 45 height 28
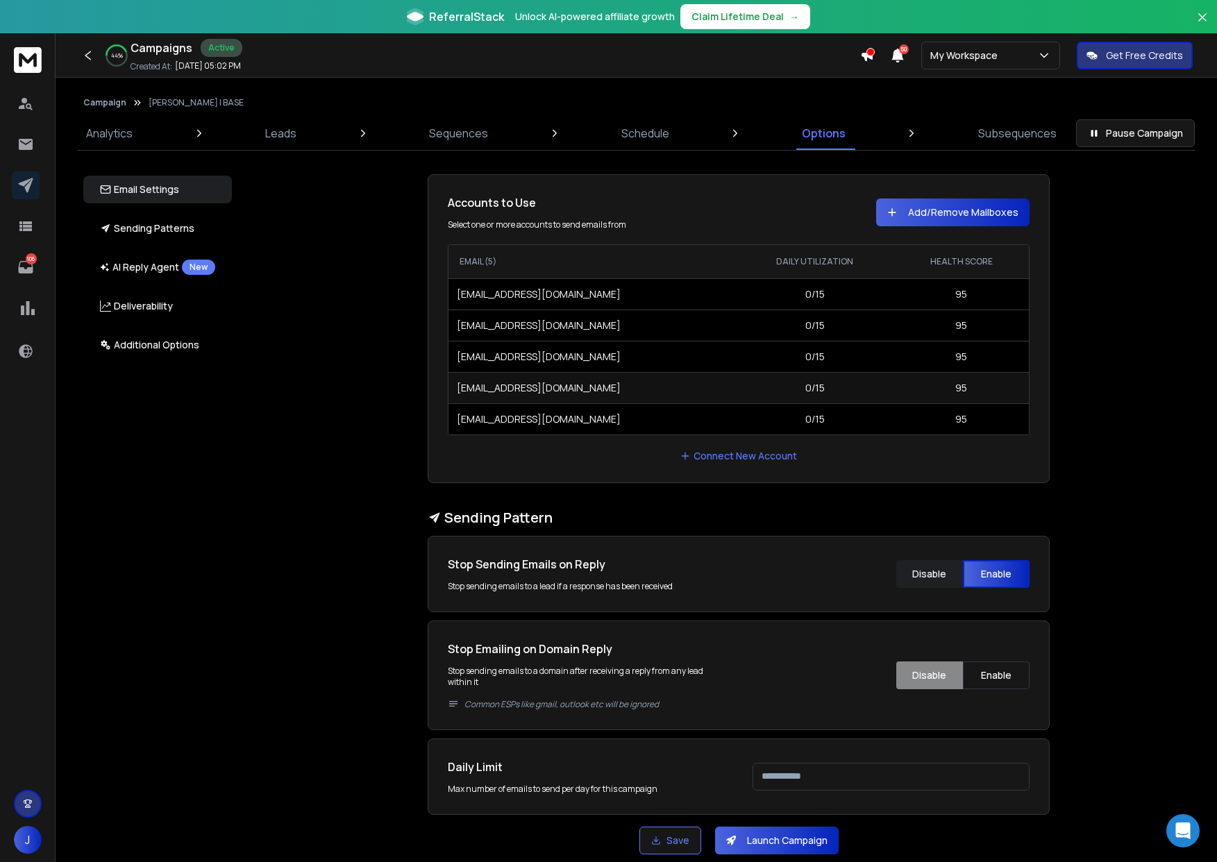
scroll to position [0, 0]
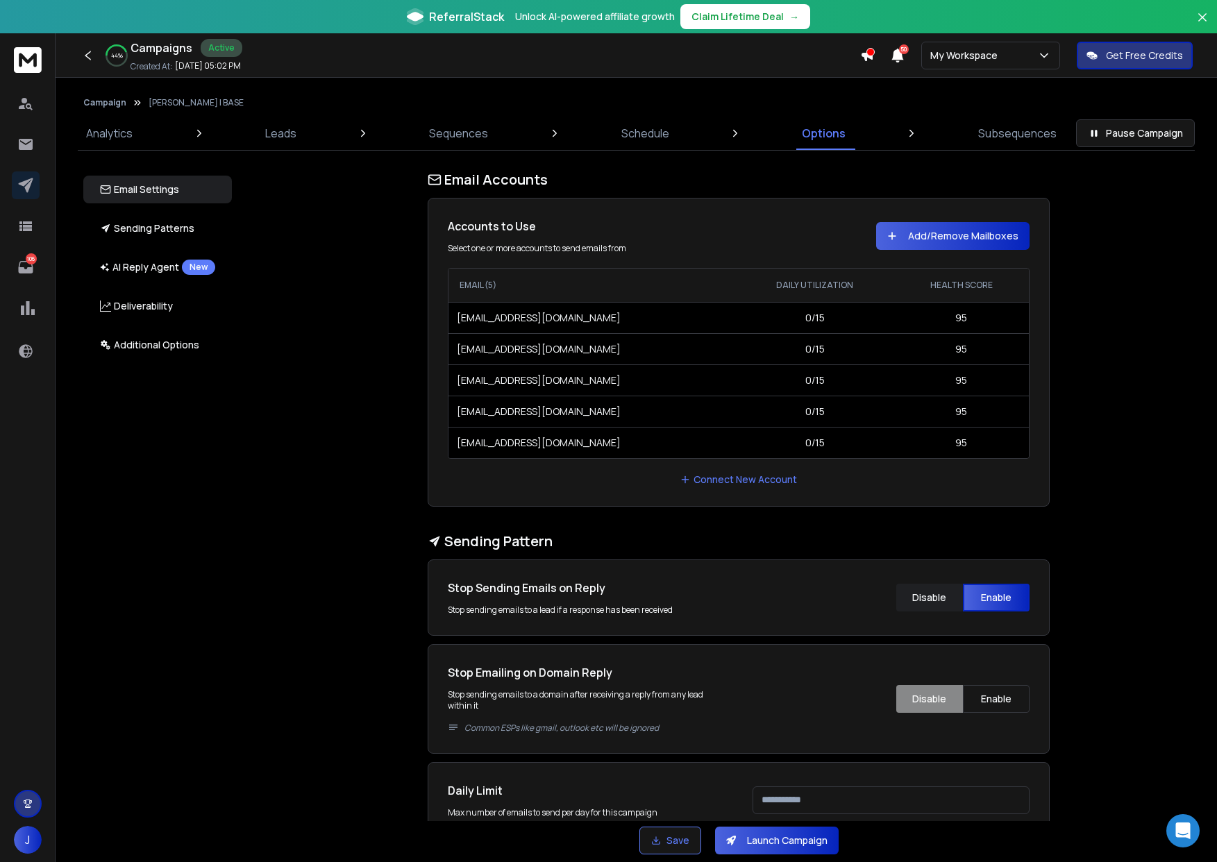
click at [745, 843] on button "Launch Campaign" at bounding box center [777, 841] width 124 height 28
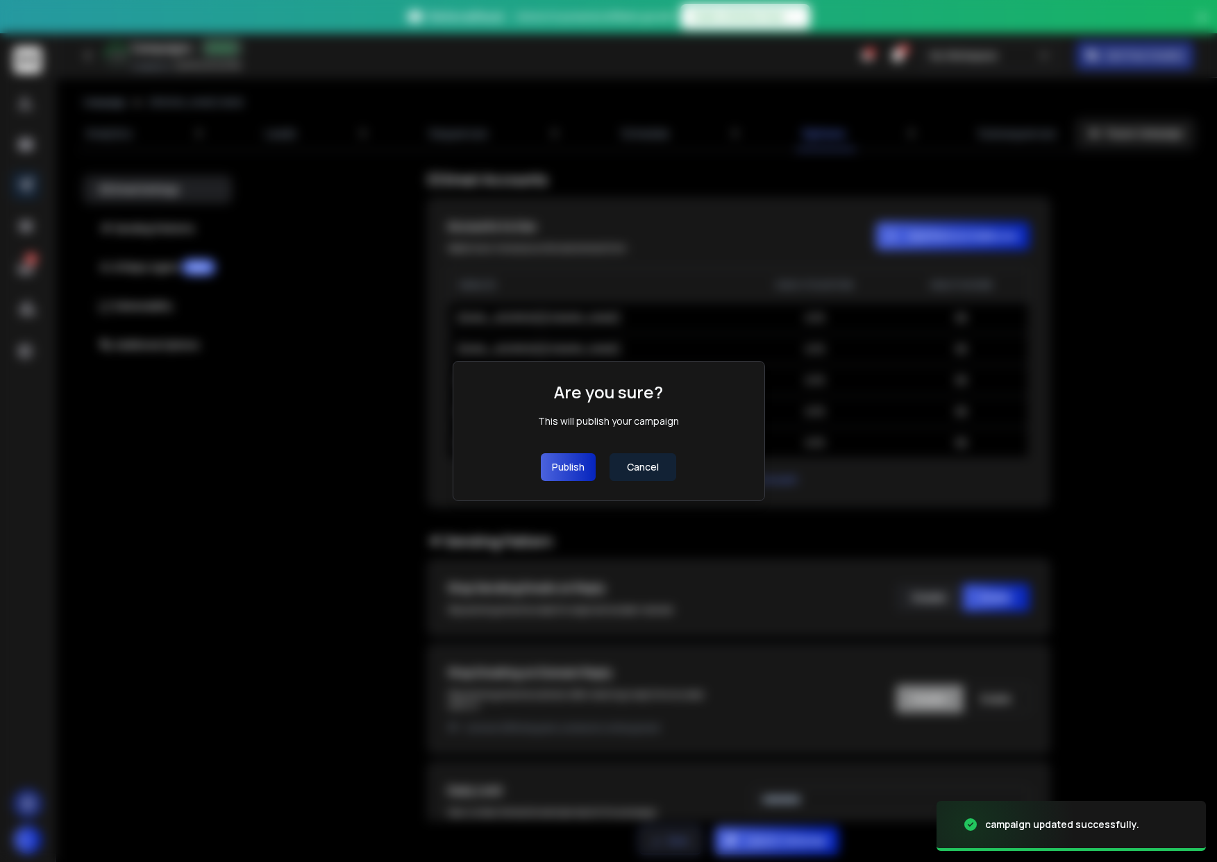
click at [580, 463] on button "Publish" at bounding box center [568, 467] width 55 height 28
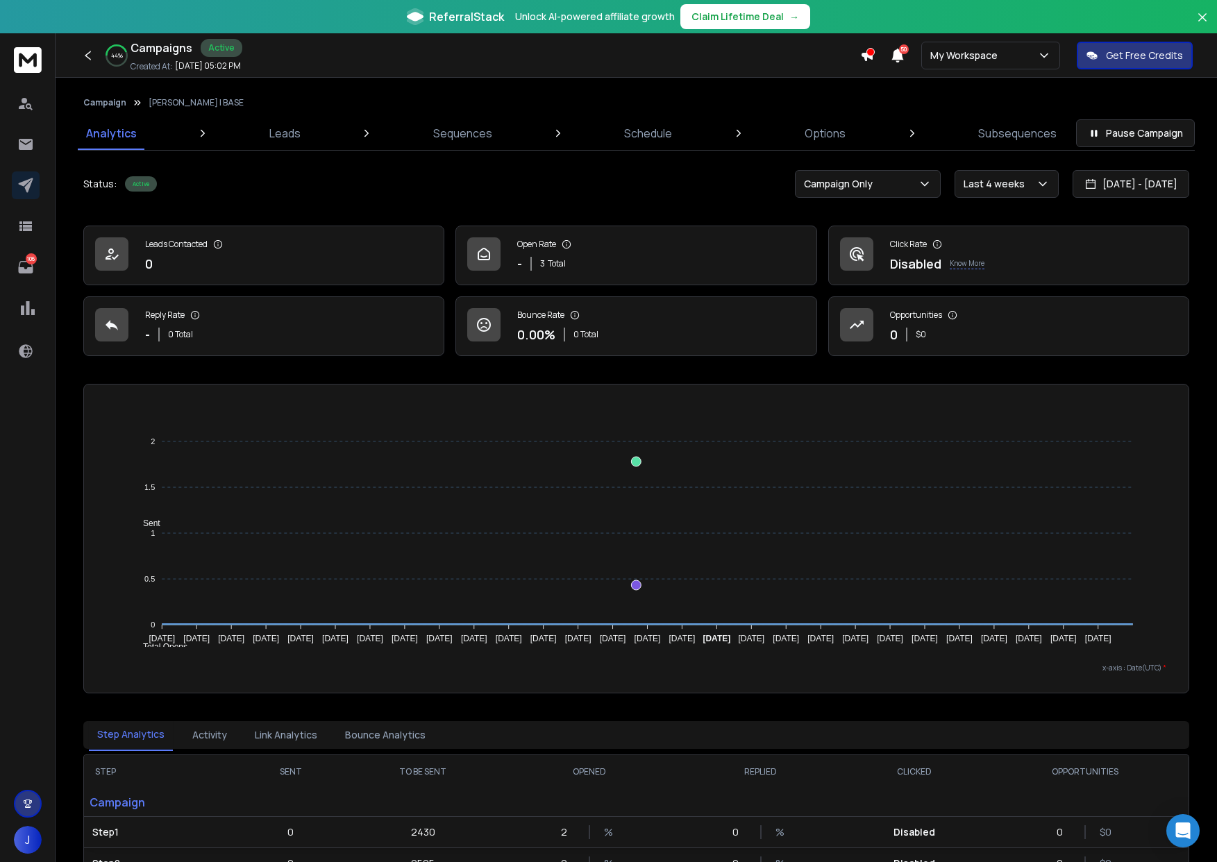
click at [954, 69] on div "44 % Campaigns Active Created At: Mar 11, 2025, 05:02 PM 50 My Workspace Get Fr…" at bounding box center [608, 55] width 1217 height 44
click at [20, 187] on icon at bounding box center [25, 185] width 17 height 17
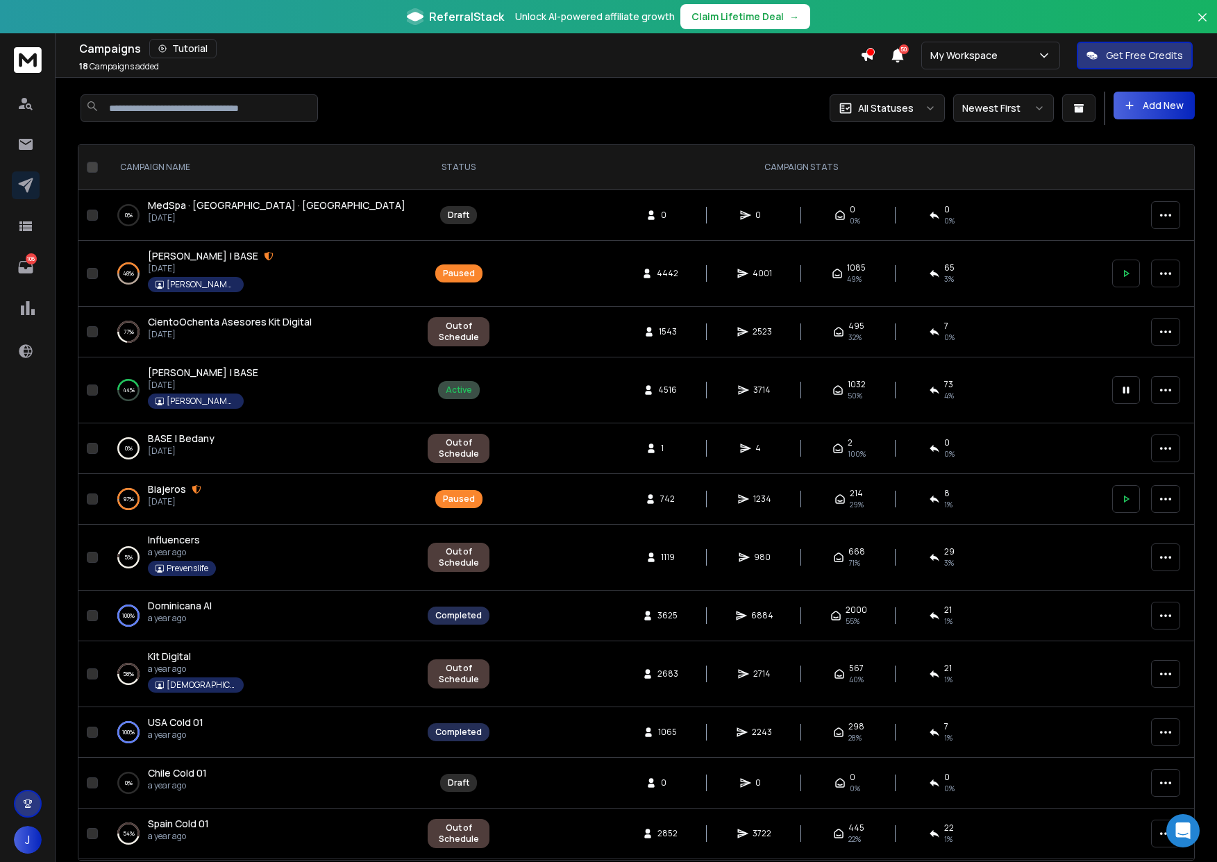
click at [241, 256] on span "[PERSON_NAME] | BASE" at bounding box center [203, 255] width 110 height 13
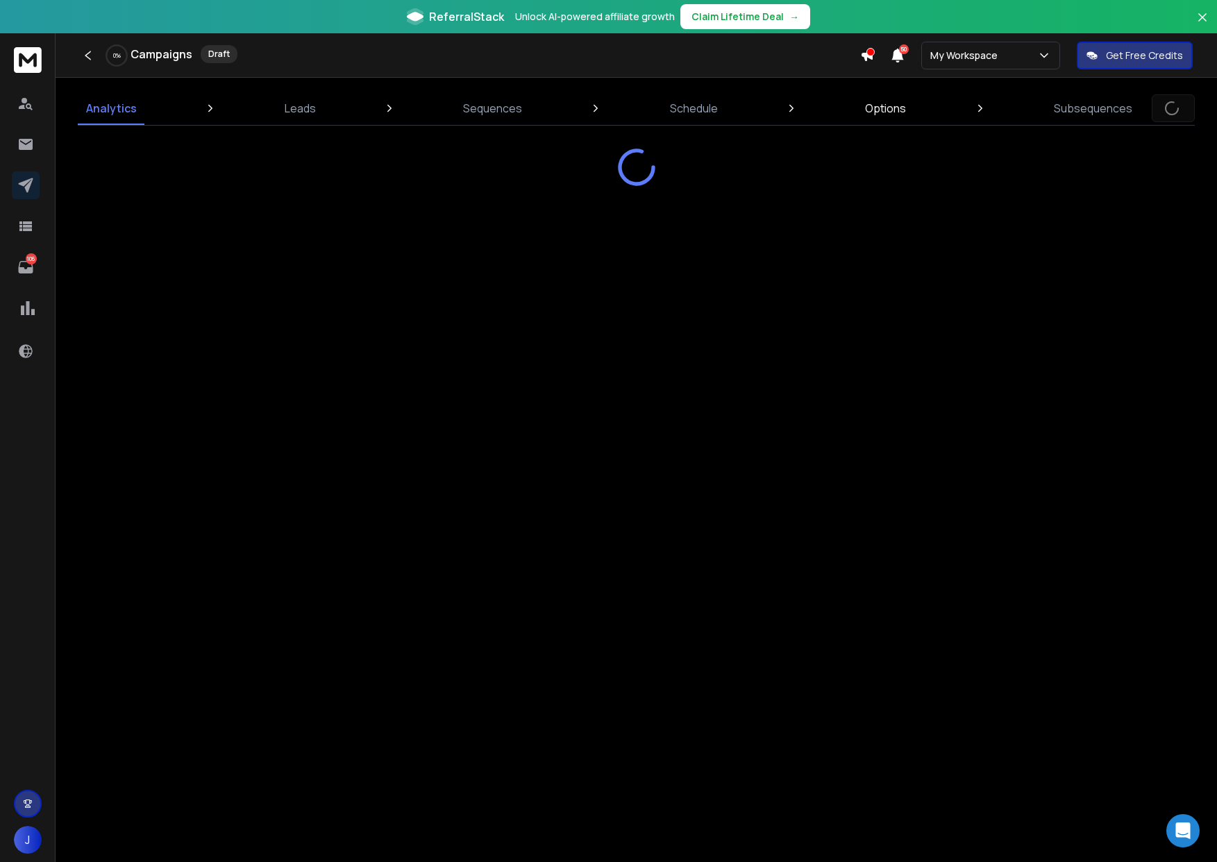
click at [901, 111] on p "Options" at bounding box center [885, 108] width 41 height 17
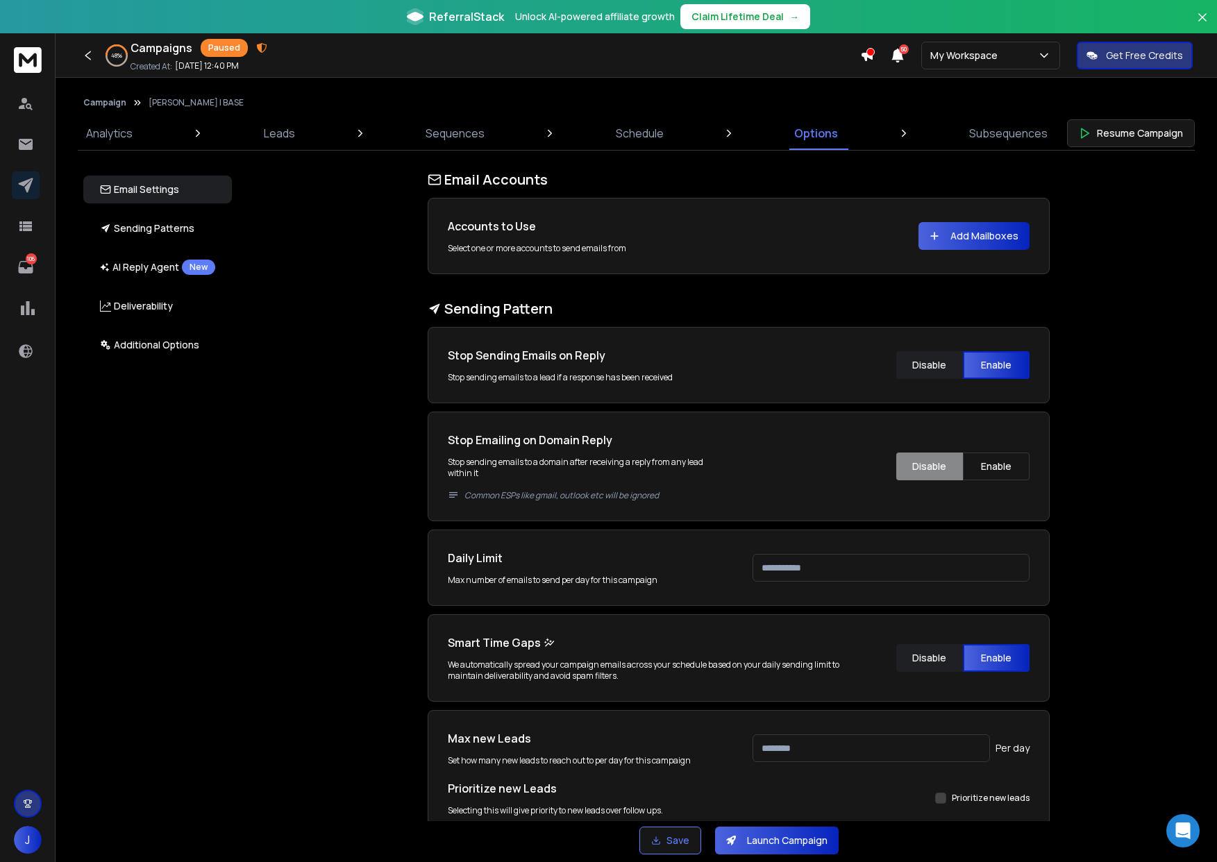
click at [986, 244] on button "Add Mailboxes" at bounding box center [973, 236] width 111 height 28
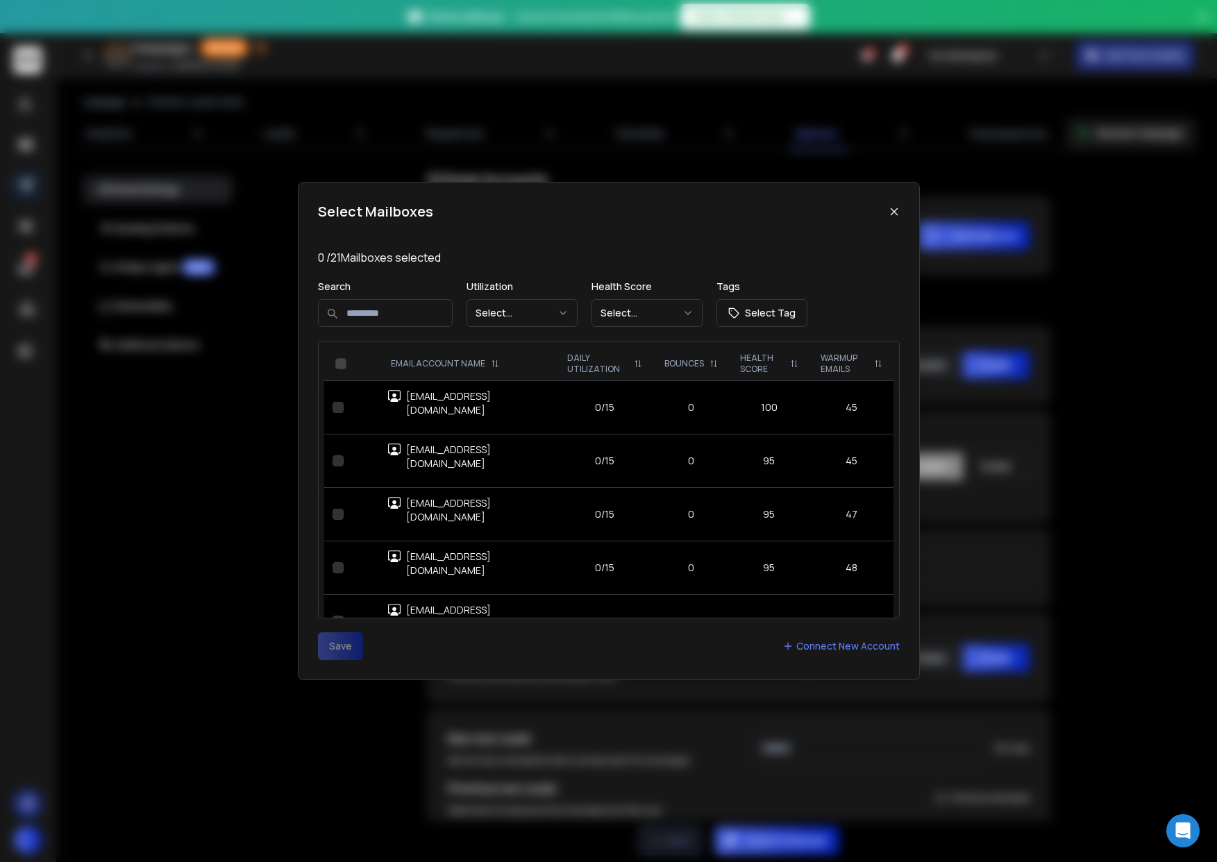
click at [413, 321] on input at bounding box center [385, 313] width 135 height 28
type input "******"
click at [338, 369] on button "Select this Page" at bounding box center [340, 363] width 11 height 11
click at [337, 640] on button "Save" at bounding box center [340, 646] width 45 height 28
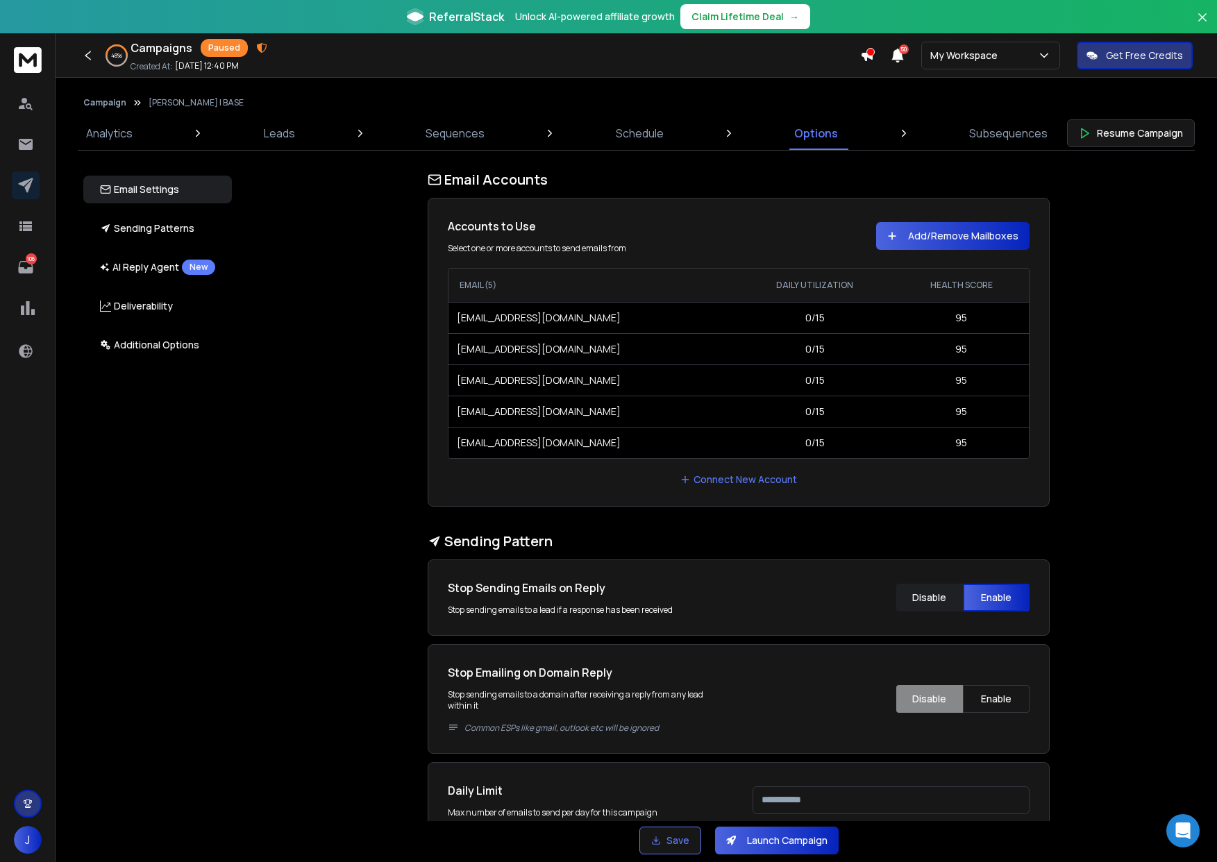
click at [755, 839] on button "Launch Campaign" at bounding box center [777, 841] width 124 height 28
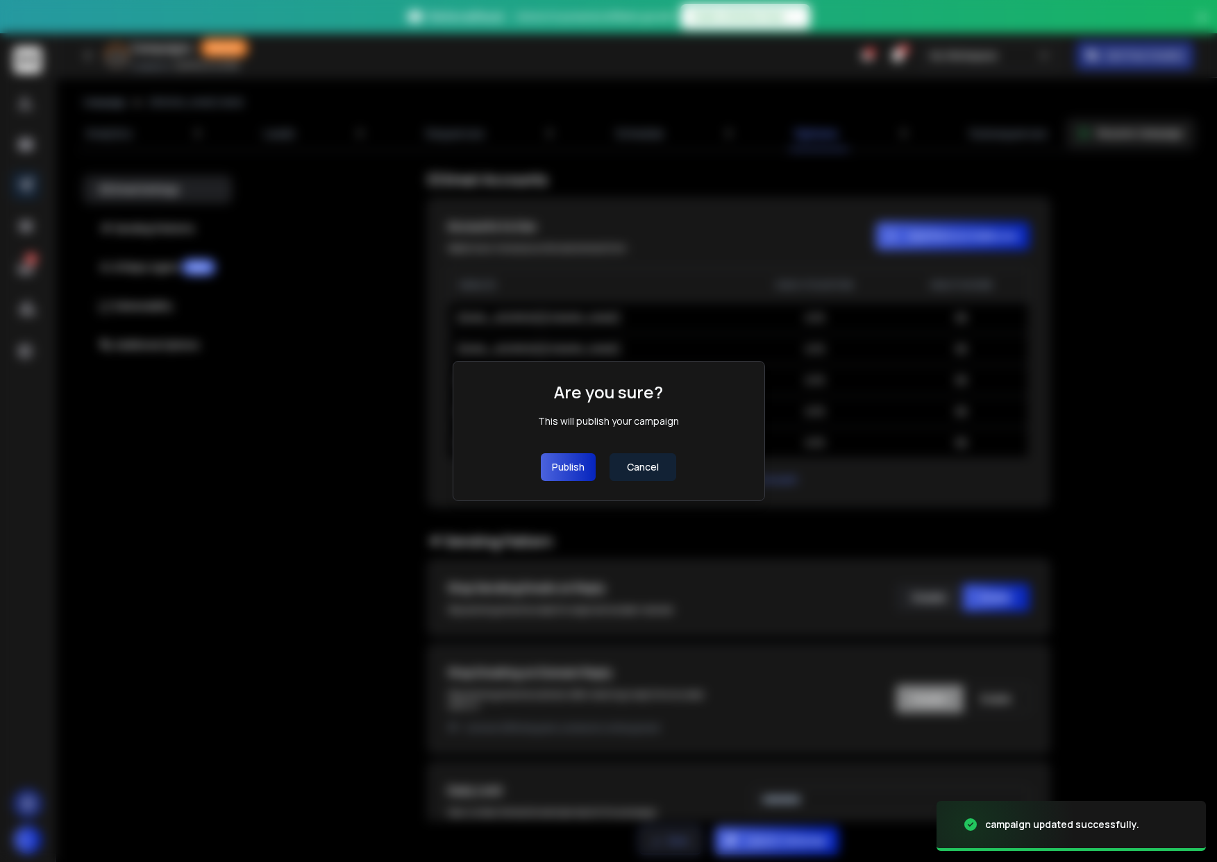
click at [578, 470] on button "Publish" at bounding box center [568, 467] width 55 height 28
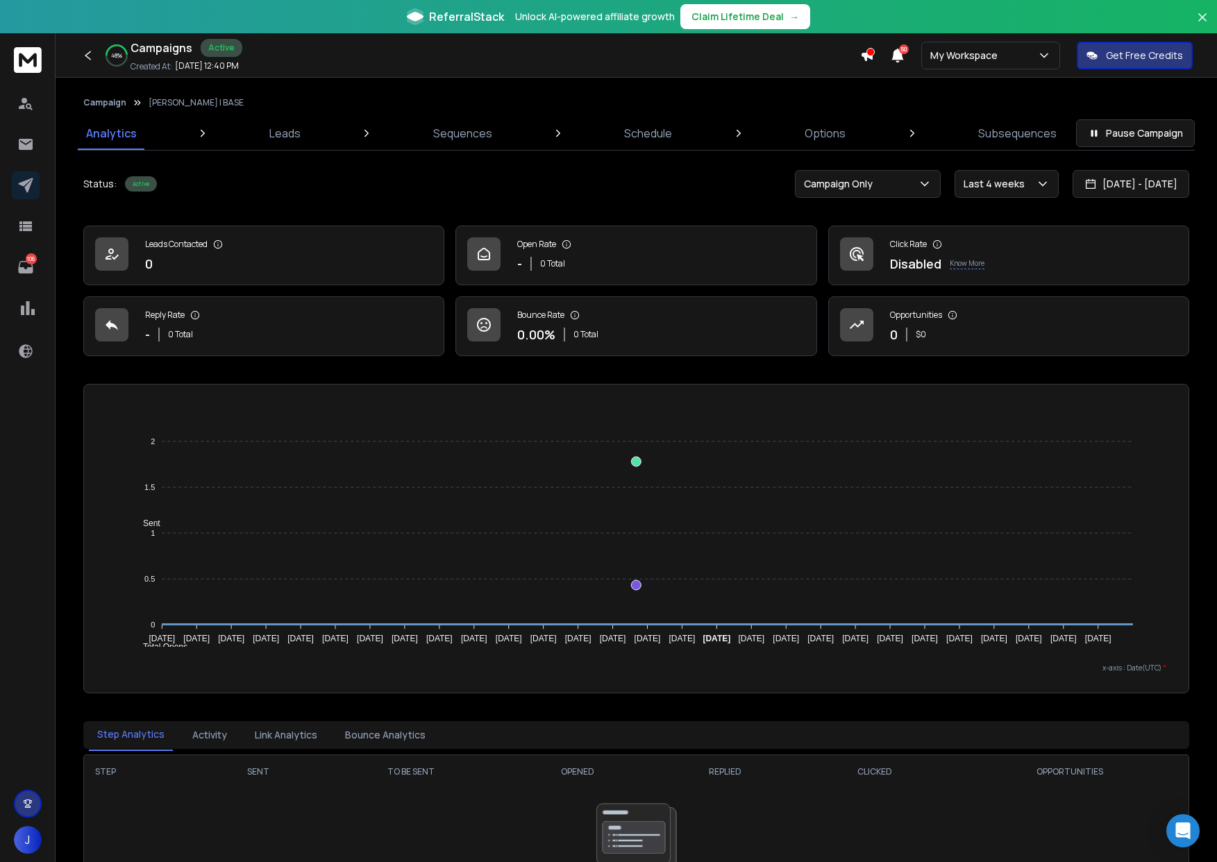
click at [595, 183] on div "Status: Active Pause Campaign Campaign Only Last 4 weeks [DATE] - [DATE]" at bounding box center [636, 184] width 1106 height 28
click at [388, 188] on div "Status: Active Pause Campaign Campaign Only Last 4 weeks 15 Sep 2025 - 13 Oct 2…" at bounding box center [636, 184] width 1106 height 28
click at [26, 185] on icon at bounding box center [25, 185] width 17 height 17
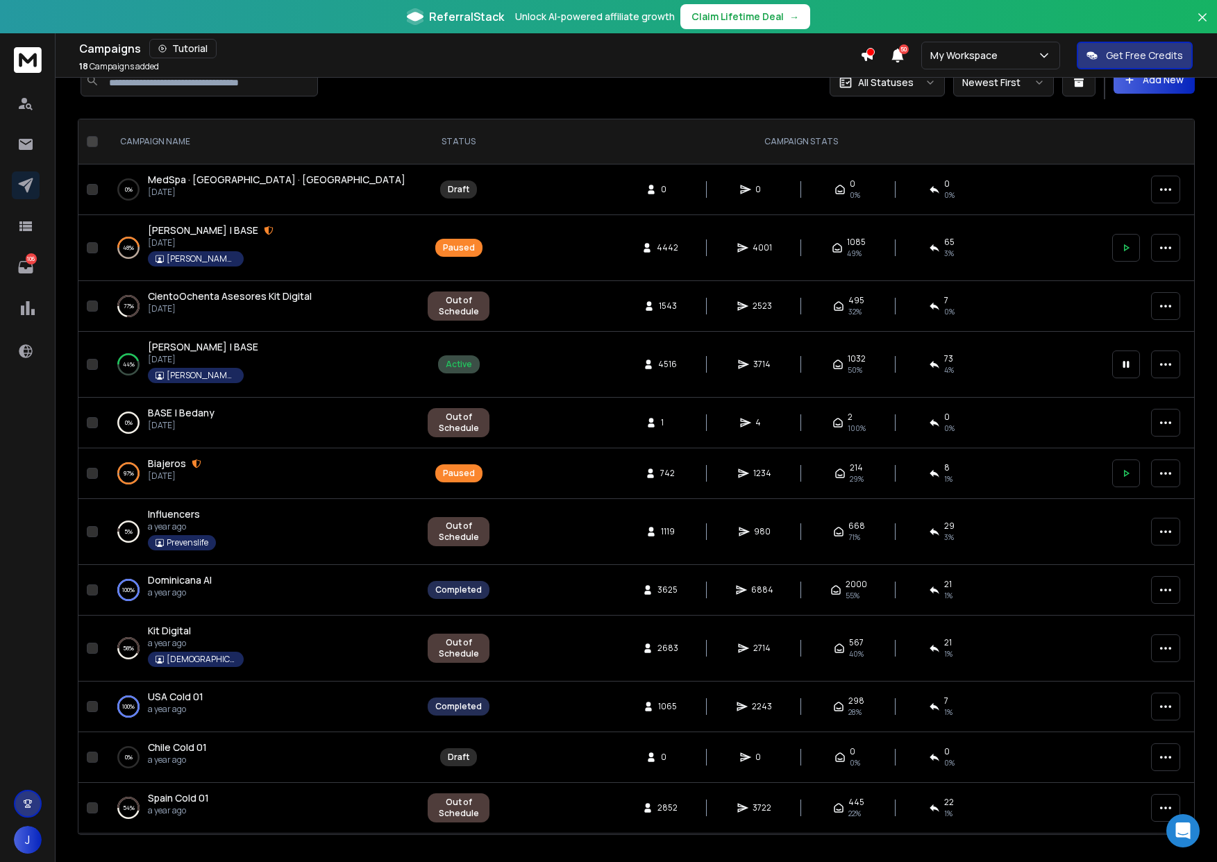
scroll to position [47, 0]
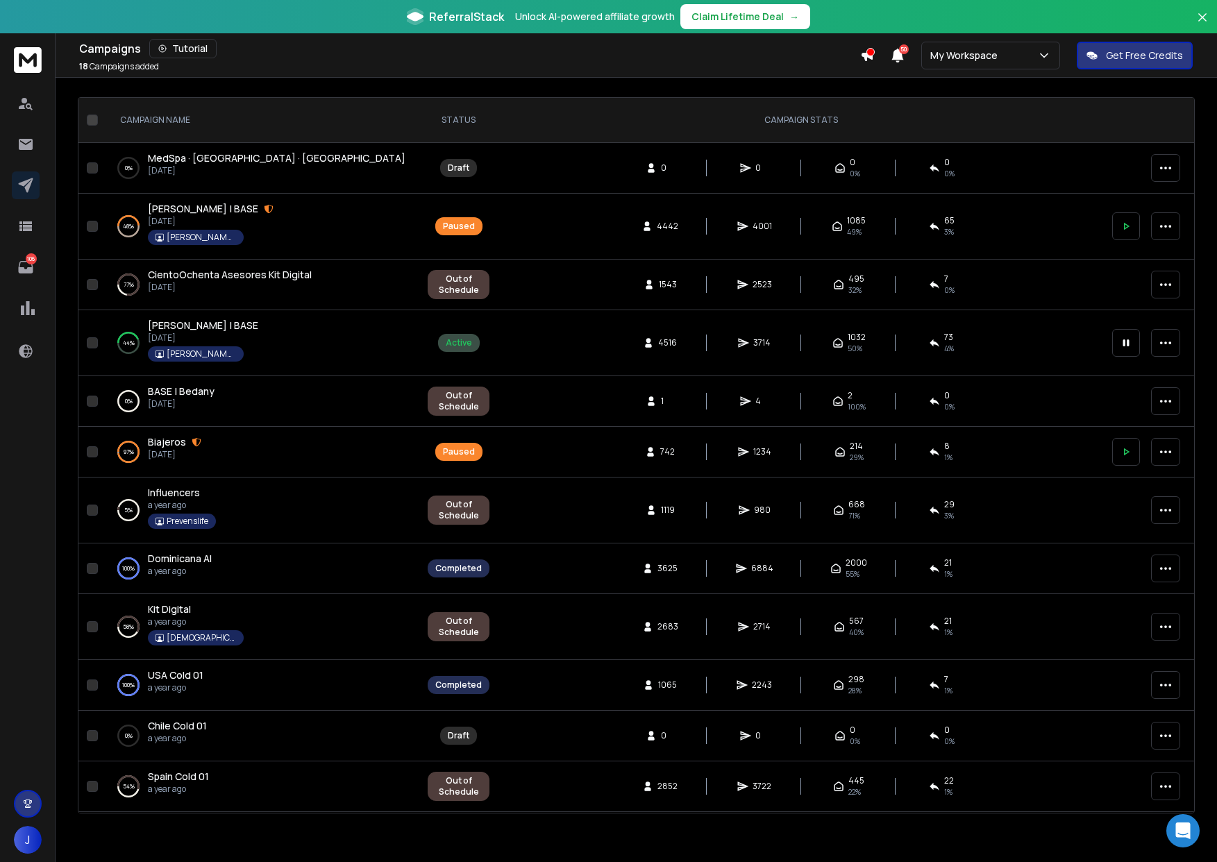
click at [1131, 218] on button at bounding box center [1126, 226] width 28 height 28
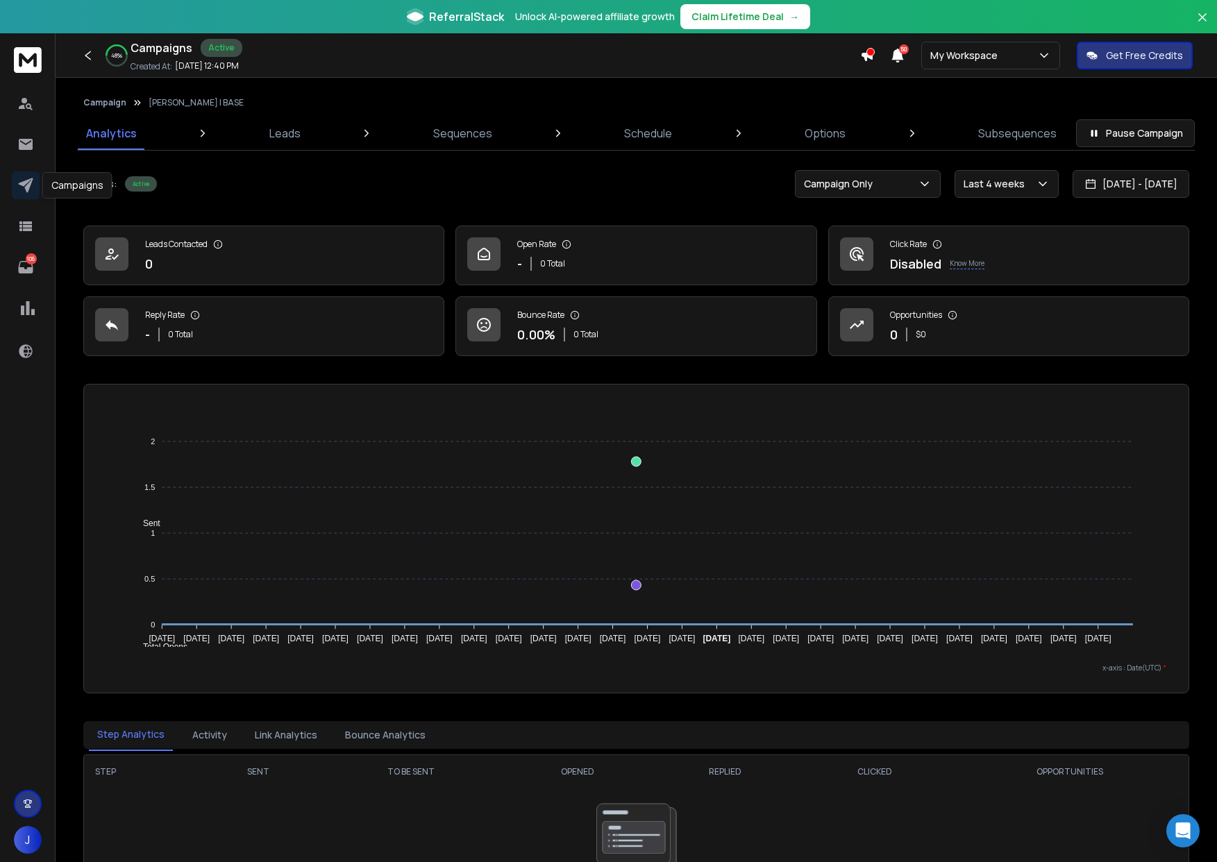
click at [26, 184] on icon at bounding box center [25, 185] width 15 height 15
